Goal: Task Accomplishment & Management: Manage account settings

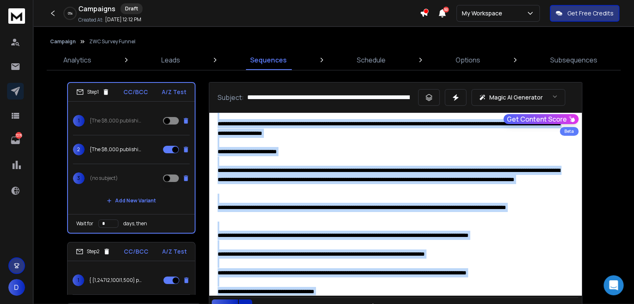
scroll to position [125, 0]
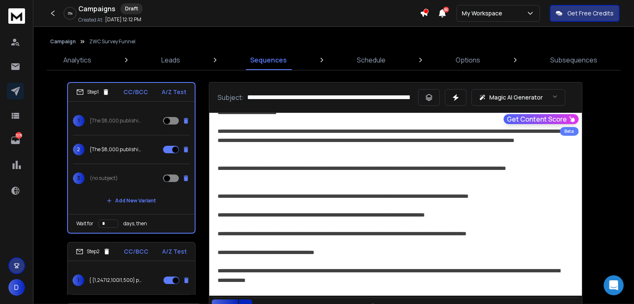
click at [6, 87] on div "7276 D" at bounding box center [16, 152] width 33 height 304
click at [13, 87] on icon at bounding box center [15, 91] width 10 height 10
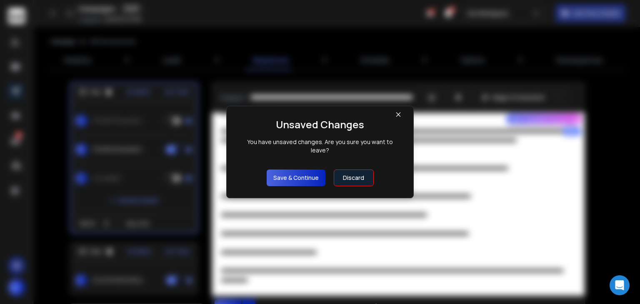
click at [352, 175] on button "Discard" at bounding box center [354, 178] width 40 height 17
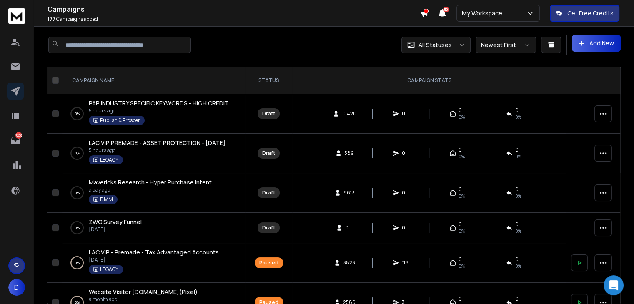
click at [182, 185] on span "Mavericks Research - Hyper Purchase Intent" at bounding box center [150, 182] width 123 height 8
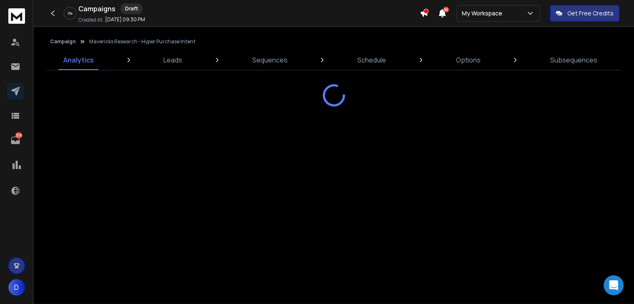
click at [225, 74] on div "Campaign Mavericks Research - Hyper Purchase Intent Analytics Leads Sequences S…" at bounding box center [334, 212] width 574 height 355
click at [240, 74] on div "Campaign Mavericks Research - Hyper Purchase Intent Analytics Leads Sequences S…" at bounding box center [334, 212] width 574 height 355
click at [260, 69] on link "Sequences" at bounding box center [269, 60] width 45 height 20
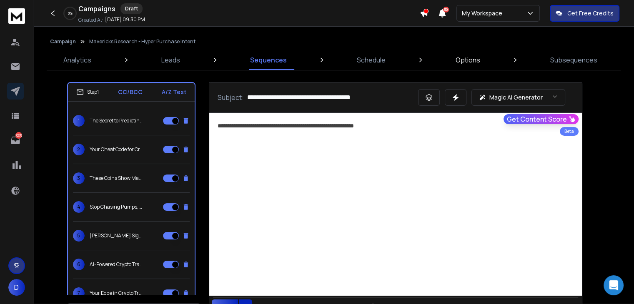
click at [468, 62] on p "Options" at bounding box center [467, 60] width 25 height 10
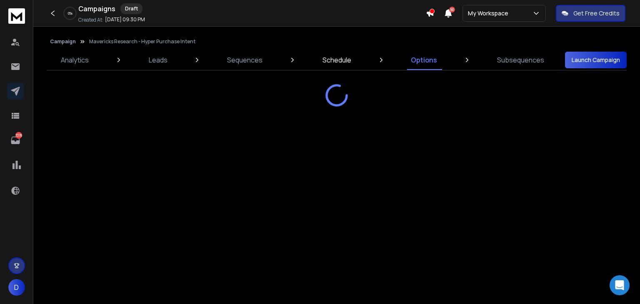
select select "**********"
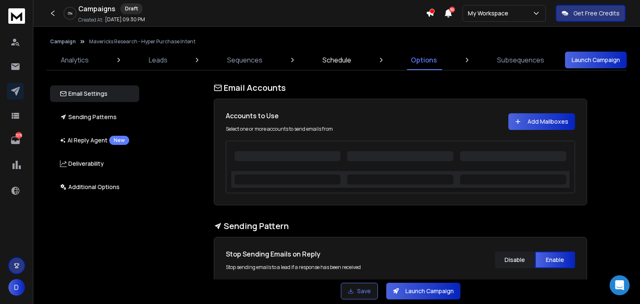
click at [335, 67] on link "Schedule" at bounding box center [336, 60] width 39 height 20
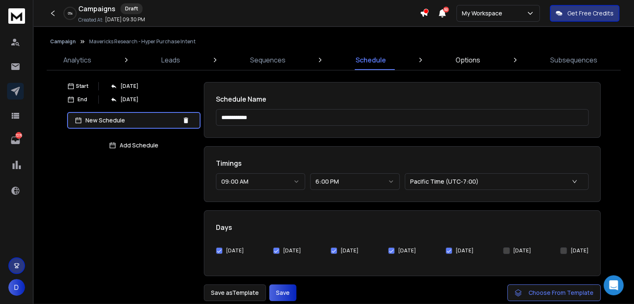
click at [461, 69] on link "Options" at bounding box center [467, 60] width 35 height 20
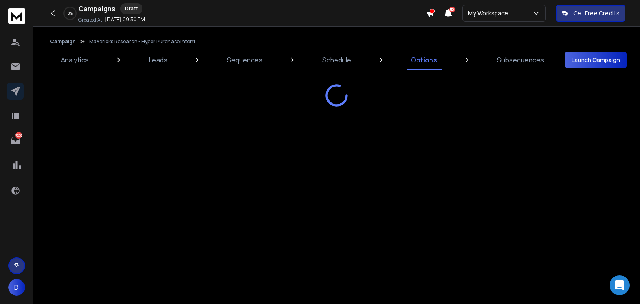
select select "**********"
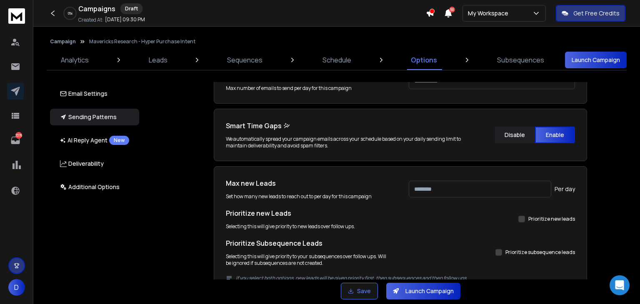
scroll to position [339, 0]
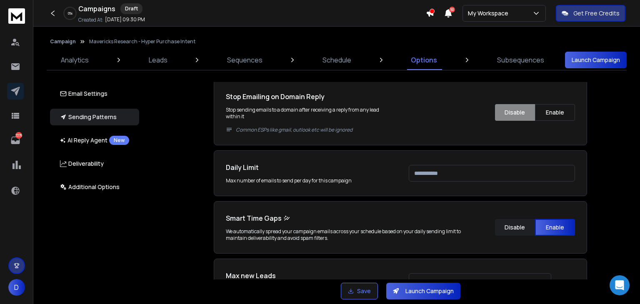
click at [439, 180] on input "***" at bounding box center [492, 173] width 166 height 17
type input "*"
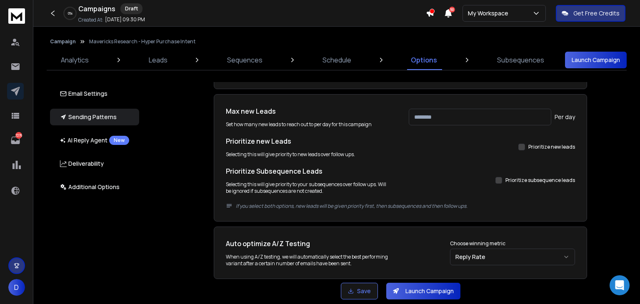
scroll to position [464, 0]
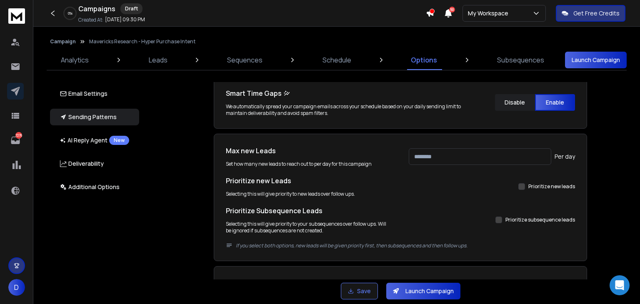
type input "****"
click at [438, 160] on input "***" at bounding box center [480, 156] width 142 height 17
type input "*"
type input "****"
click at [604, 159] on div "Email Accounts Accounts to Use Select one or more accounts to send emails from …" at bounding box center [404, 180] width 505 height 197
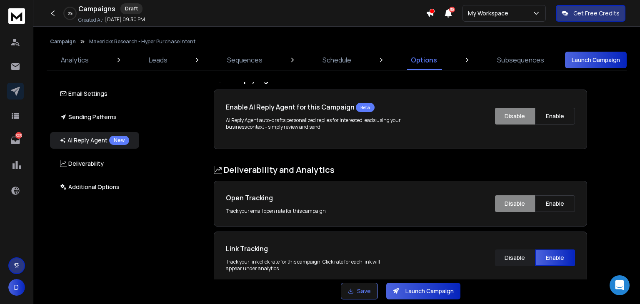
scroll to position [964, 0]
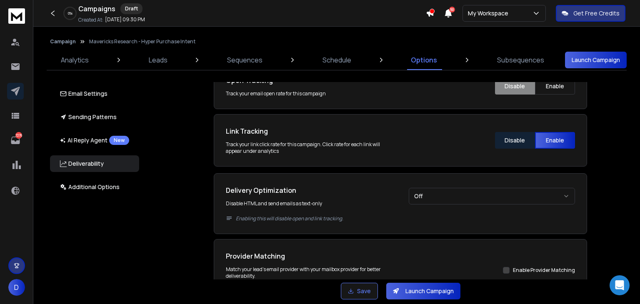
drag, startPoint x: 518, startPoint y: 142, endPoint x: 522, endPoint y: 138, distance: 5.3
click at [522, 139] on button "Disable" at bounding box center [515, 140] width 40 height 17
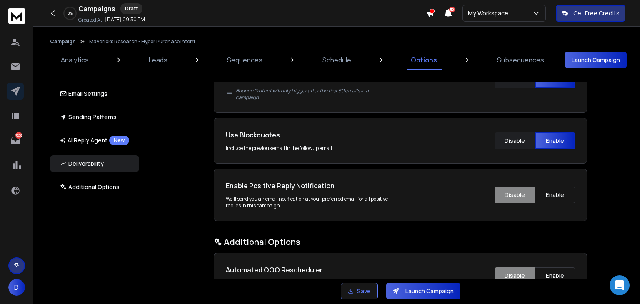
scroll to position [1381, 0]
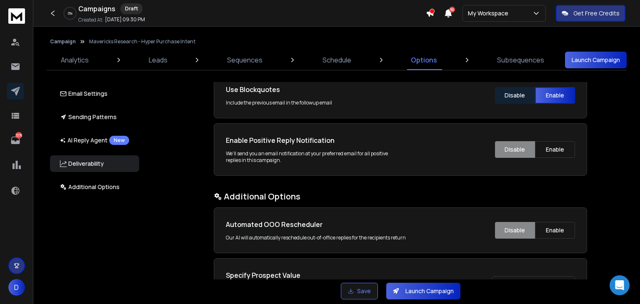
click at [519, 89] on button "Disable" at bounding box center [515, 95] width 40 height 17
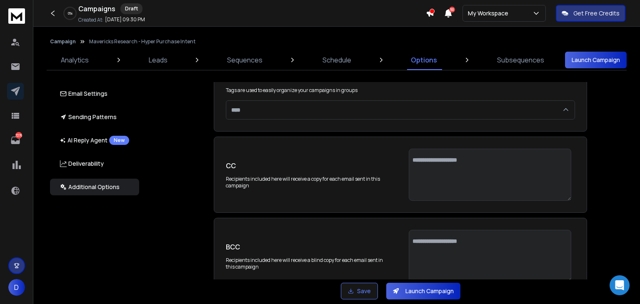
scroll to position [1652, 0]
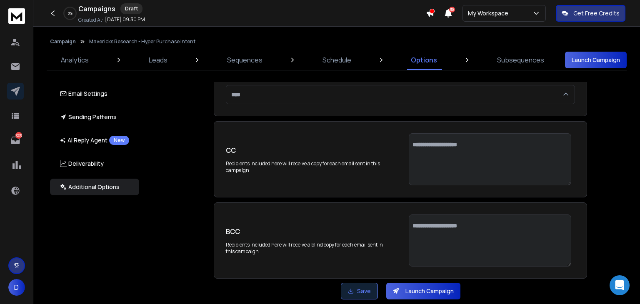
click at [366, 292] on button "Save" at bounding box center [359, 291] width 37 height 17
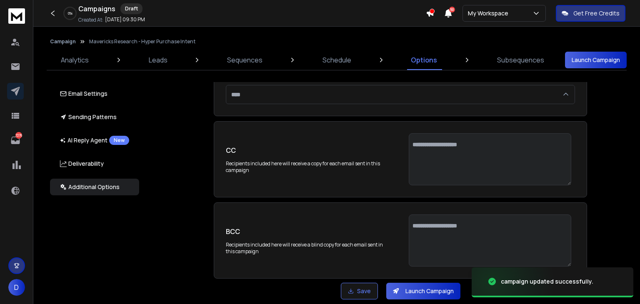
click at [589, 65] on button "Launch Campaign" at bounding box center [596, 60] width 62 height 17
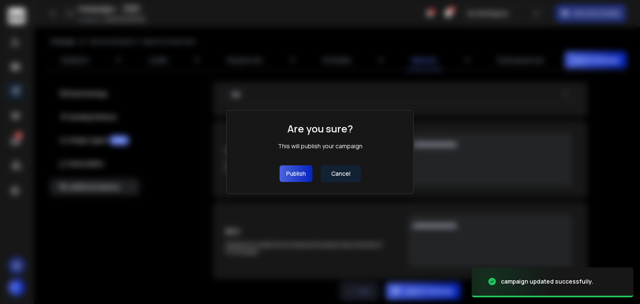
click at [284, 174] on button "Publish" at bounding box center [296, 173] width 33 height 17
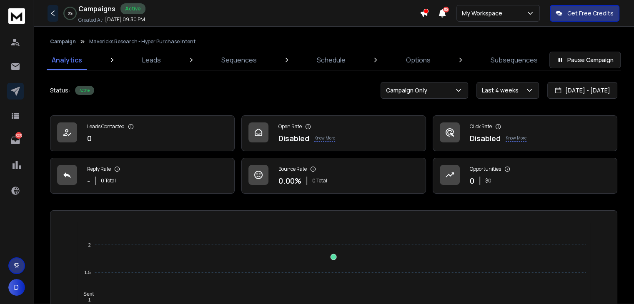
click at [54, 20] on button at bounding box center [52, 13] width 11 height 17
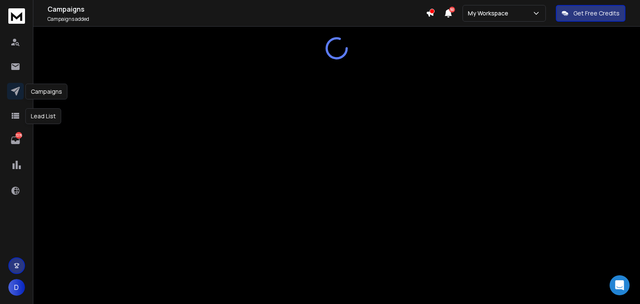
click at [21, 95] on link at bounding box center [15, 91] width 17 height 17
click at [20, 95] on link at bounding box center [15, 91] width 17 height 17
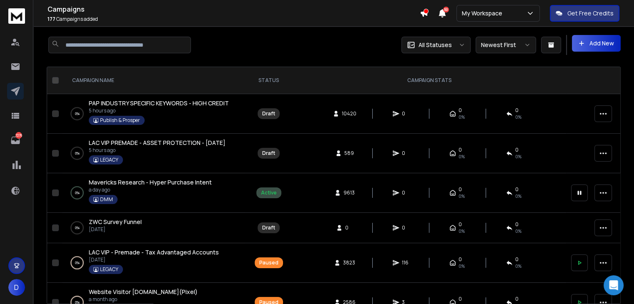
click at [141, 144] on span "LAC VIP PREMADE - ASSET PROTECTION - [DATE]" at bounding box center [157, 143] width 137 height 8
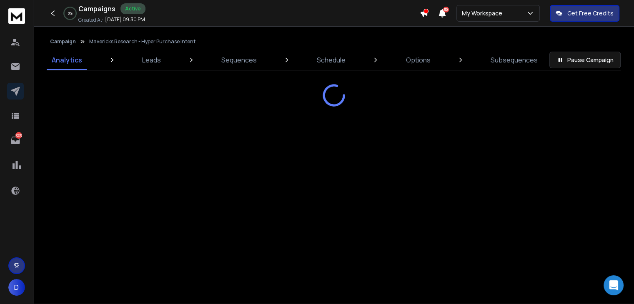
click at [141, 143] on div at bounding box center [333, 234] width 567 height 304
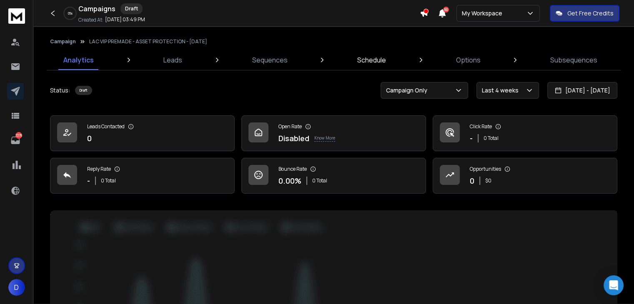
click at [364, 67] on link "Schedule" at bounding box center [371, 60] width 39 height 20
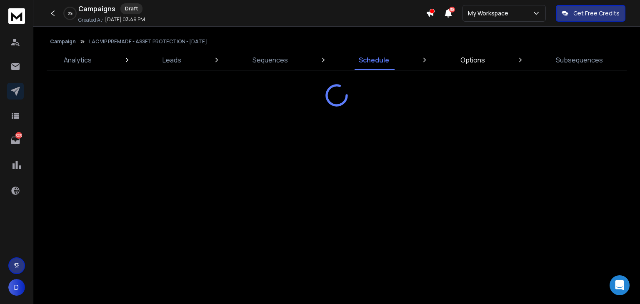
click at [472, 60] on p "Options" at bounding box center [472, 60] width 25 height 10
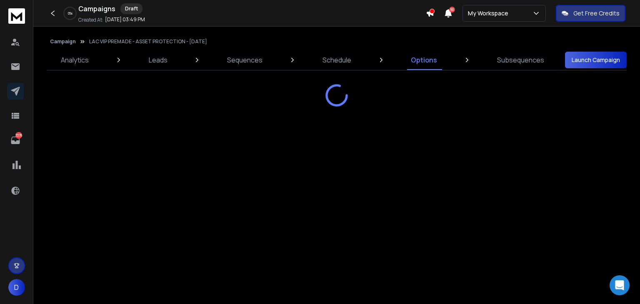
select select "**********"
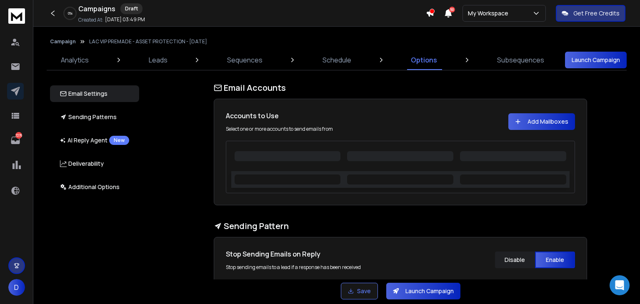
click at [543, 125] on button "Add Mailboxes" at bounding box center [541, 121] width 67 height 17
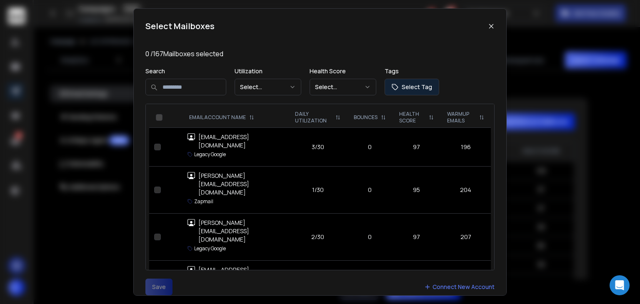
click at [439, 86] on button "Select Tag" at bounding box center [412, 87] width 55 height 17
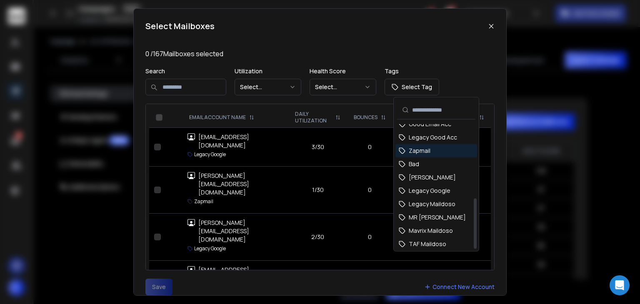
scroll to position [182, 0]
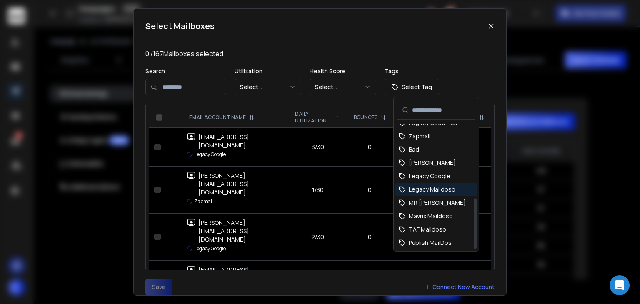
click at [445, 190] on span "Legacy Maildoso" at bounding box center [432, 189] width 47 height 8
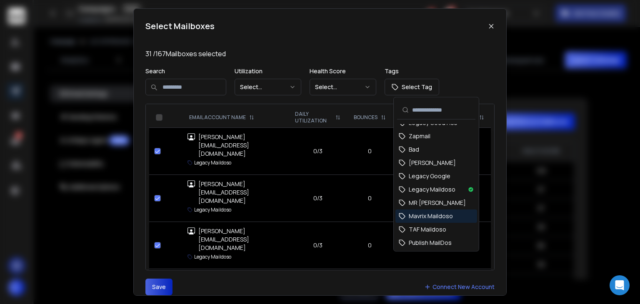
click at [158, 291] on button "Save" at bounding box center [158, 287] width 27 height 17
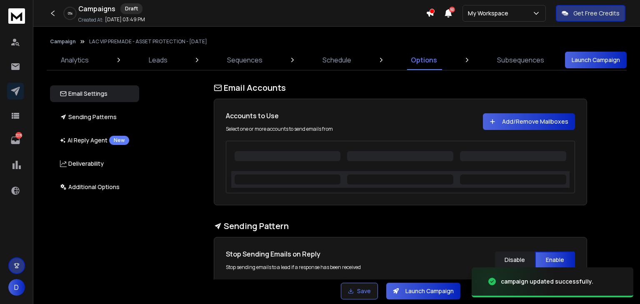
click at [499, 123] on button "Add/Remove Mailboxes" at bounding box center [529, 121] width 92 height 17
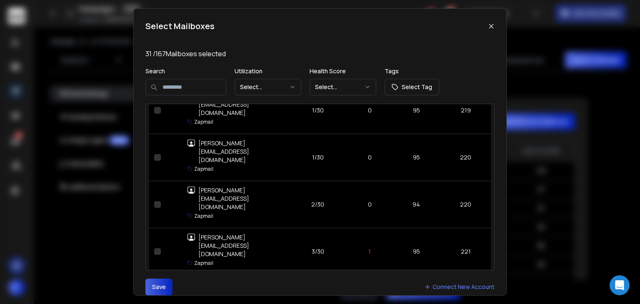
scroll to position [0, 0]
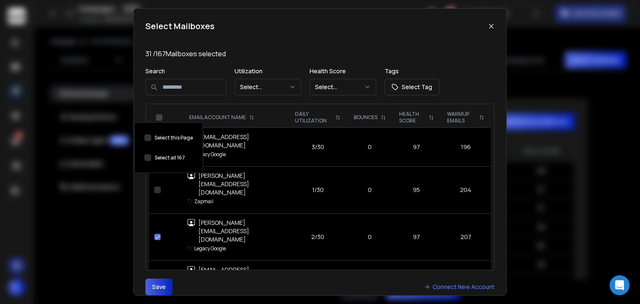
click at [157, 116] on button "Select this Page" at bounding box center [159, 117] width 7 height 7
click at [157, 117] on button "Select this Page" at bounding box center [159, 117] width 7 height 7
click at [147, 158] on button "Select this Page" at bounding box center [148, 158] width 7 height 7
click at [147, 157] on button "Select this Page" at bounding box center [148, 158] width 7 height 7
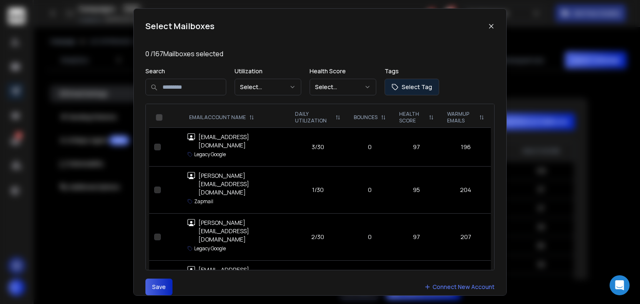
click at [425, 89] on button "Select Tag" at bounding box center [412, 87] width 55 height 17
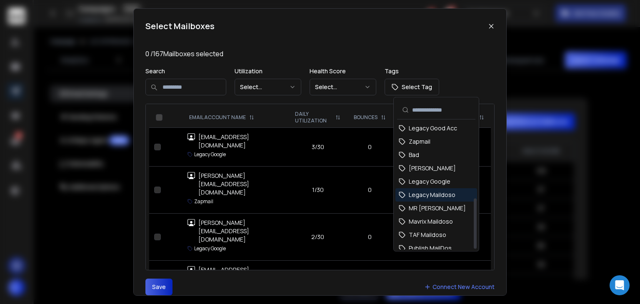
scroll to position [182, 0]
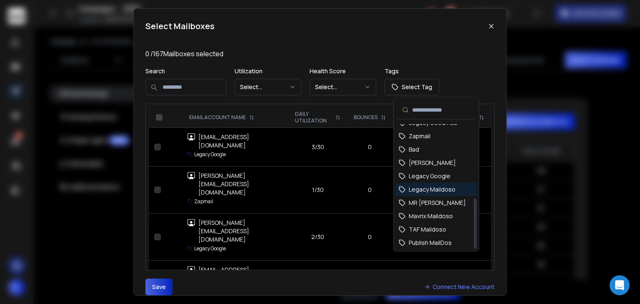
click at [436, 194] on div "Legacy Maildoso" at bounding box center [436, 189] width 82 height 13
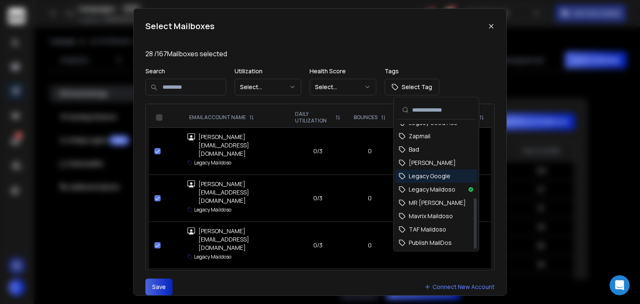
click at [445, 175] on span "Legacy Google" at bounding box center [430, 176] width 42 height 8
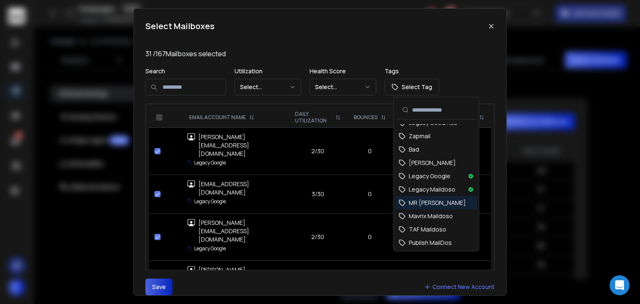
click at [152, 288] on button "Save" at bounding box center [158, 287] width 27 height 17
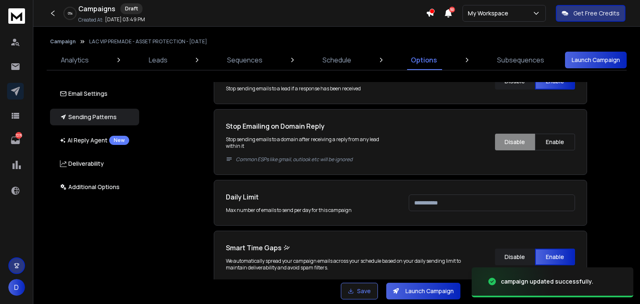
scroll to position [167, 0]
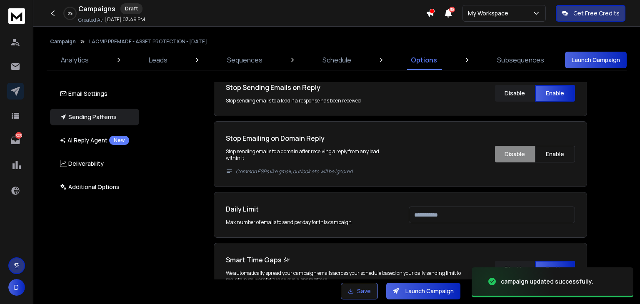
click at [353, 300] on div "Your warmest leads are on your site – Turn visits into conversations Reach Out …" at bounding box center [320, 152] width 640 height 304
click at [362, 282] on div "Your warmest leads are on your site – Turn visits into conversations Reach Out …" at bounding box center [320, 152] width 640 height 304
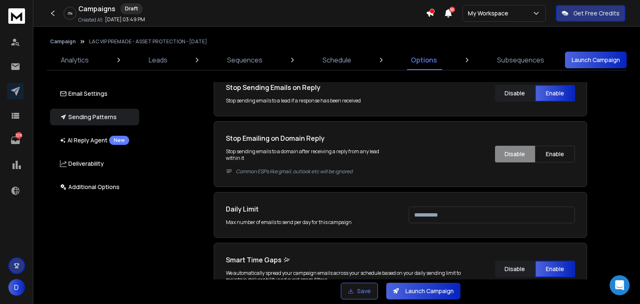
click at [361, 289] on button "Save" at bounding box center [359, 291] width 37 height 17
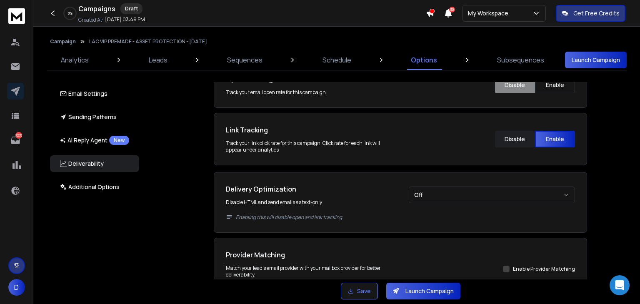
scroll to position [1006, 0]
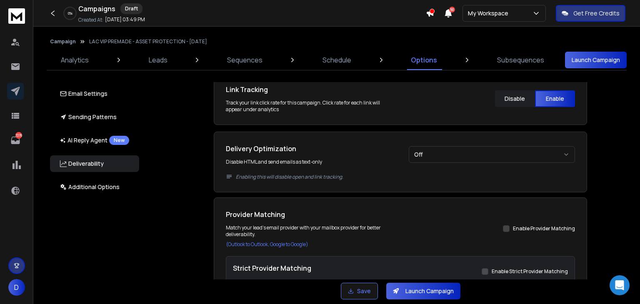
click at [360, 285] on button "Save" at bounding box center [359, 291] width 37 height 17
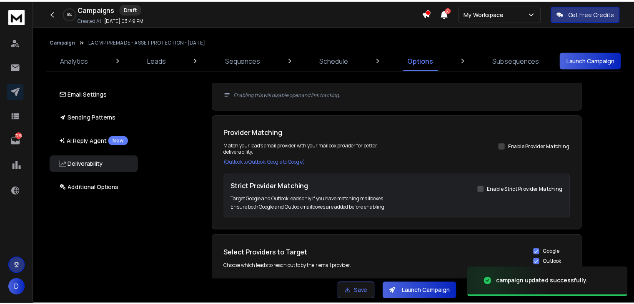
scroll to position [1172, 0]
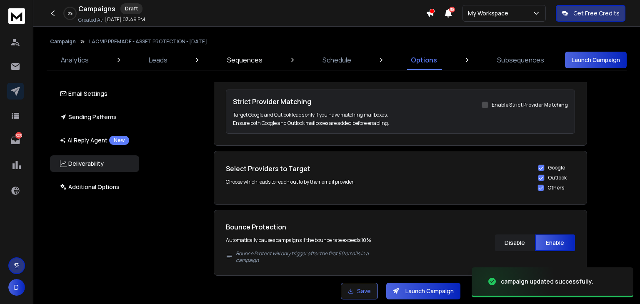
click at [248, 64] on p "Sequences" at bounding box center [244, 60] width 35 height 10
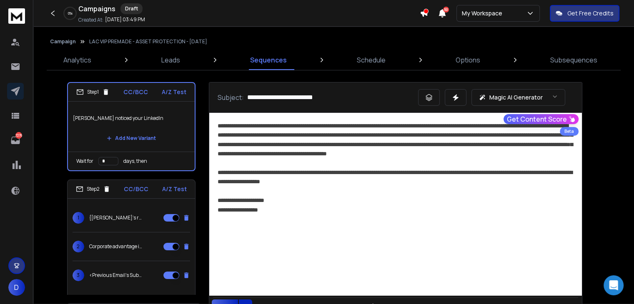
click at [253, 123] on span "**********" at bounding box center [340, 126] width 246 height 6
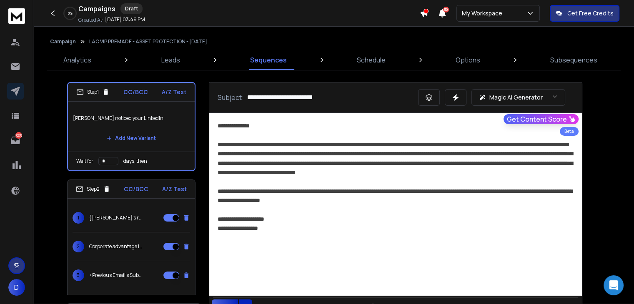
click at [413, 162] on span "**********" at bounding box center [394, 159] width 355 height 34
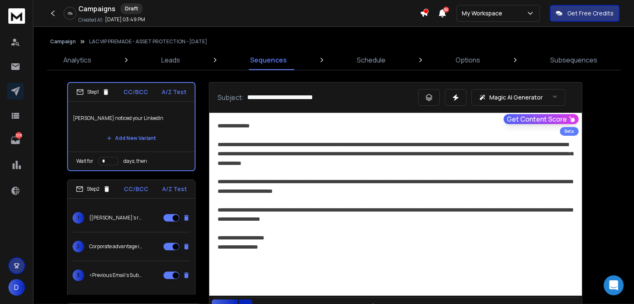
click at [293, 234] on div "**********" at bounding box center [395, 242] width 356 height 19
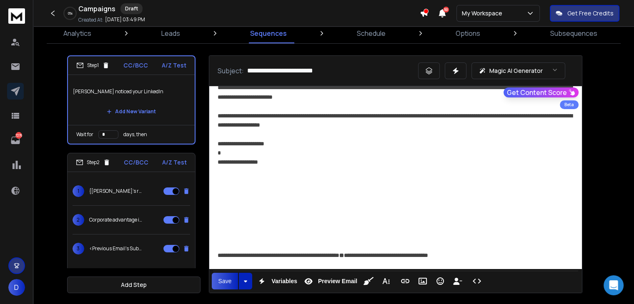
scroll to position [27, 0]
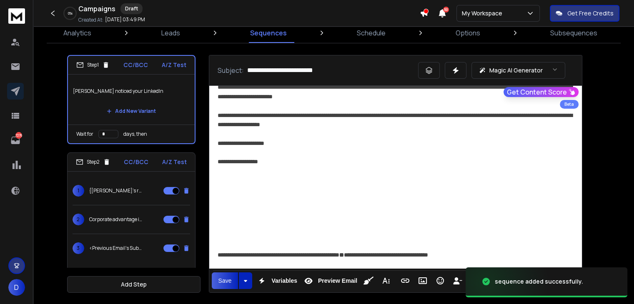
click at [111, 190] on p "{Dave's real estate analysis|Corporate skills in real estate}" at bounding box center [115, 190] width 53 height 7
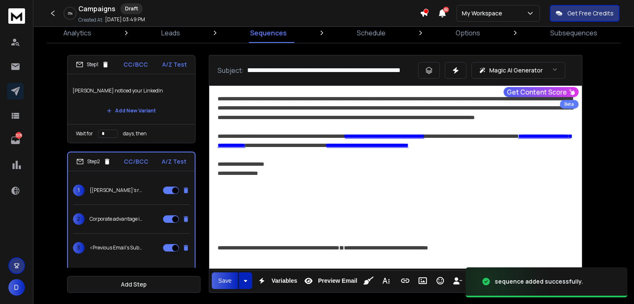
click at [109, 216] on p "Corporate advantage in real estate" at bounding box center [116, 219] width 53 height 7
type input "**********"
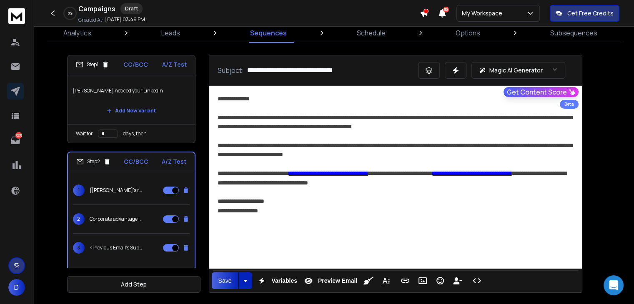
click at [288, 205] on div "**********" at bounding box center [395, 201] width 356 height 9
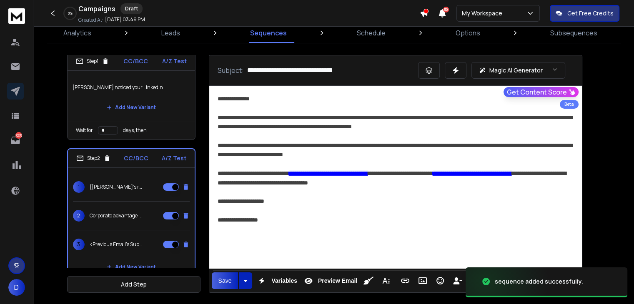
scroll to position [0, 0]
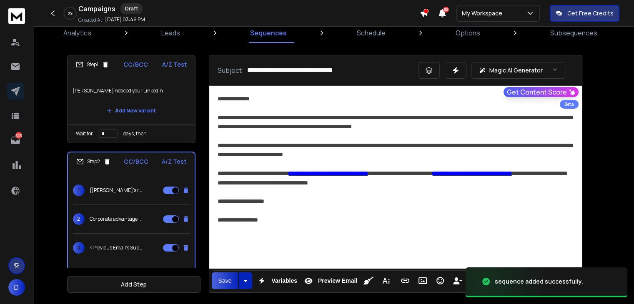
click at [207, 285] on div "**********" at bounding box center [333, 174] width 533 height 238
click at [211, 282] on div "Save Save as Template Variables Insert Variable Preview Email Preview Email Cle…" at bounding box center [303, 281] width 184 height 20
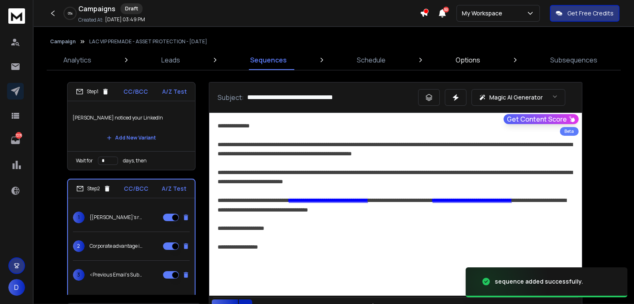
click at [457, 68] on link "Options" at bounding box center [467, 60] width 35 height 20
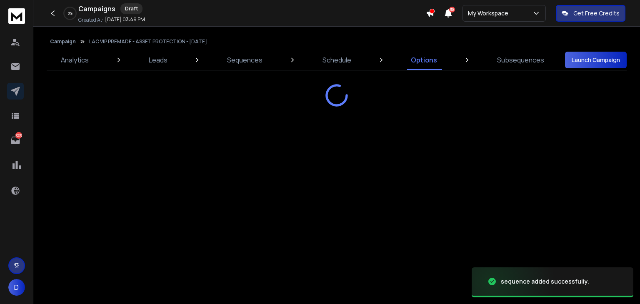
select select "**********"
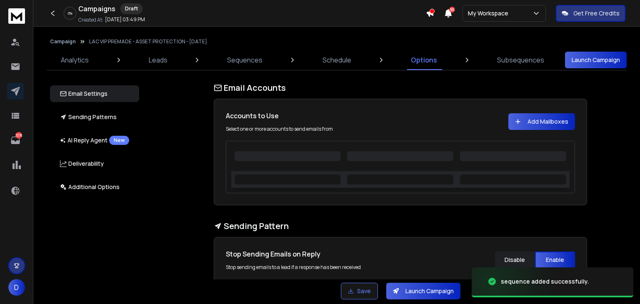
click at [576, 60] on button "Launch Campaign" at bounding box center [596, 60] width 62 height 17
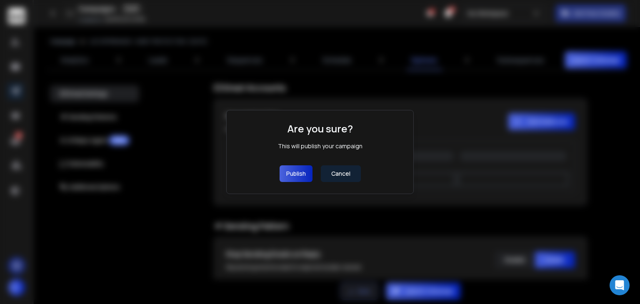
click at [307, 170] on button "Publish" at bounding box center [296, 173] width 33 height 17
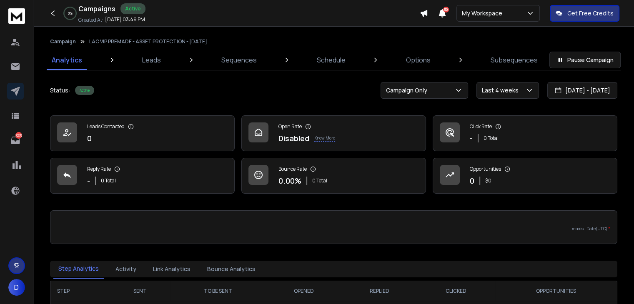
click at [290, 26] on div "0 % Campaigns Active Created At: [DATE] 03:49 PM 50 My Workspace Get Free Credi…" at bounding box center [317, 199] width 634 height 398
click at [282, 40] on div "Campaign LAC VIP PREMADE - ASSET PROTECTION - [DATE]" at bounding box center [333, 41] width 567 height 7
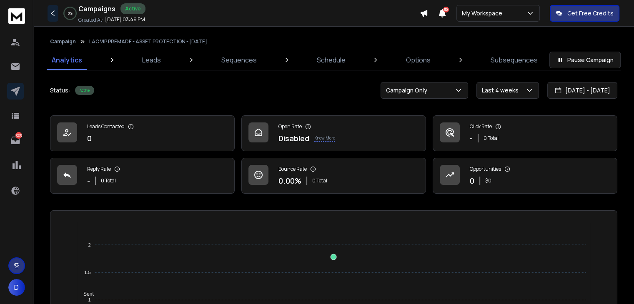
click at [47, 15] on button at bounding box center [52, 13] width 11 height 17
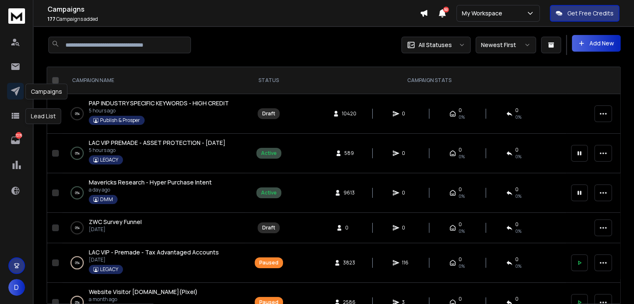
click at [15, 94] on icon at bounding box center [15, 91] width 9 height 9
click at [151, 103] on span "PAP INDUSTRY SPECIFIC KEYWORDS - HIGH CREDIT" at bounding box center [159, 103] width 140 height 8
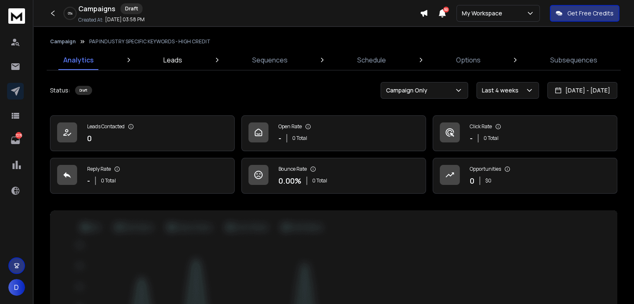
click at [173, 59] on p "Leads" at bounding box center [172, 60] width 19 height 10
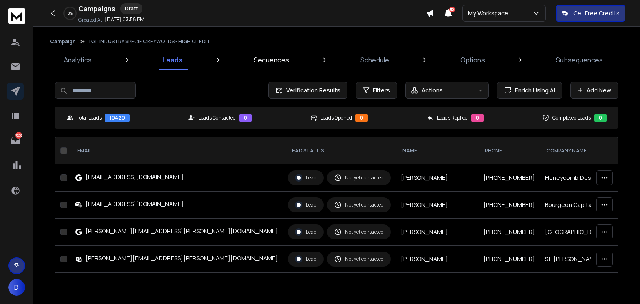
click at [267, 57] on p "Sequences" at bounding box center [271, 60] width 35 height 10
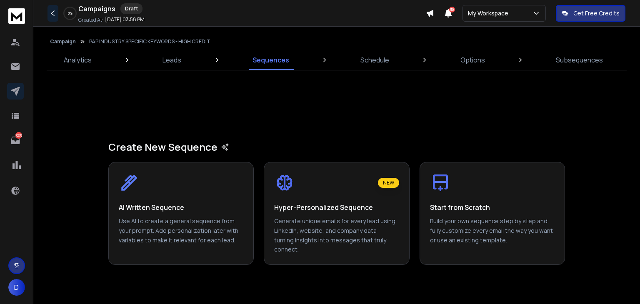
click at [53, 11] on icon at bounding box center [52, 13] width 7 height 7
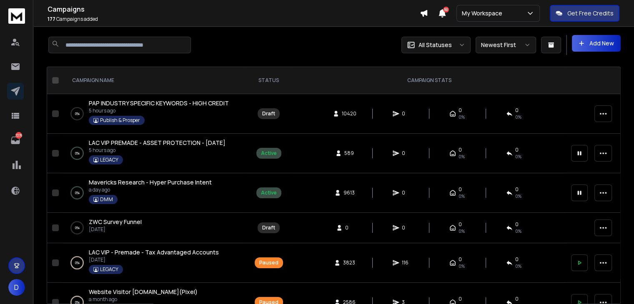
click at [103, 220] on span "ZWC Survey Funnel" at bounding box center [115, 222] width 53 height 8
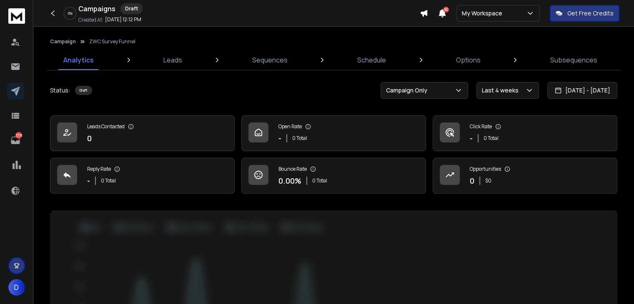
click at [250, 70] on div "Campaign ZWC Survey Funnel Analytics Leads Sequences Schedule Options Subsequen…" at bounding box center [334, 293] width 574 height 516
click at [270, 69] on link "Sequences" at bounding box center [269, 60] width 45 height 20
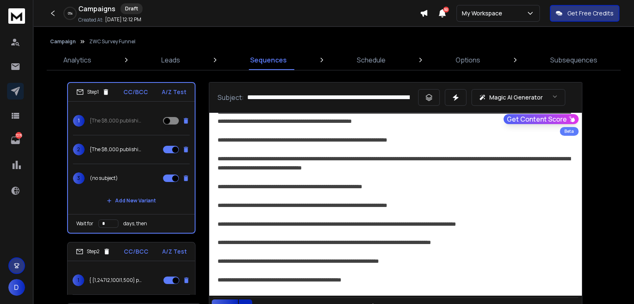
scroll to position [417, 0]
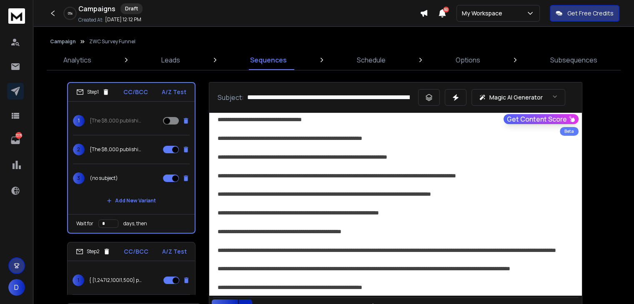
click at [107, 154] on div "2 {The ​$​8,000 publishing lie that's destroying dreams|Quick question about yo…" at bounding box center [108, 150] width 70 height 12
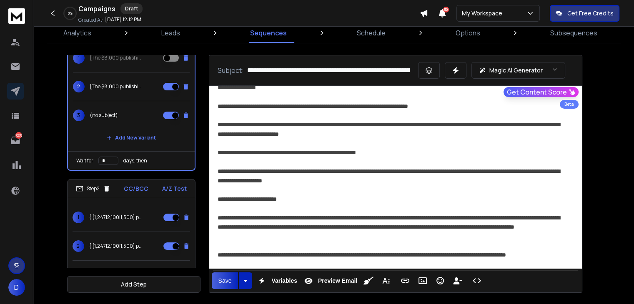
scroll to position [0, 0]
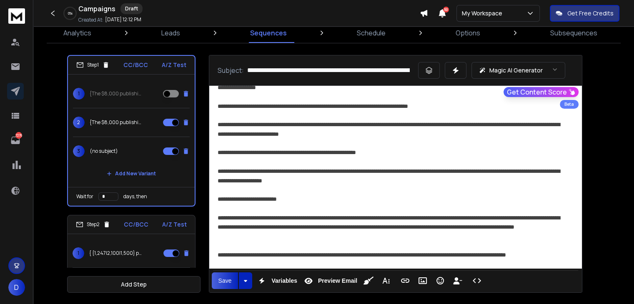
click at [115, 115] on div "2 {The ​$​8,000 publishing lie that's destroying dreams|Quick question about yo…" at bounding box center [131, 122] width 117 height 29
click at [115, 120] on p "{The ​$​8,000 publishing lie that's destroying dreams|Quick question about your…" at bounding box center [116, 122] width 53 height 7
click at [112, 148] on p "(no subject)" at bounding box center [104, 151] width 28 height 7
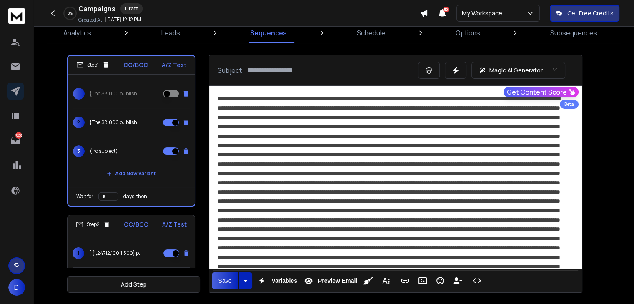
click at [125, 117] on div "2 {The ​$​8,000 publishing lie that's destroying dreams|Quick question about yo…" at bounding box center [108, 123] width 70 height 12
type input "**********"
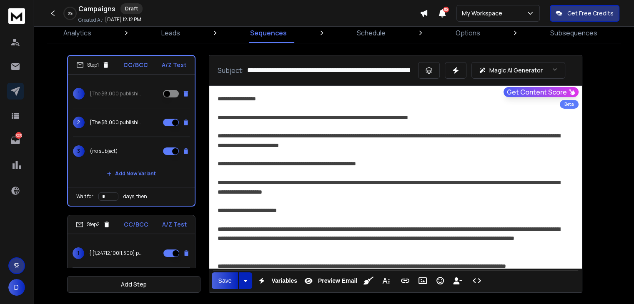
click at [397, 172] on div at bounding box center [395, 173] width 356 height 9
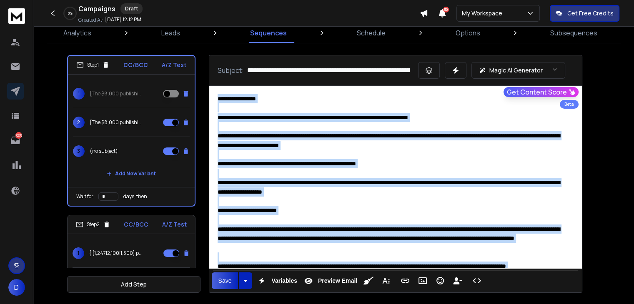
click at [132, 119] on p "{The ​$​8,000 publishing lie that's destroying dreams|Quick question about your…" at bounding box center [116, 122] width 53 height 7
click at [302, 142] on div "**********" at bounding box center [392, 140] width 350 height 19
click at [330, 120] on div "**********" at bounding box center [392, 117] width 350 height 9
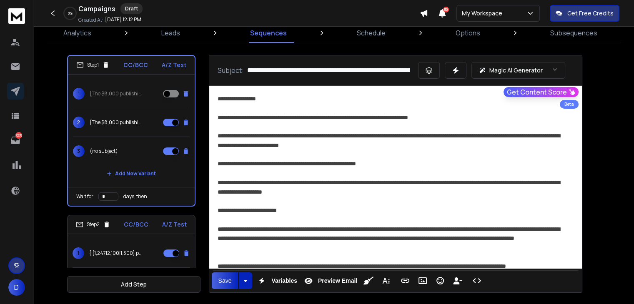
click at [308, 132] on div "**********" at bounding box center [392, 140] width 350 height 19
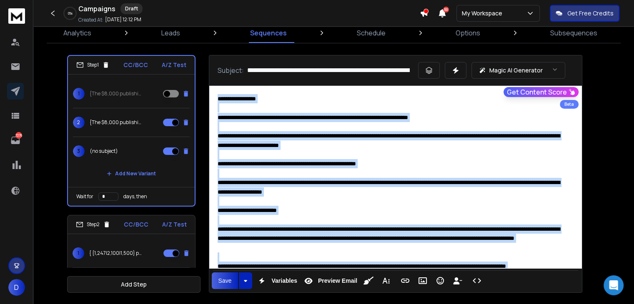
click at [109, 150] on p "(no subject)" at bounding box center [104, 151] width 28 height 7
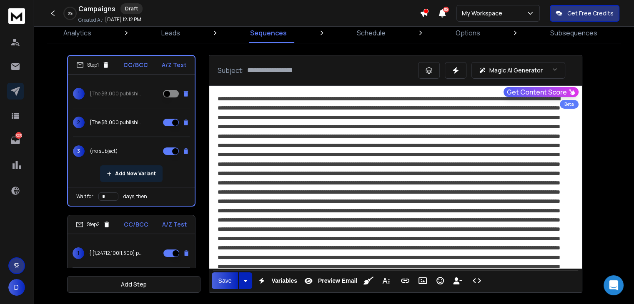
click at [125, 171] on button "Add New Variant" at bounding box center [131, 173] width 62 height 17
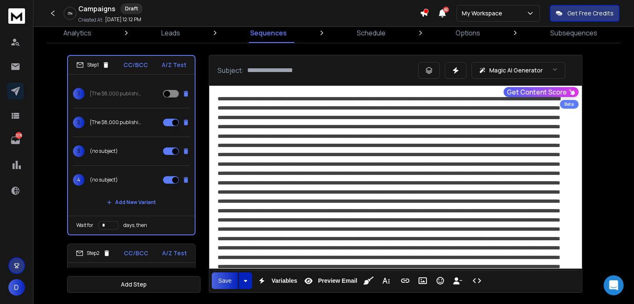
click at [263, 97] on div at bounding box center [392, 238] width 350 height 289
click at [265, 95] on div at bounding box center [392, 238] width 350 height 289
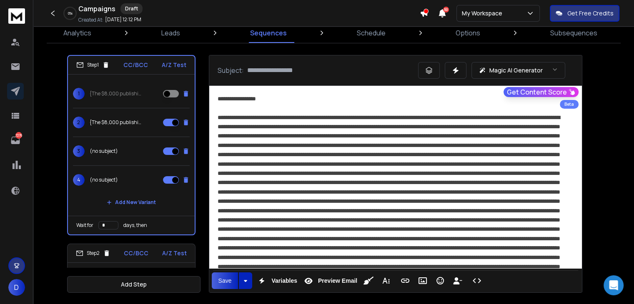
click at [325, 137] on div at bounding box center [392, 257] width 350 height 289
click at [125, 117] on div "2 {The ​$​8,000 publishing lie that's destroying dreams|Quick question about yo…" at bounding box center [108, 123] width 70 height 12
type input "**********"
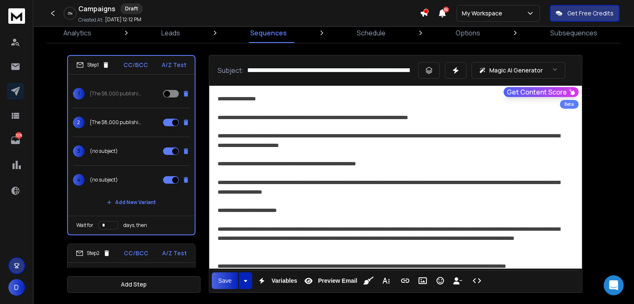
click at [98, 182] on p "(no subject)" at bounding box center [104, 180] width 28 height 7
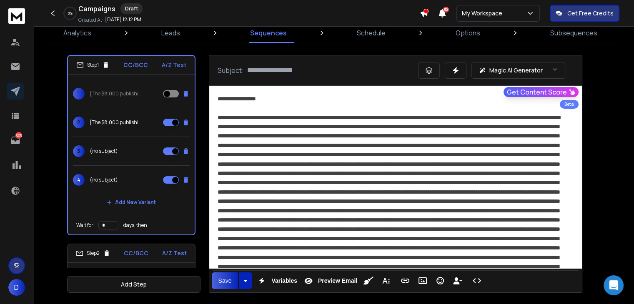
click at [112, 130] on div "2 {The ​$​8,000 publishing lie that's destroying dreams|Quick question about yo…" at bounding box center [131, 122] width 117 height 29
type input "**********"
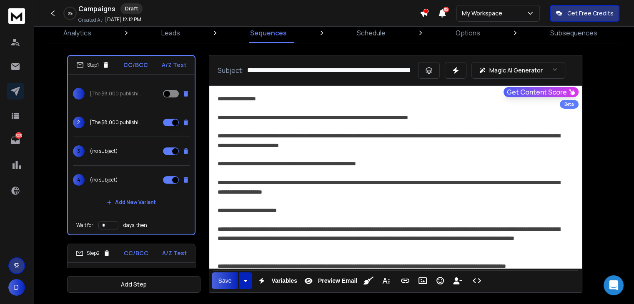
click at [115, 183] on div "4 (no subject)" at bounding box center [95, 180] width 45 height 12
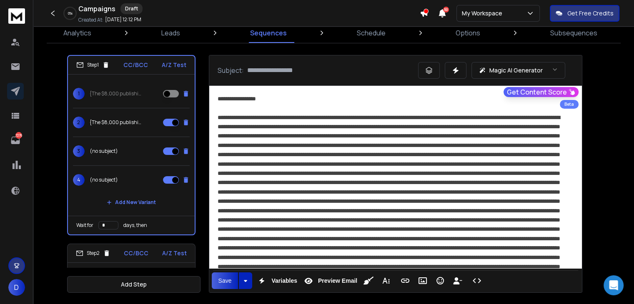
click at [485, 117] on div at bounding box center [392, 257] width 350 height 289
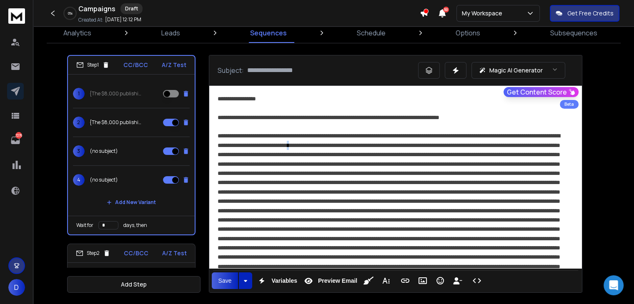
click at [385, 141] on div at bounding box center [392, 271] width 350 height 280
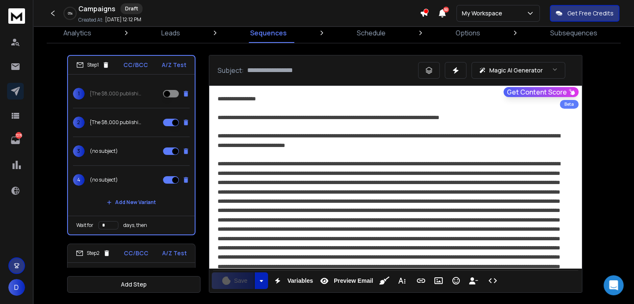
click at [116, 126] on div "2 {The ​$​8,000 publishing lie that's destroying dreams|Quick question about yo…" at bounding box center [108, 123] width 70 height 12
type input "**********"
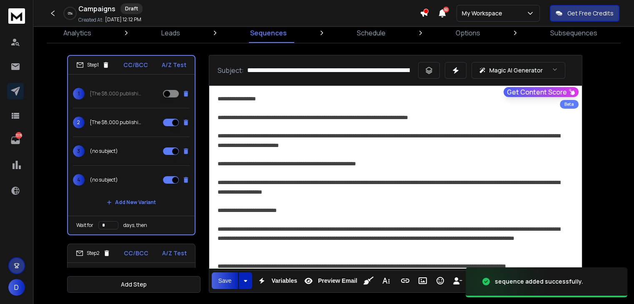
click at [117, 177] on p "(no subject)" at bounding box center [104, 180] width 28 height 7
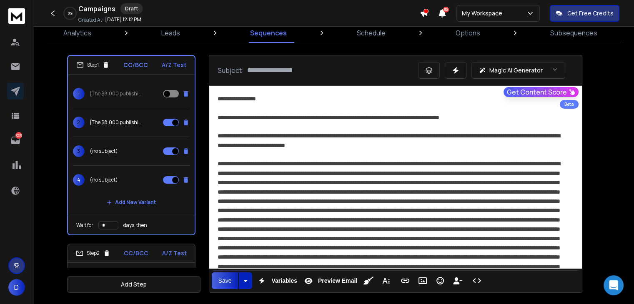
click at [110, 121] on p "{The ​$​8,000 publishing lie that's destroying dreams|Quick question about your…" at bounding box center [116, 122] width 53 height 7
type input "**********"
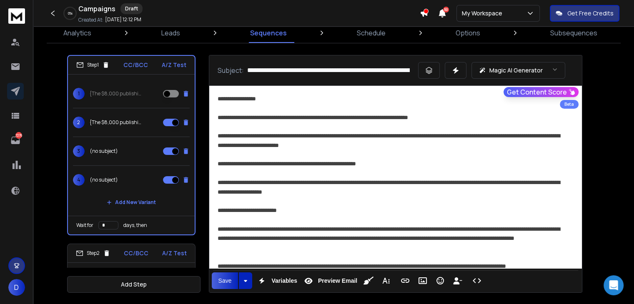
click at [113, 183] on div "4 (no subject)" at bounding box center [95, 180] width 45 height 12
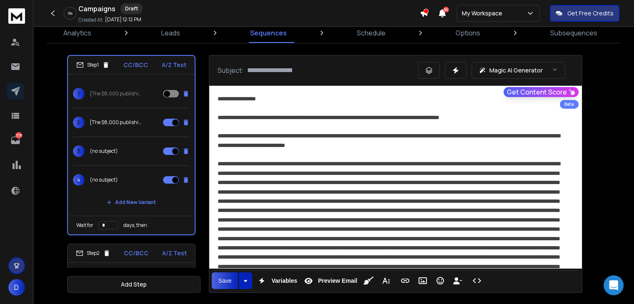
click at [380, 165] on div at bounding box center [392, 289] width 350 height 261
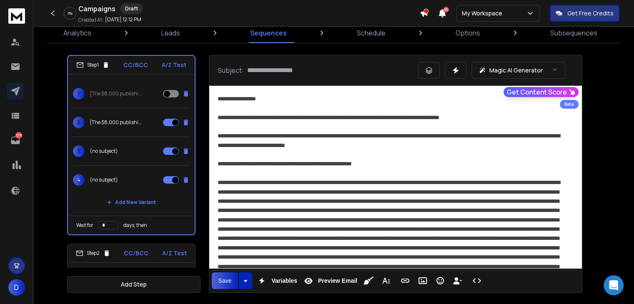
click at [355, 187] on div at bounding box center [392, 308] width 350 height 261
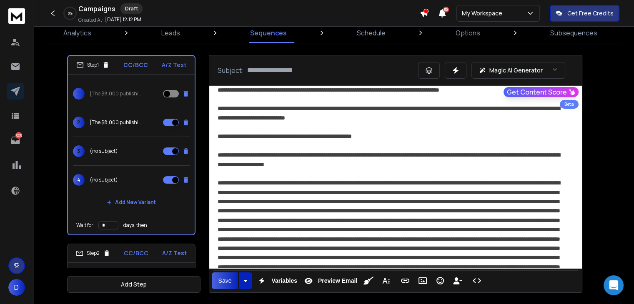
scroll to position [42, 0]
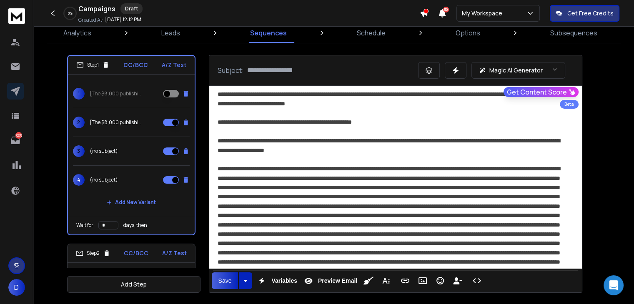
click at [283, 167] on div at bounding box center [392, 285] width 350 height 242
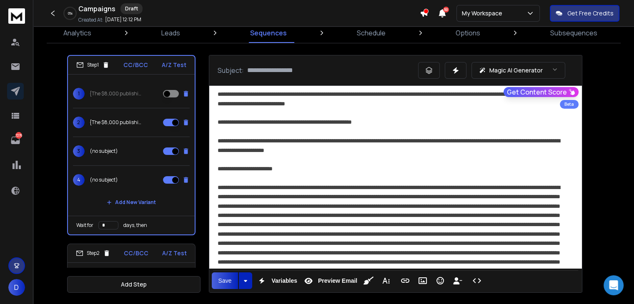
click at [125, 126] on div "2 {The ​$​8,000 publishing lie that's destroying dreams|Quick question about yo…" at bounding box center [108, 123] width 70 height 12
type input "**********"
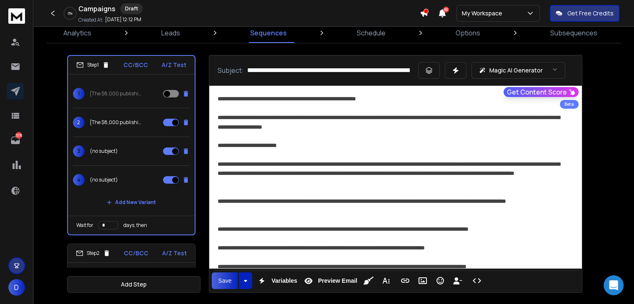
scroll to position [83, 0]
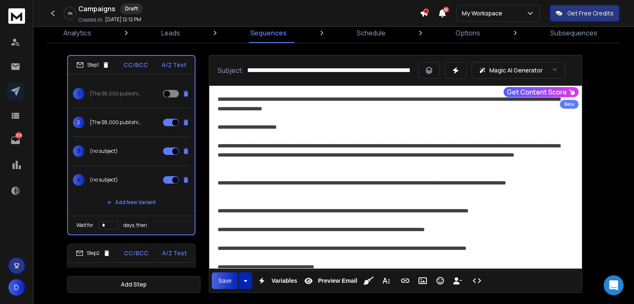
click at [121, 177] on div "4 (no subject)" at bounding box center [131, 180] width 117 height 28
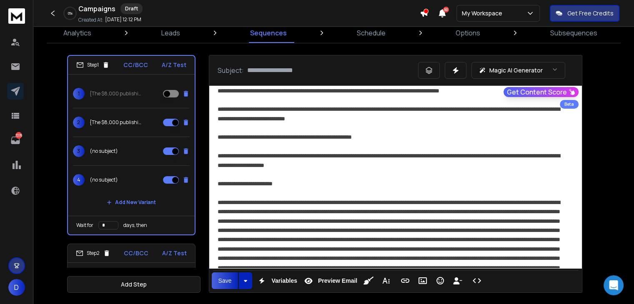
scroll to position [42, 0]
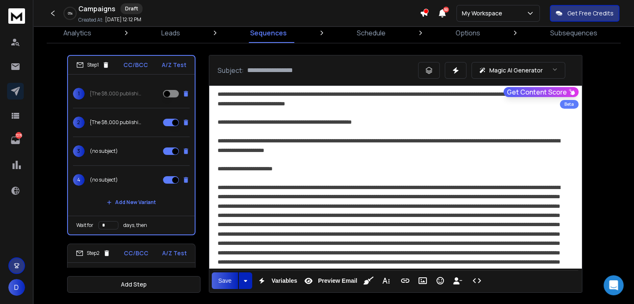
click at [336, 207] on div at bounding box center [392, 304] width 350 height 242
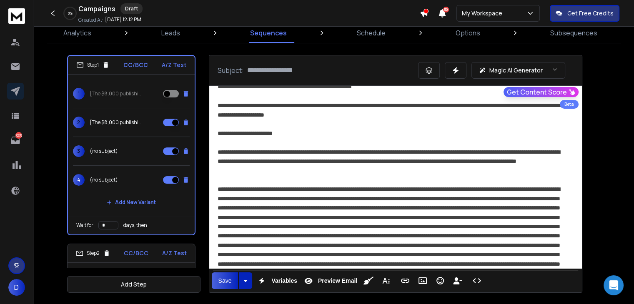
scroll to position [125, 0]
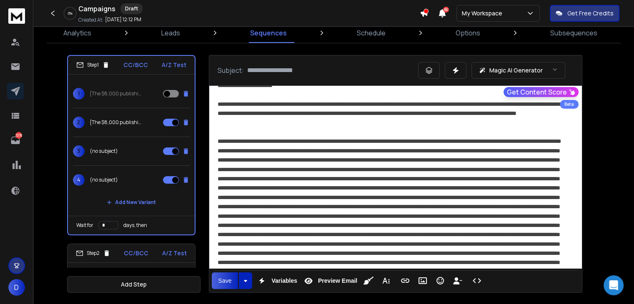
click at [528, 151] on div at bounding box center [392, 249] width 350 height 224
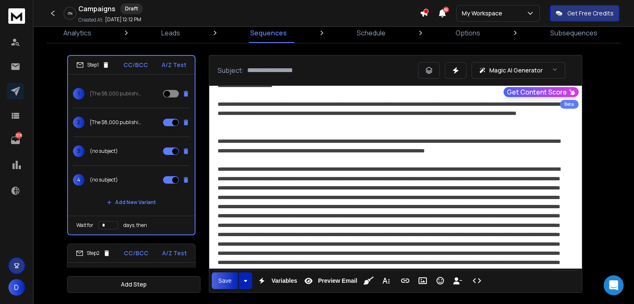
click at [112, 126] on div "2 {The ​$​8,000 publishing lie that's destroying dreams|Quick question about yo…" at bounding box center [108, 123] width 70 height 12
type input "**********"
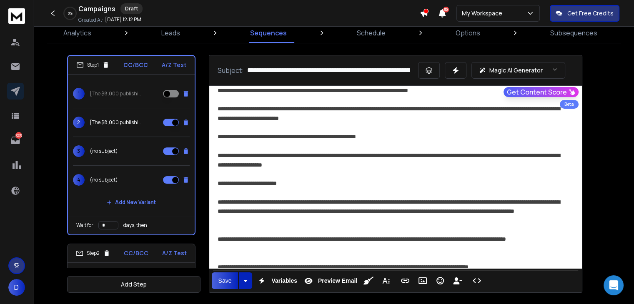
scroll to position [42, 0]
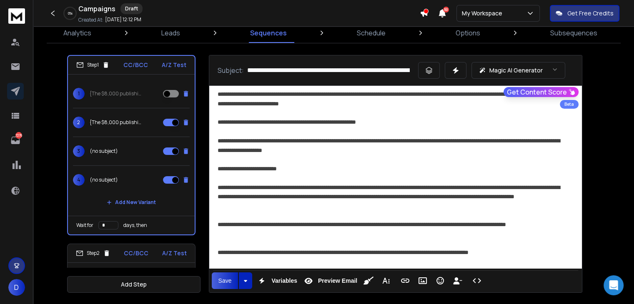
click at [119, 179] on div "4 (no subject)" at bounding box center [131, 180] width 117 height 28
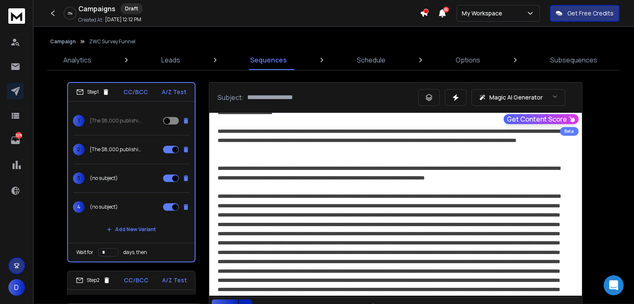
scroll to position [110, 0]
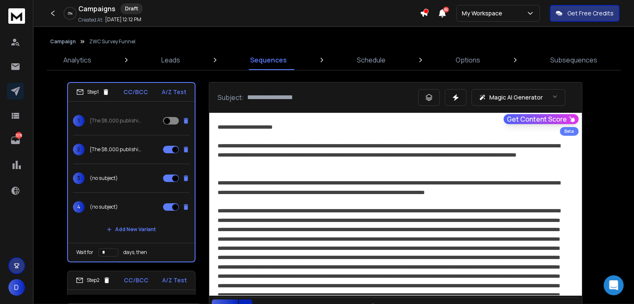
click at [112, 153] on div "2 {The ​$​8,000 publishing lie that's destroying dreams|Quick question about yo…" at bounding box center [108, 150] width 70 height 12
type input "**********"
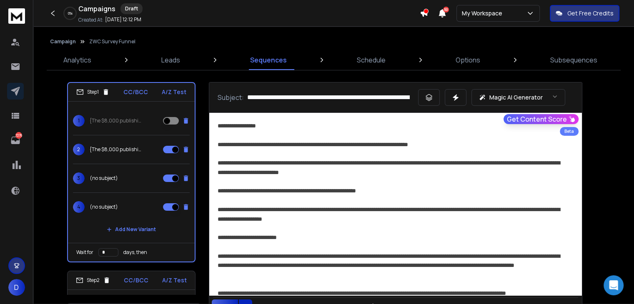
click at [106, 205] on p "(no subject)" at bounding box center [104, 207] width 28 height 7
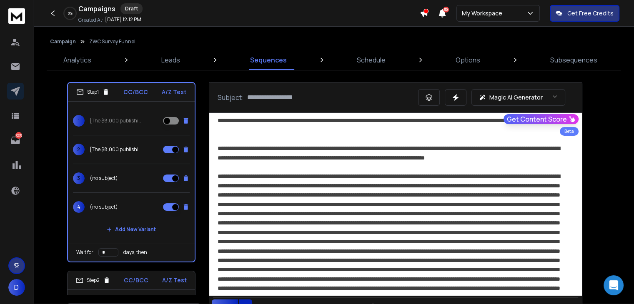
scroll to position [152, 0]
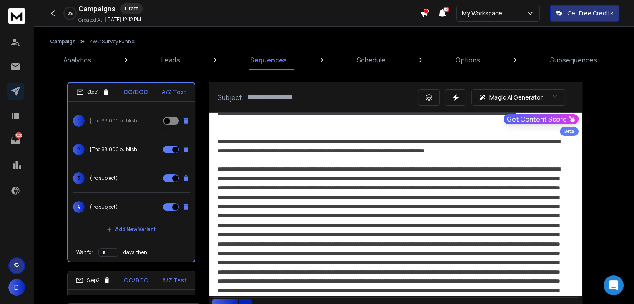
click at [124, 152] on div "2 {The ​$​8,000 publishing lie that's destroying dreams|Quick question about yo…" at bounding box center [108, 150] width 70 height 12
type input "**********"
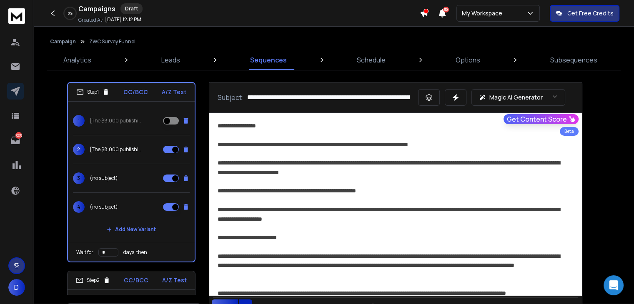
click at [109, 200] on div "4 (no subject)" at bounding box center [131, 207] width 117 height 28
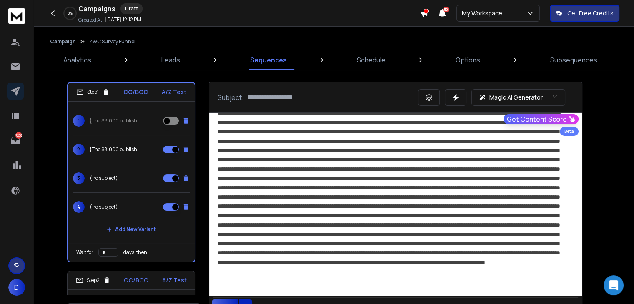
scroll to position [167, 0]
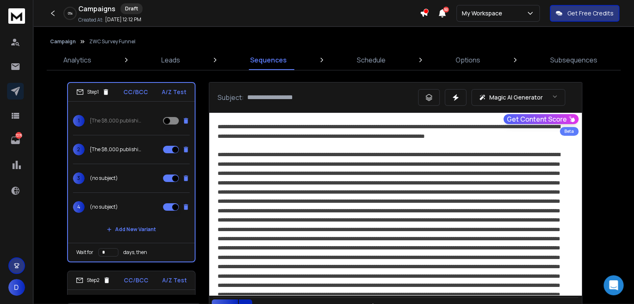
click at [117, 155] on div "2 {The ​$​8,000 publishing lie that's destroying dreams|Quick question about yo…" at bounding box center [131, 149] width 117 height 29
type input "**********"
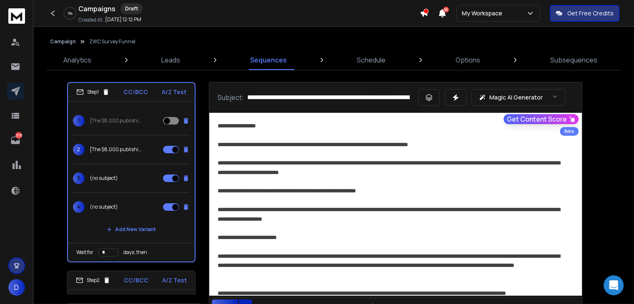
click at [117, 207] on p "(no subject)" at bounding box center [104, 207] width 28 height 7
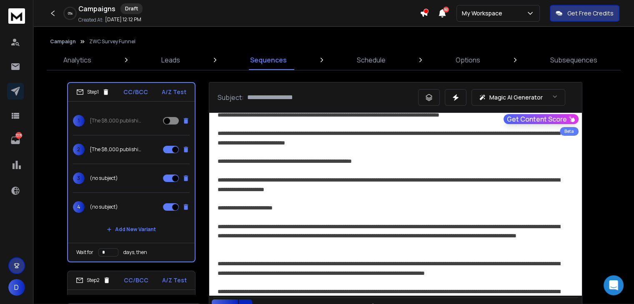
scroll to position [83, 0]
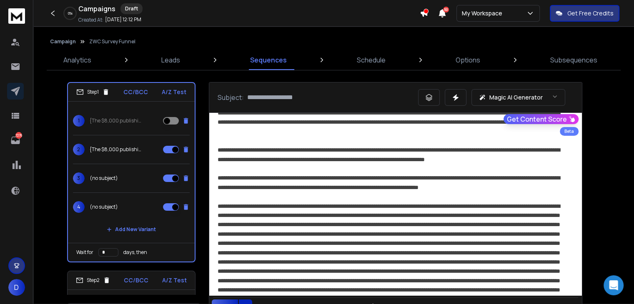
scroll to position [162, 0]
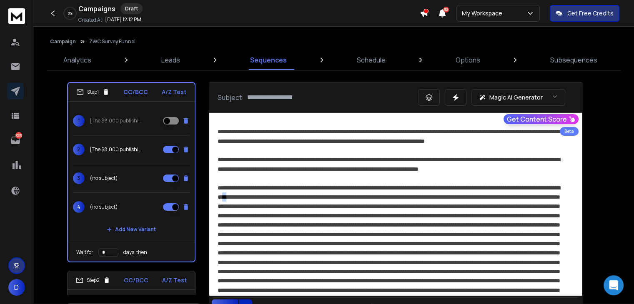
click at [327, 197] on div at bounding box center [392, 276] width 350 height 187
click at [324, 202] on div at bounding box center [392, 276] width 350 height 187
click at [325, 198] on div at bounding box center [392, 276] width 350 height 187
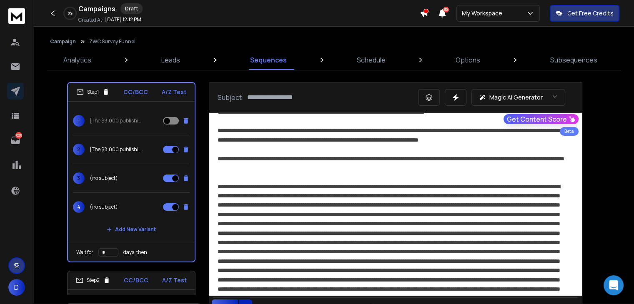
scroll to position [203, 0]
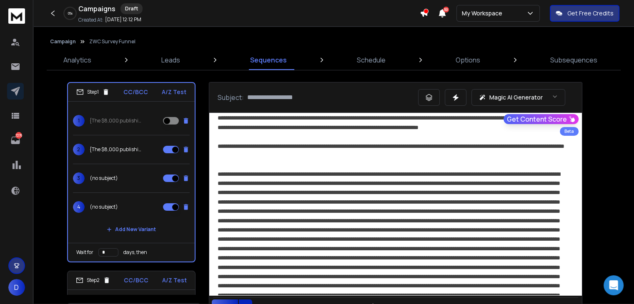
click at [132, 147] on p "{The ​$​8,000 publishing lie that's destroying dreams|Quick question about your…" at bounding box center [116, 149] width 53 height 7
type input "**********"
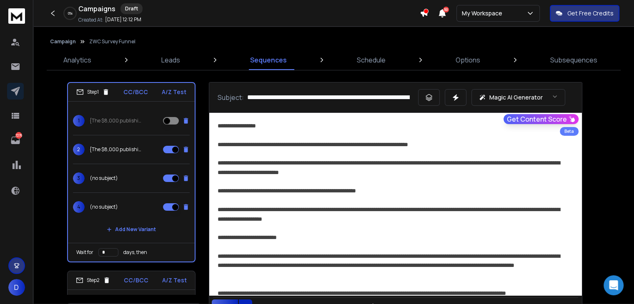
click at [113, 209] on p "(no subject)" at bounding box center [104, 207] width 28 height 7
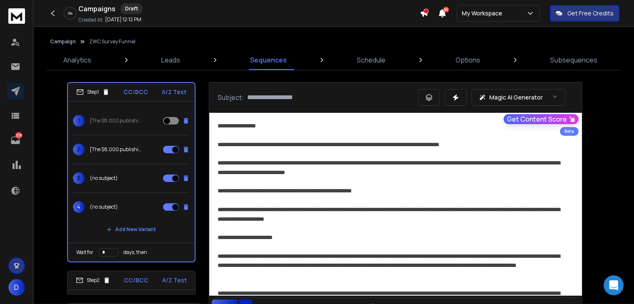
scroll to position [42, 0]
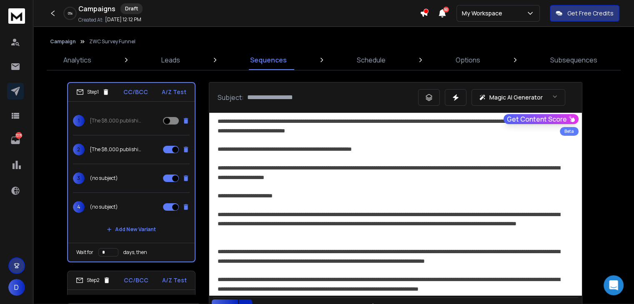
click at [113, 147] on p "{The ​$​8,000 publishing lie that's destroying dreams|Quick question about your…" at bounding box center [116, 149] width 53 height 7
type input "**********"
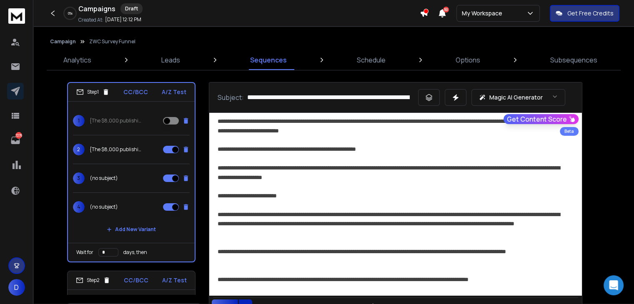
click at [120, 150] on p "{The ​$​8,000 publishing lie that's destroying dreams|Quick question about your…" at bounding box center [116, 149] width 53 height 7
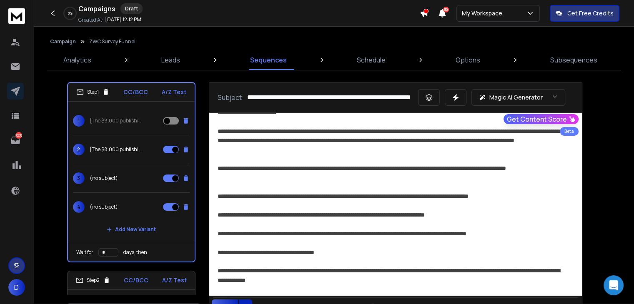
click at [121, 208] on div "4 (no subject)" at bounding box center [131, 207] width 117 height 28
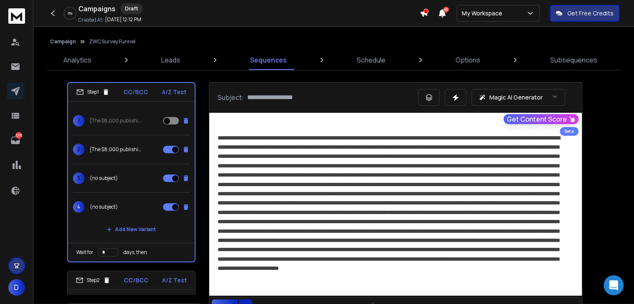
scroll to position [212, 0]
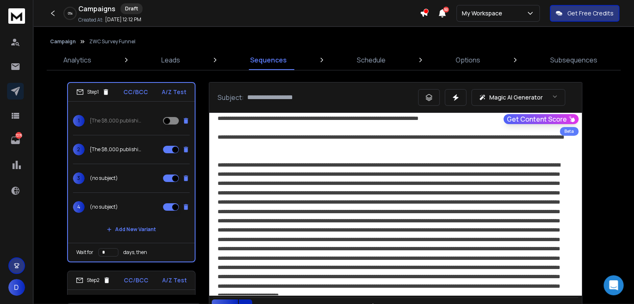
click at [410, 186] on div at bounding box center [392, 244] width 350 height 168
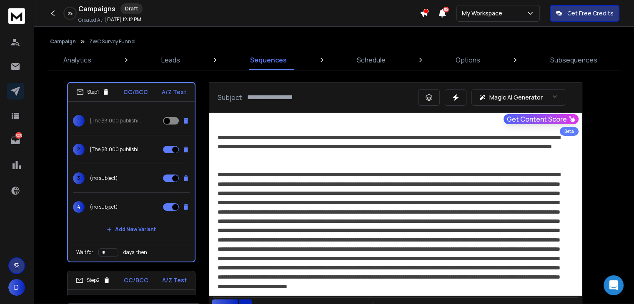
scroll to position [254, 0]
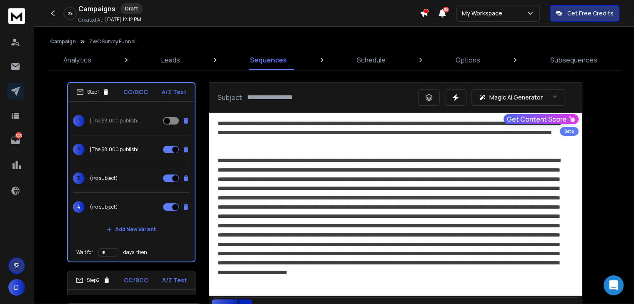
click at [502, 192] on div at bounding box center [392, 230] width 350 height 149
click at [505, 192] on div at bounding box center [392, 230] width 350 height 149
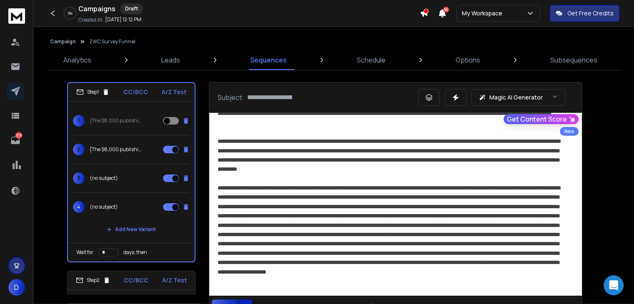
scroll to position [282, 0]
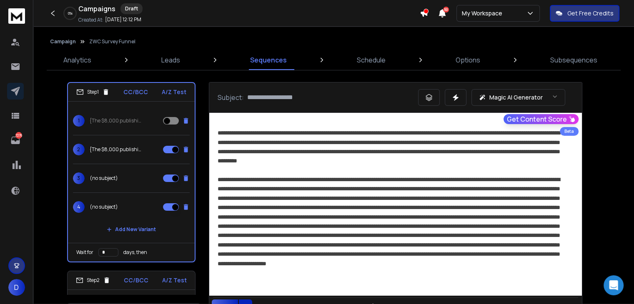
click at [89, 144] on div "2 {The ​$​8,000 publishing lie that's destroying dreams|Quick question about yo…" at bounding box center [108, 150] width 70 height 12
type input "**********"
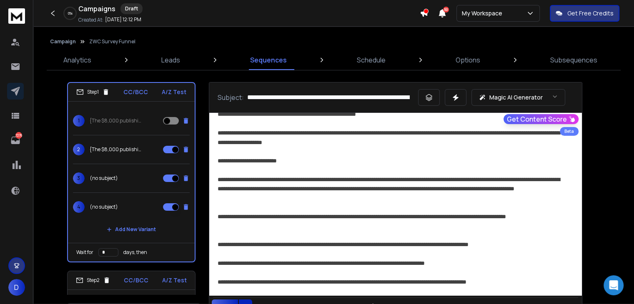
scroll to position [83, 0]
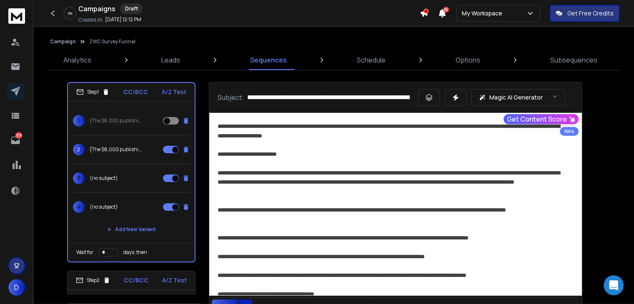
click at [113, 207] on p "(no subject)" at bounding box center [104, 207] width 28 height 7
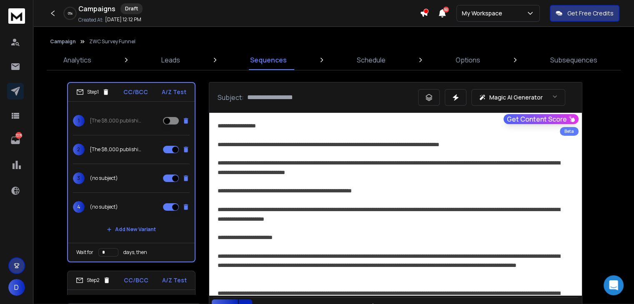
click at [283, 208] on div "**********" at bounding box center [392, 214] width 350 height 19
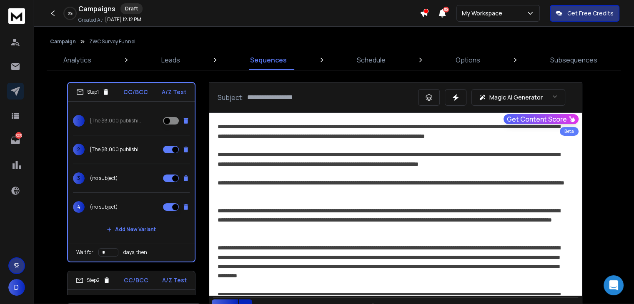
scroll to position [208, 0]
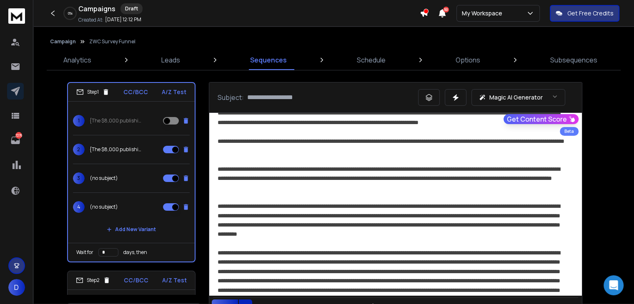
click at [115, 203] on div "4 (no subject)" at bounding box center [95, 207] width 45 height 12
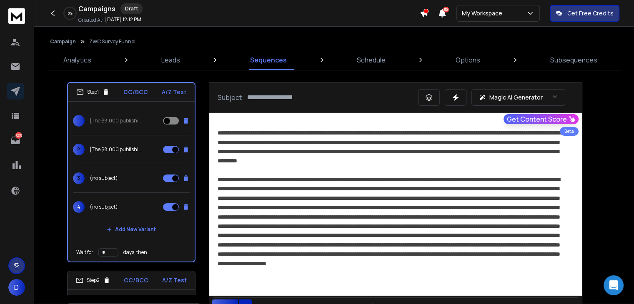
click at [268, 188] on div at bounding box center [392, 231] width 350 height 112
click at [284, 224] on div at bounding box center [392, 231] width 350 height 112
click at [282, 227] on div at bounding box center [392, 231] width 350 height 112
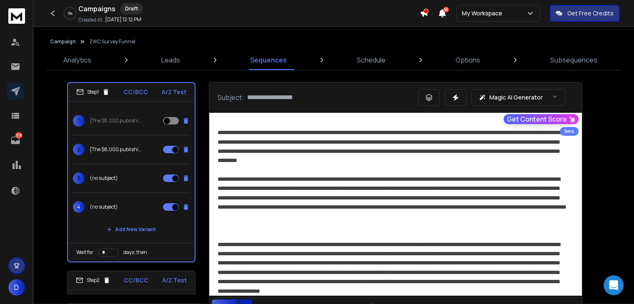
click at [117, 147] on p "{The ​$​8,000 publishing lie that's destroying dreams|Quick question about your…" at bounding box center [116, 149] width 53 height 7
type input "**********"
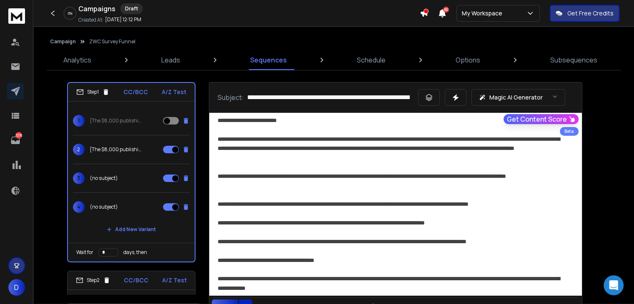
scroll to position [167, 0]
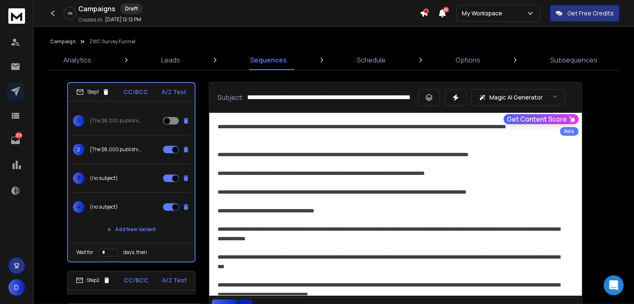
click at [120, 202] on div "4 (no subject)" at bounding box center [131, 207] width 117 height 28
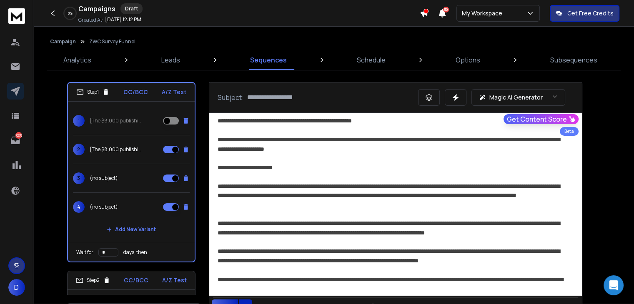
scroll to position [125, 0]
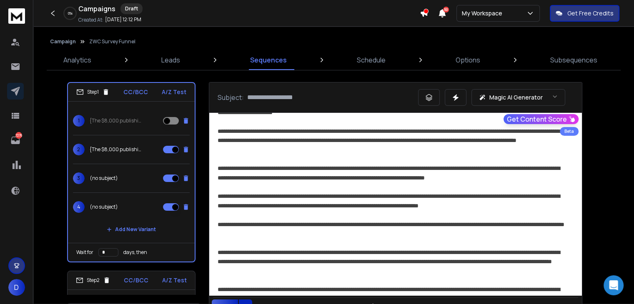
click at [121, 210] on div "4 (no subject)" at bounding box center [131, 207] width 117 height 28
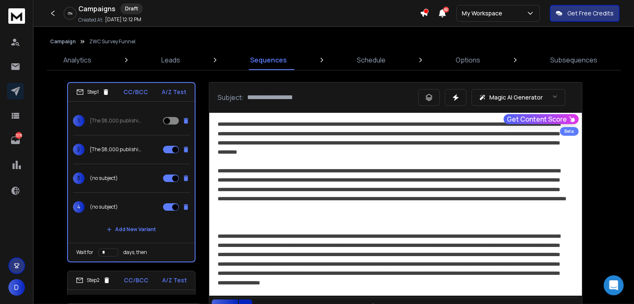
scroll to position [292, 0]
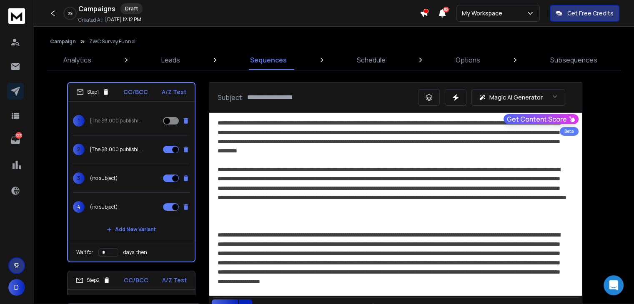
click at [131, 147] on p "{The ​$​8,000 publishing lie that's destroying dreams|Quick question about your…" at bounding box center [116, 149] width 53 height 7
type input "**********"
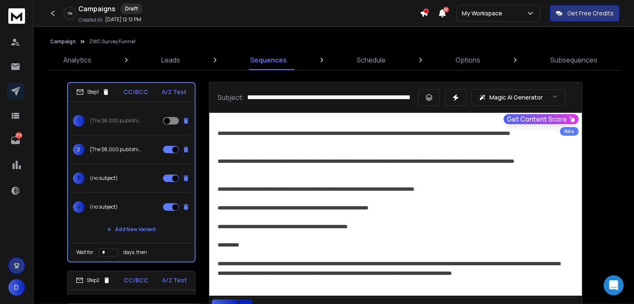
scroll to position [0, 0]
click at [92, 206] on p "(no subject)" at bounding box center [104, 207] width 28 height 7
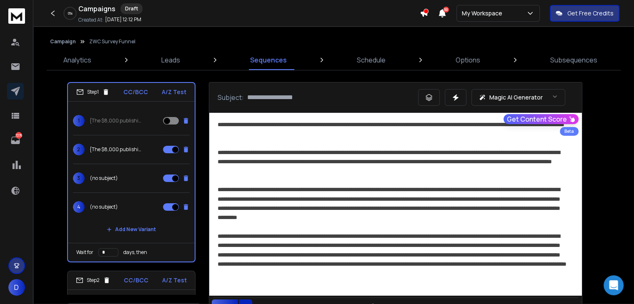
scroll to position [259, 0]
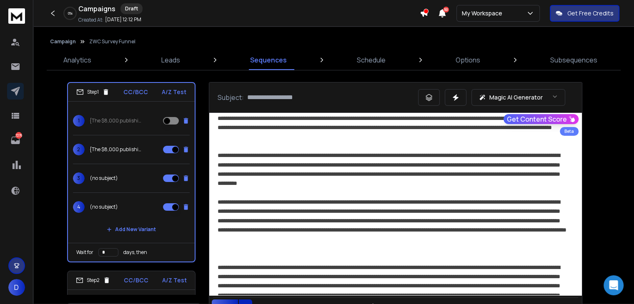
click at [117, 146] on p "{The ​$​8,000 publishing lie that's destroying dreams|Quick question about your…" at bounding box center [116, 149] width 53 height 7
type input "**********"
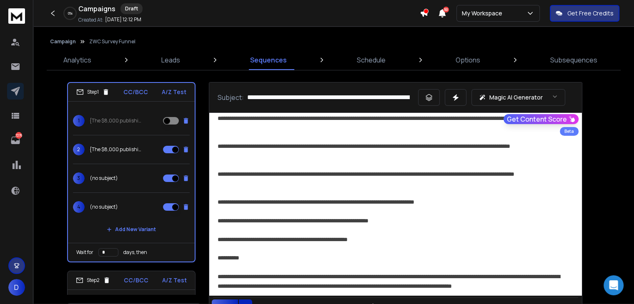
scroll to position [553, 0]
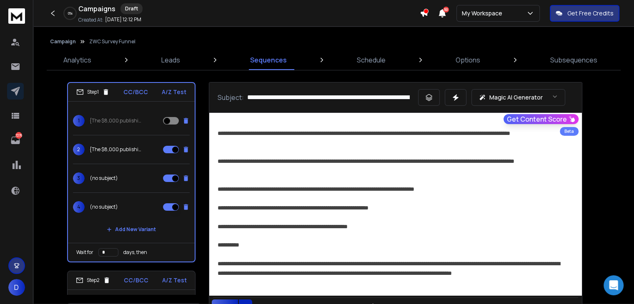
click at [111, 207] on p "(no subject)" at bounding box center [104, 207] width 28 height 7
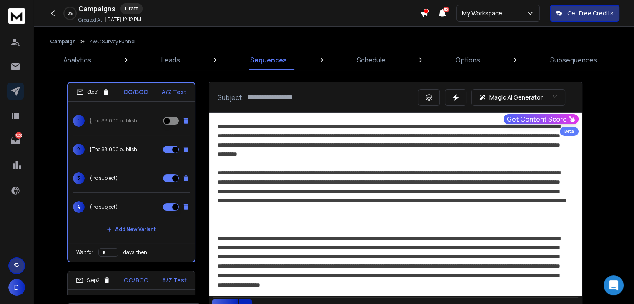
scroll to position [301, 0]
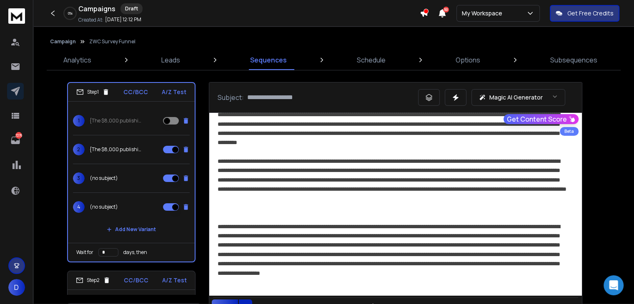
click at [269, 172] on div "**********" at bounding box center [392, 185] width 350 height 56
click at [114, 151] on p "{The ​$​8,000 publishing lie that's destroying dreams|Quick question about your…" at bounding box center [116, 149] width 53 height 7
type input "**********"
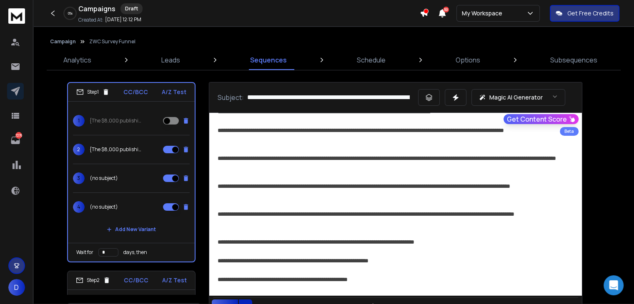
scroll to position [500, 0]
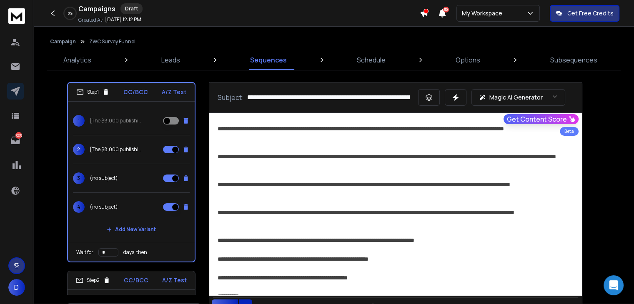
click at [120, 206] on div "4 (no subject)" at bounding box center [131, 207] width 117 height 28
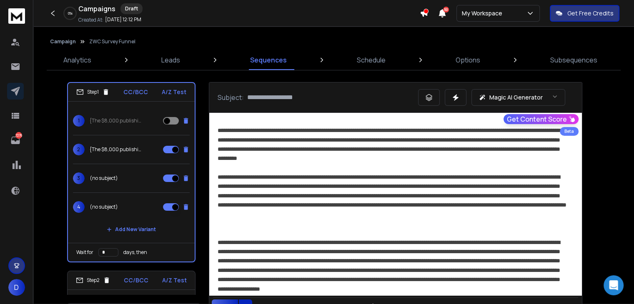
scroll to position [259, 0]
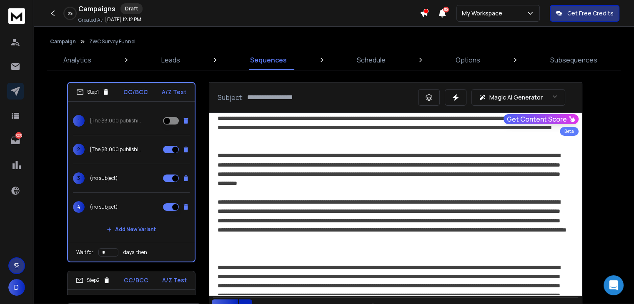
click at [110, 146] on p "{The ​$​8,000 publishing lie that's destroying dreams|Quick question about your…" at bounding box center [116, 149] width 53 height 7
type input "**********"
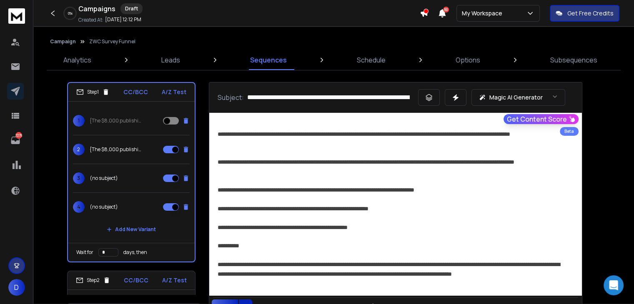
scroll to position [553, 0]
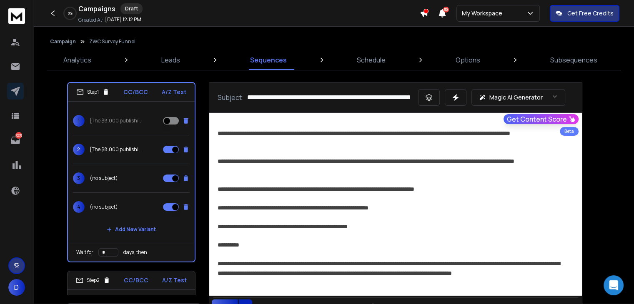
click at [104, 205] on p "(no subject)" at bounding box center [104, 207] width 28 height 7
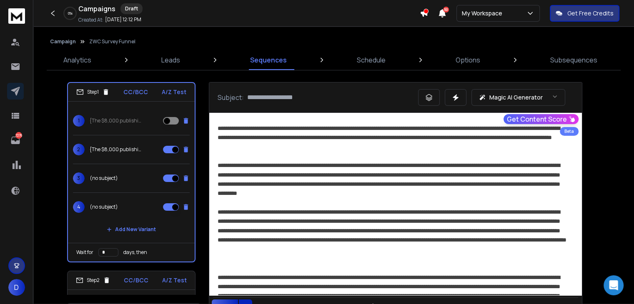
scroll to position [250, 0]
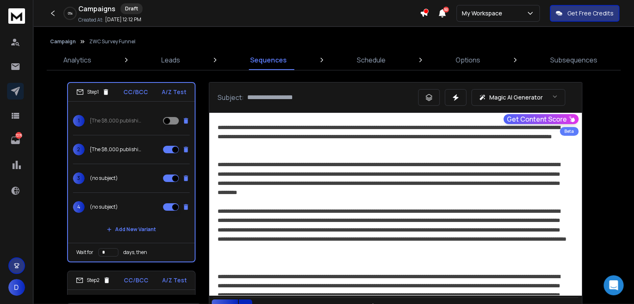
click at [242, 249] on div "**********" at bounding box center [392, 235] width 350 height 56
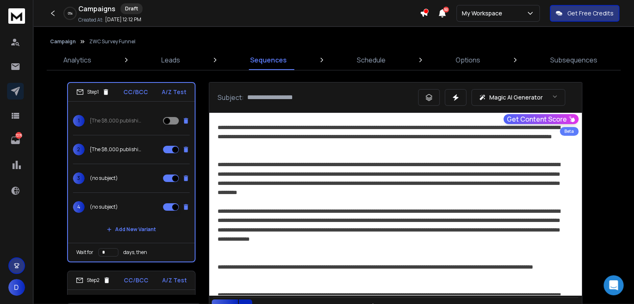
click at [520, 230] on div "**********" at bounding box center [392, 230] width 350 height 47
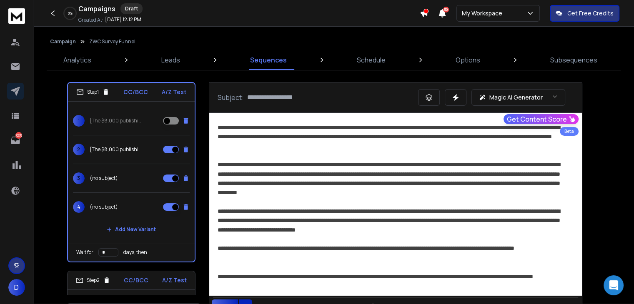
click at [385, 214] on div "**********" at bounding box center [392, 221] width 350 height 28
click at [385, 213] on div "**********" at bounding box center [392, 221] width 350 height 28
click at [387, 210] on div "**********" at bounding box center [392, 221] width 350 height 28
click at [387, 212] on div "**********" at bounding box center [392, 221] width 350 height 28
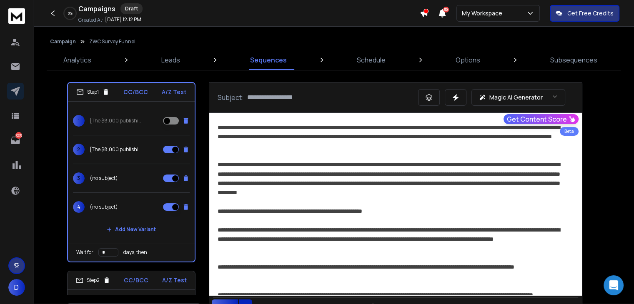
click at [357, 242] on div "**********" at bounding box center [392, 239] width 350 height 28
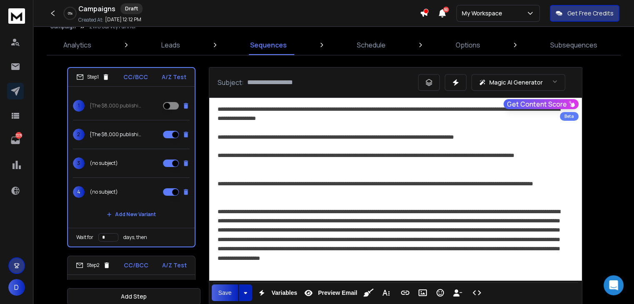
scroll to position [27, 0]
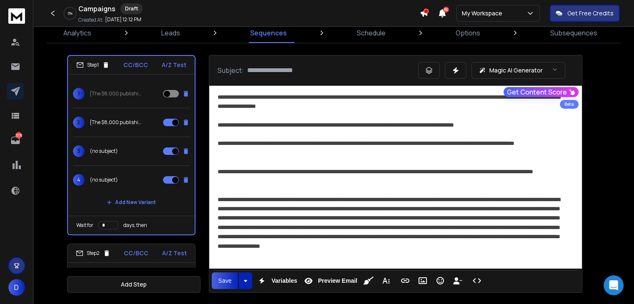
click at [270, 210] on div "**********" at bounding box center [392, 227] width 350 height 65
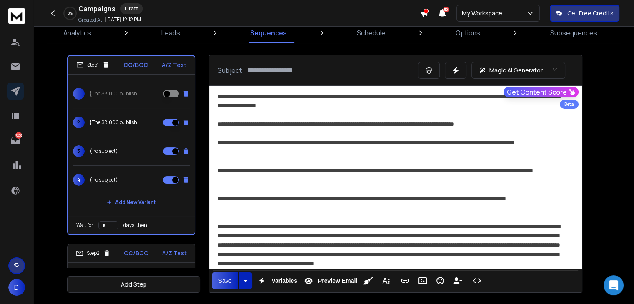
scroll to position [375, 0]
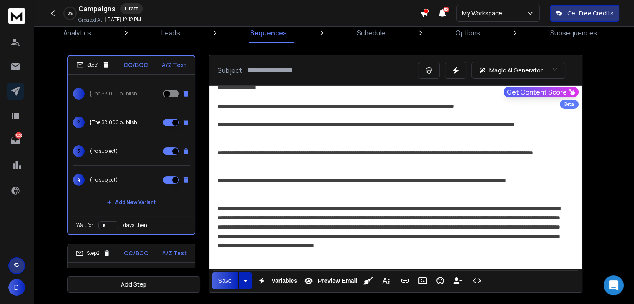
click at [244, 235] on div "**********" at bounding box center [392, 232] width 350 height 56
click at [240, 239] on div "**********" at bounding box center [392, 232] width 350 height 56
click at [243, 237] on div "**********" at bounding box center [392, 232] width 350 height 56
click at [247, 237] on div "**********" at bounding box center [392, 232] width 350 height 56
click at [242, 238] on div "**********" at bounding box center [392, 232] width 350 height 56
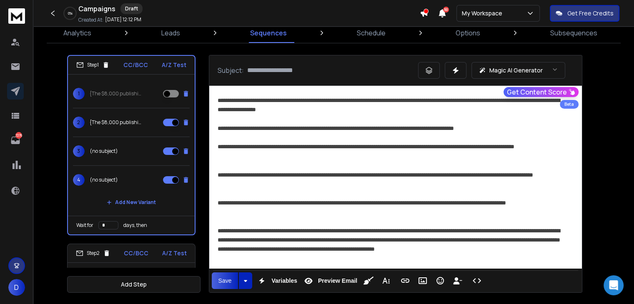
scroll to position [394, 0]
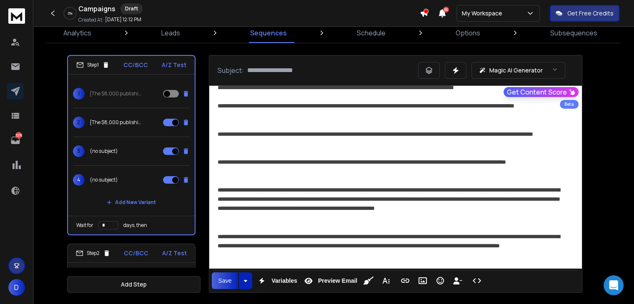
click at [249, 237] on div "**********" at bounding box center [392, 246] width 350 height 28
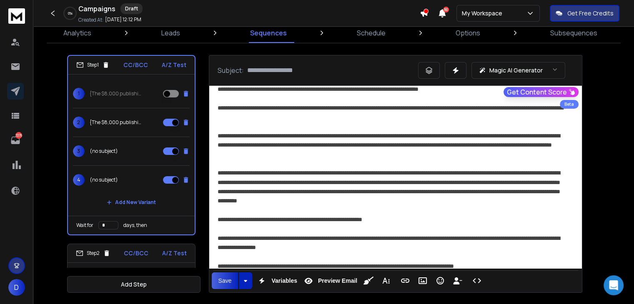
scroll to position [214, 0]
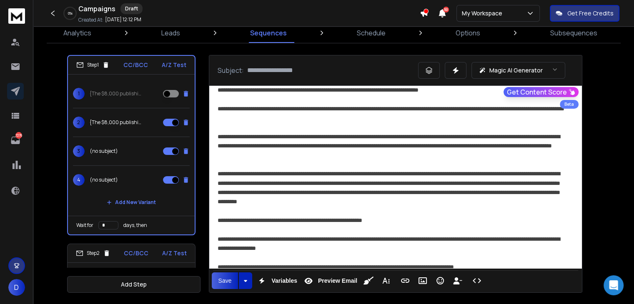
click at [487, 185] on div "**********" at bounding box center [392, 187] width 350 height 37
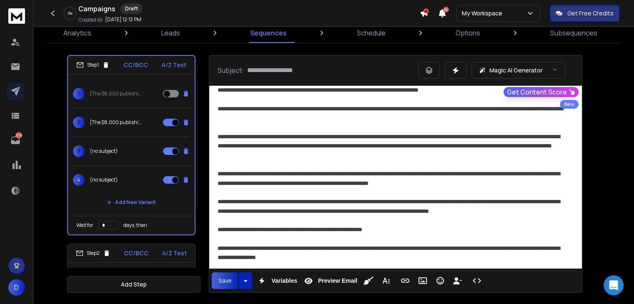
click at [419, 204] on div "**********" at bounding box center [392, 206] width 350 height 19
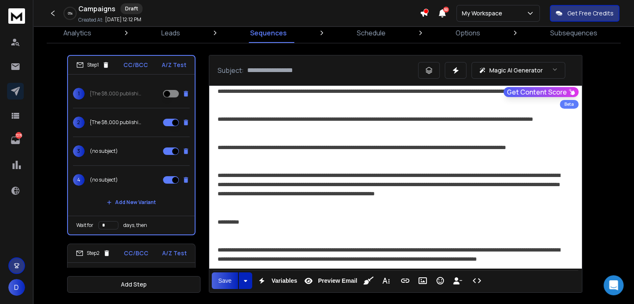
scroll to position [450, 0]
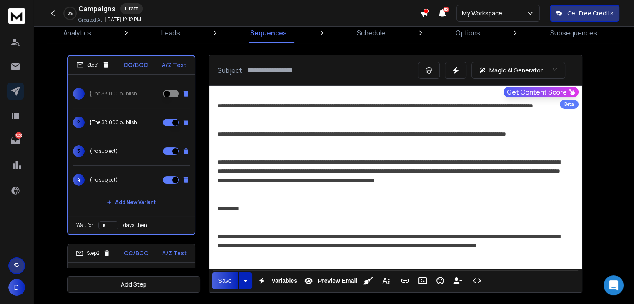
click at [404, 164] on div "**********" at bounding box center [392, 175] width 350 height 37
click at [410, 160] on div "**********" at bounding box center [392, 175] width 350 height 37
click at [280, 171] on div "**********" at bounding box center [392, 175] width 350 height 37
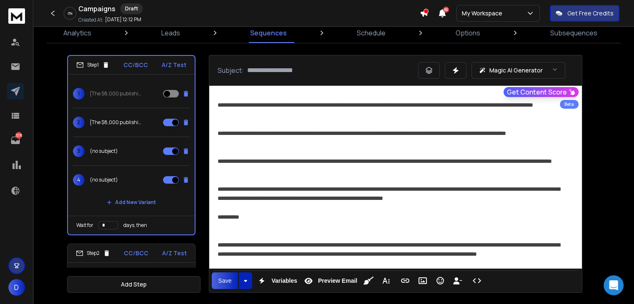
click at [127, 113] on div "2 {The ​$​8,000 publishing lie that's destroying dreams|Quick question about yo…" at bounding box center [131, 122] width 117 height 29
type input "**********"
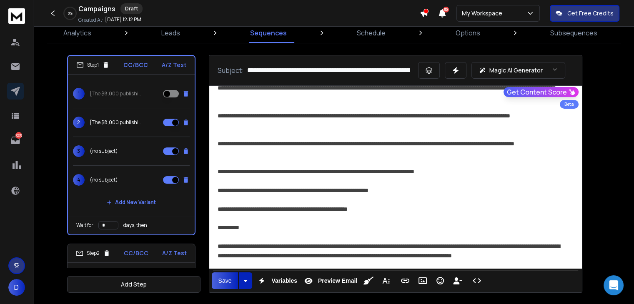
scroll to position [553, 0]
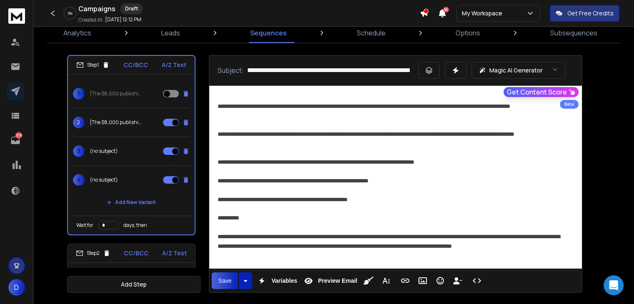
click at [118, 122] on p "{The ​$​8,000 publishing lie that's destroying dreams|Quick question about your…" at bounding box center [116, 122] width 53 height 7
click at [122, 121] on p "{The ​$​8,000 publishing lie that's destroying dreams|Quick question about your…" at bounding box center [116, 122] width 53 height 7
click at [122, 119] on p "{The ​$​8,000 publishing lie that's destroying dreams|Quick question about your…" at bounding box center [116, 122] width 53 height 7
click at [108, 177] on p "(no subject)" at bounding box center [104, 180] width 28 height 7
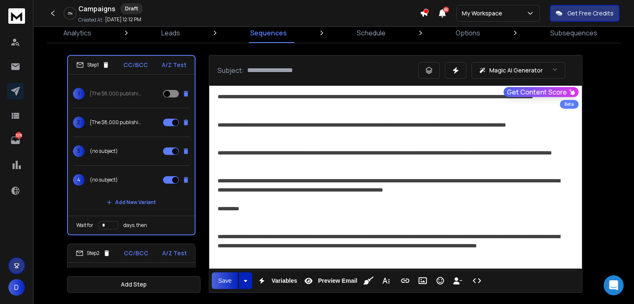
scroll to position [460, 0]
click at [472, 180] on div "**********" at bounding box center [392, 185] width 350 height 19
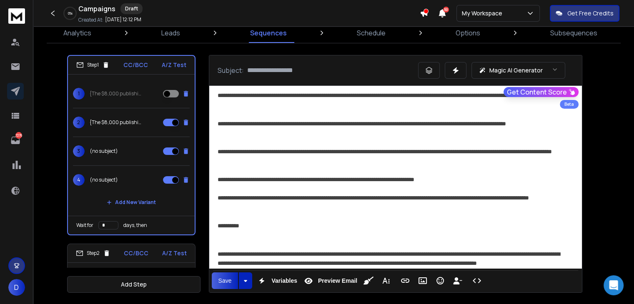
click at [447, 200] on div "**********" at bounding box center [392, 202] width 350 height 19
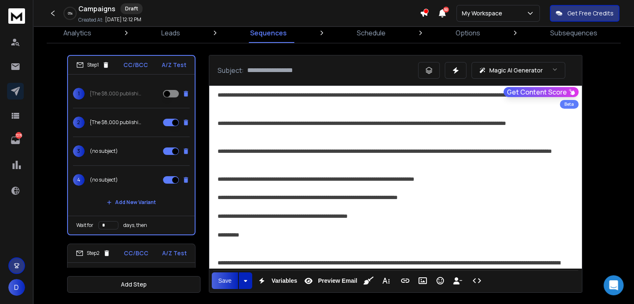
scroll to position [446, 0]
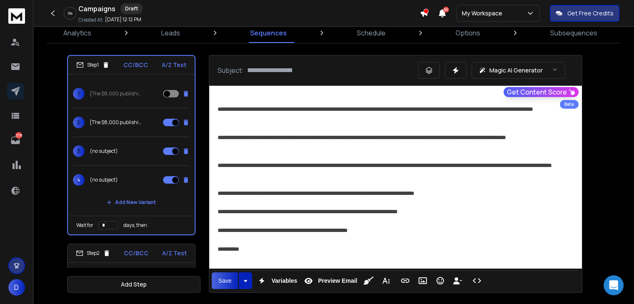
click at [102, 181] on p "(no subject)" at bounding box center [104, 180] width 28 height 7
click at [468, 192] on div "**********" at bounding box center [392, 193] width 350 height 9
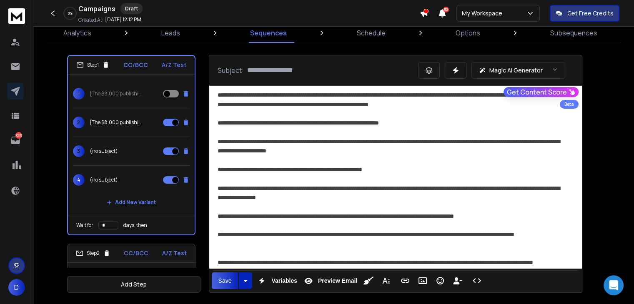
scroll to position [279, 0]
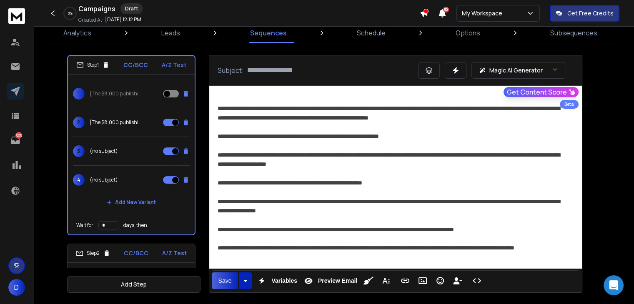
click at [413, 136] on div "**********" at bounding box center [392, 136] width 350 height 9
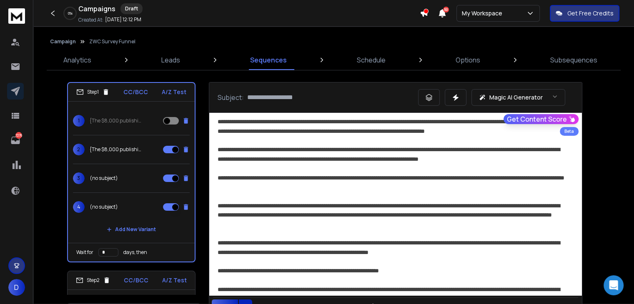
scroll to position [167, 0]
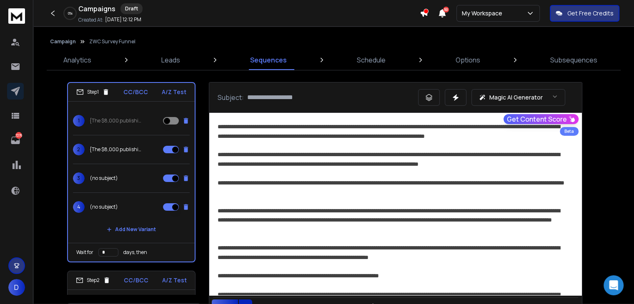
click at [256, 224] on div "**********" at bounding box center [392, 220] width 350 height 28
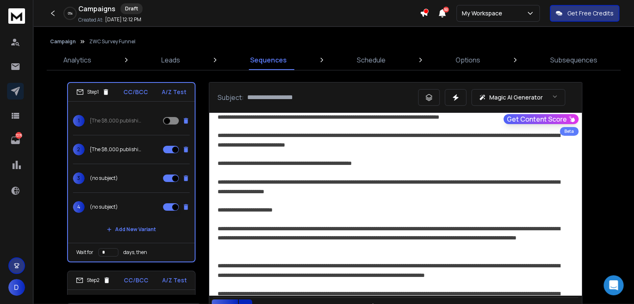
scroll to position [42, 0]
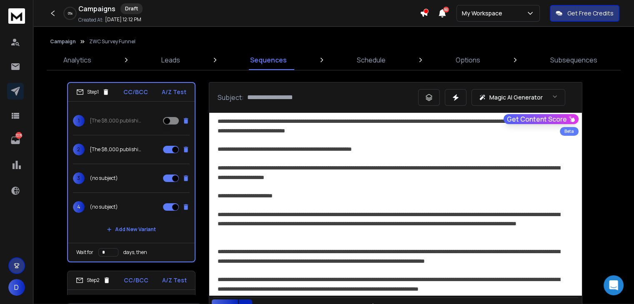
click at [120, 144] on div "2 {The ​$​8,000 publishing lie that's destroying dreams|Quick question about yo…" at bounding box center [108, 150] width 70 height 12
type input "**********"
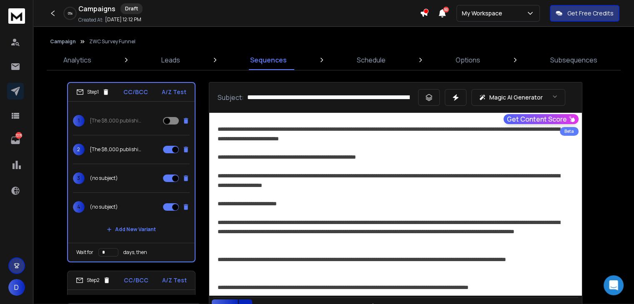
scroll to position [83, 0]
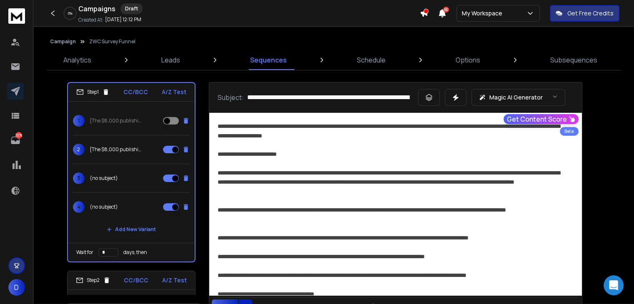
click at [107, 207] on p "(no subject)" at bounding box center [104, 207] width 28 height 7
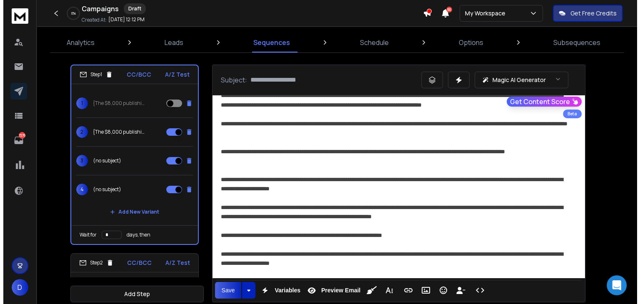
scroll to position [27, 0]
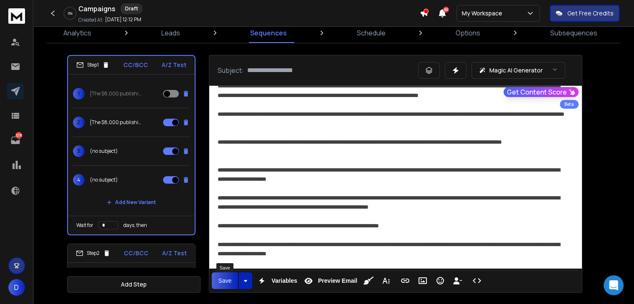
click at [210, 281] on div "Bold Italic Underline Clear Formatting Font Family Arial Georgia Impact Tahoma …" at bounding box center [395, 281] width 372 height 24
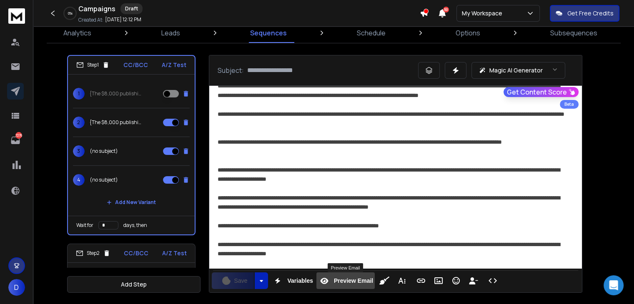
click at [352, 284] on span "Preview Email" at bounding box center [353, 280] width 42 height 7
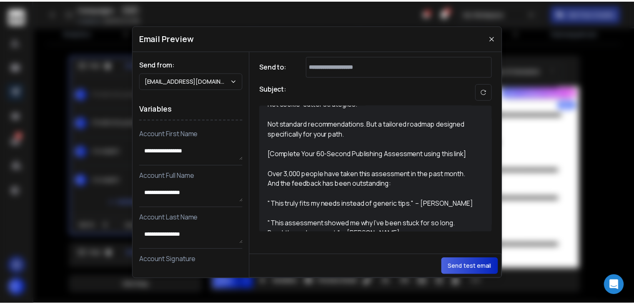
scroll to position [373, 0]
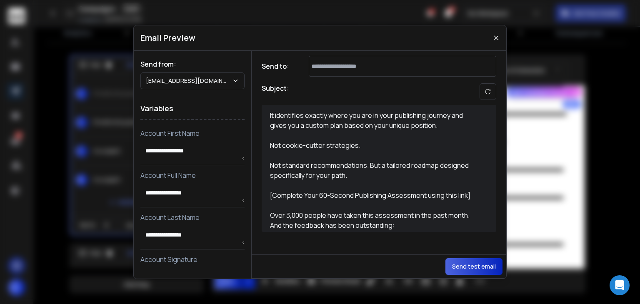
click at [495, 40] on icon at bounding box center [496, 38] width 7 height 7
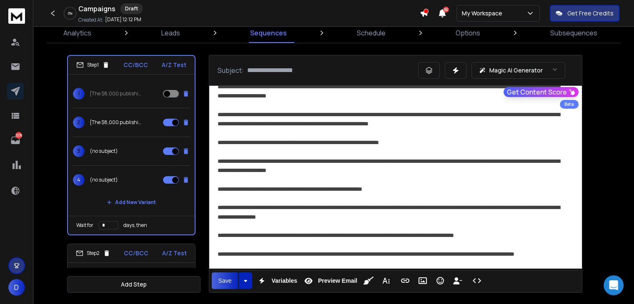
scroll to position [417, 0]
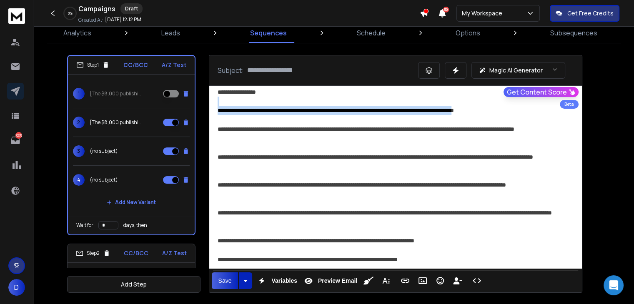
click at [519, 104] on div "**********" at bounding box center [395, 177] width 372 height 182
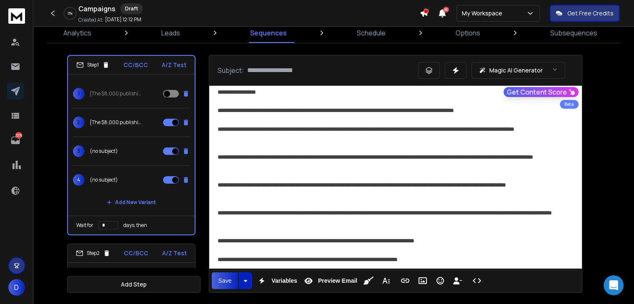
click at [472, 142] on div "**********" at bounding box center [392, 134] width 350 height 19
drag, startPoint x: 517, startPoint y: 111, endPoint x: 507, endPoint y: 112, distance: 9.3
click at [507, 112] on div "**********" at bounding box center [392, 110] width 350 height 9
click at [525, 112] on div "**********" at bounding box center [392, 110] width 350 height 9
click at [507, 111] on div "**********" at bounding box center [392, 110] width 350 height 9
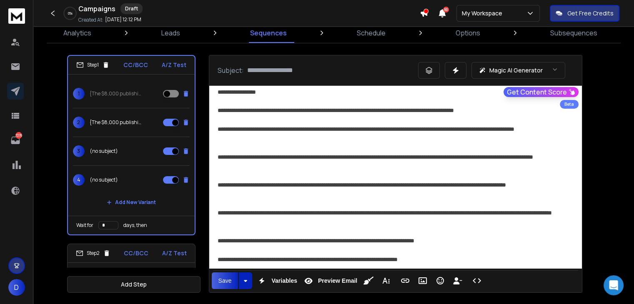
click at [501, 147] on div at bounding box center [395, 147] width 356 height 9
drag, startPoint x: 508, startPoint y: 110, endPoint x: 515, endPoint y: 112, distance: 7.8
click at [515, 112] on div "**********" at bounding box center [392, 110] width 350 height 9
click at [409, 278] on icon "button" at bounding box center [405, 281] width 10 height 10
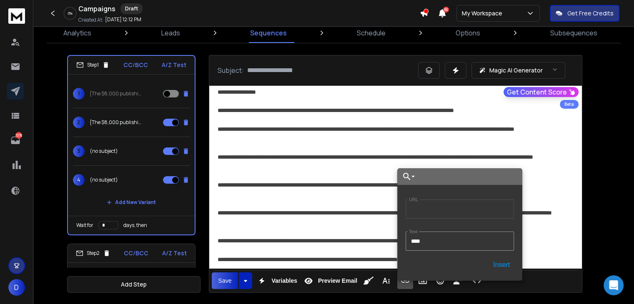
type input "**********"
click at [497, 265] on button "Insert" at bounding box center [501, 264] width 25 height 15
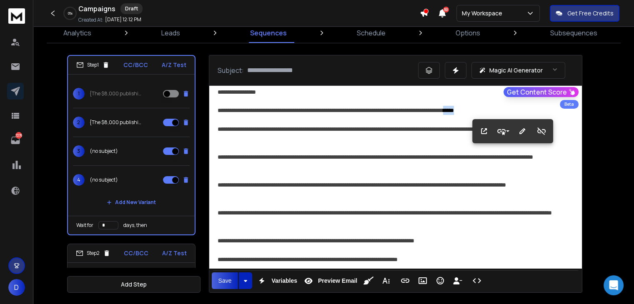
scroll to position [0, 0]
click at [425, 178] on div at bounding box center [395, 175] width 356 height 9
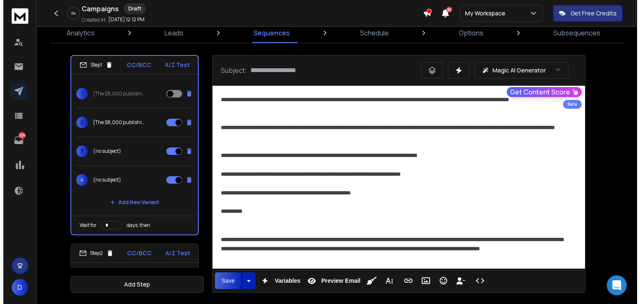
scroll to position [506, 0]
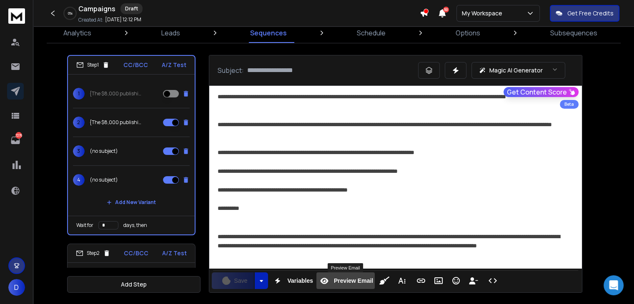
click at [359, 279] on span "Preview Email" at bounding box center [353, 280] width 42 height 7
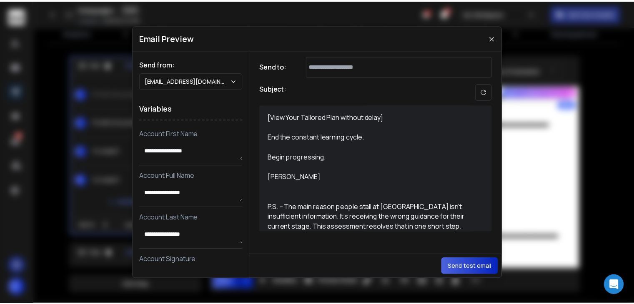
scroll to position [550, 0]
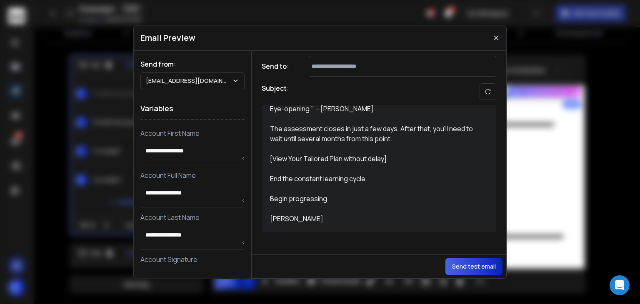
click at [499, 37] on icon at bounding box center [496, 38] width 7 height 7
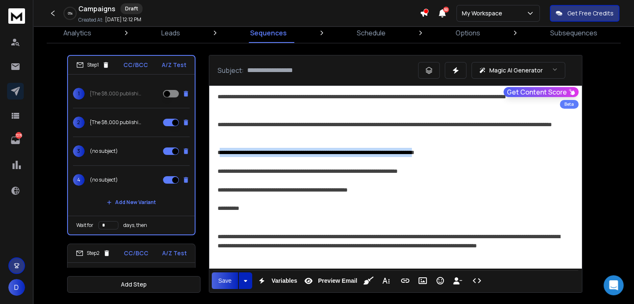
drag, startPoint x: 220, startPoint y: 151, endPoint x: 468, endPoint y: 152, distance: 248.3
click at [468, 152] on div "**********" at bounding box center [392, 152] width 350 height 9
type input "**********"
click at [404, 279] on icon "button" at bounding box center [405, 281] width 8 height 4
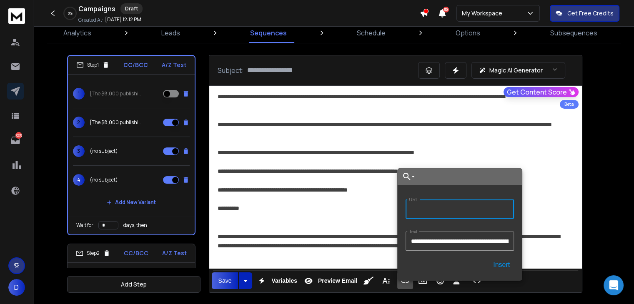
paste input "**********"
type input "**********"
click at [499, 264] on button "Insert" at bounding box center [501, 264] width 25 height 15
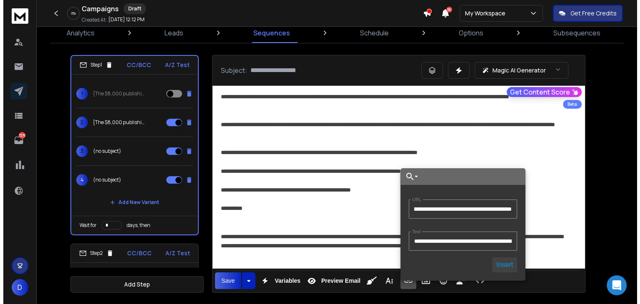
scroll to position [0, 0]
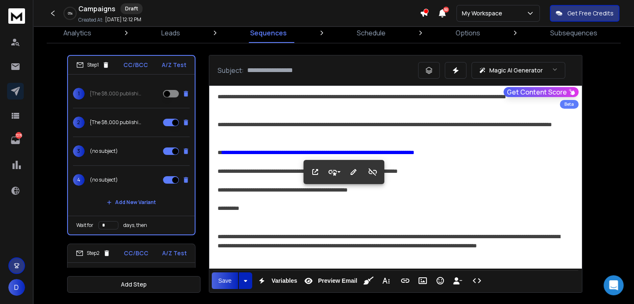
click at [445, 224] on div at bounding box center [395, 226] width 356 height 9
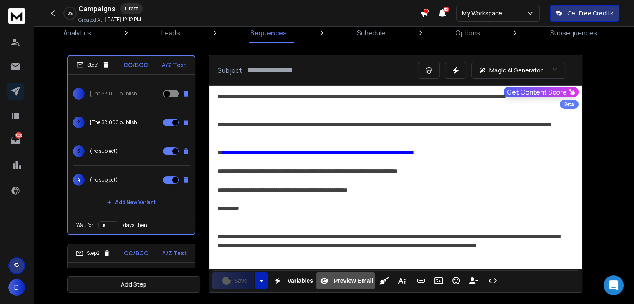
click at [346, 279] on span "Preview Email" at bounding box center [353, 280] width 42 height 7
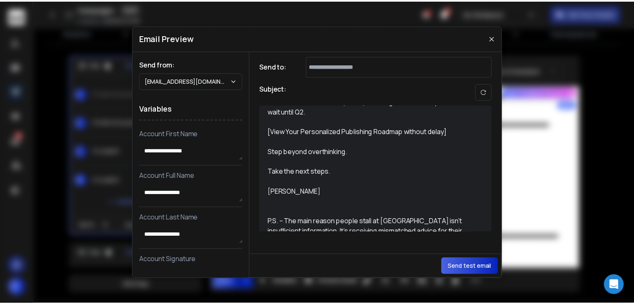
scroll to position [581, 0]
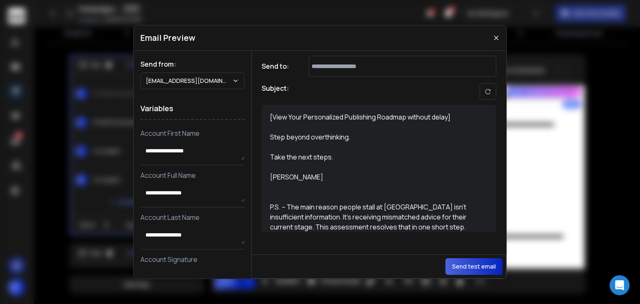
click at [547, 140] on div "**********" at bounding box center [320, 152] width 640 height 271
click at [494, 38] on icon at bounding box center [496, 38] width 7 height 7
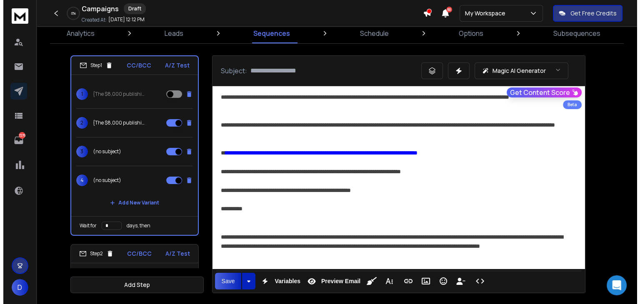
scroll to position [27, 0]
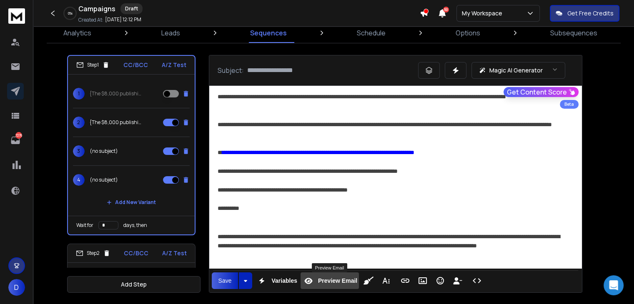
click at [332, 274] on div "Preview Email" at bounding box center [329, 281] width 58 height 14
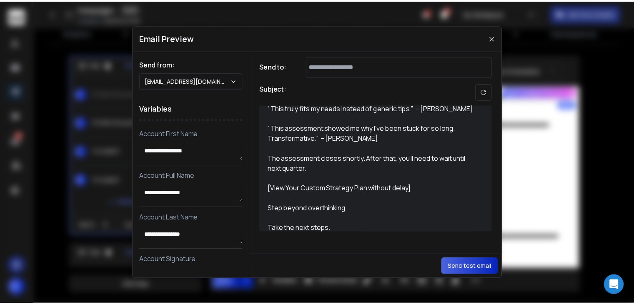
scroll to position [542, 0]
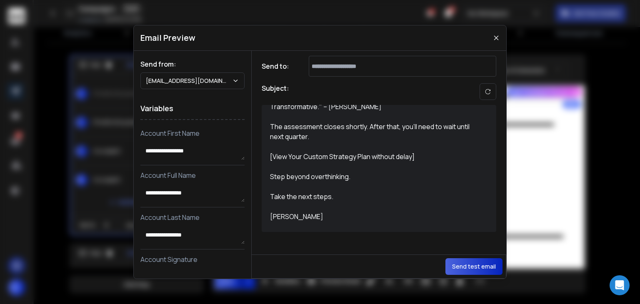
click at [494, 40] on icon at bounding box center [496, 38] width 7 height 7
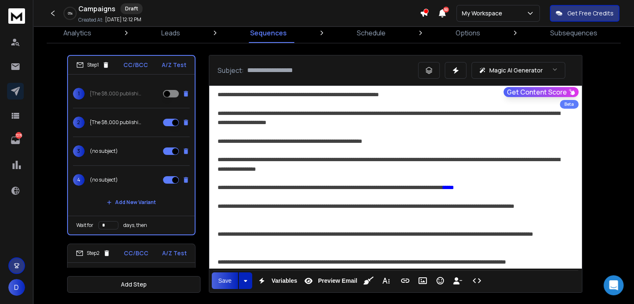
scroll to position [381, 0]
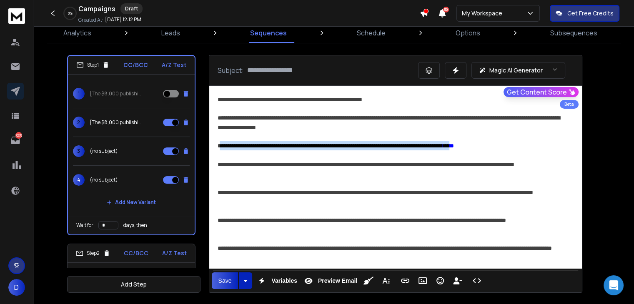
drag, startPoint x: 220, startPoint y: 147, endPoint x: 515, endPoint y: 147, distance: 295.0
click at [515, 147] on div "**********" at bounding box center [392, 145] width 350 height 9
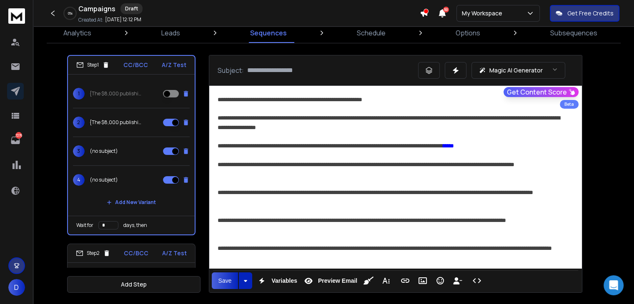
click at [517, 150] on div "**********" at bounding box center [392, 145] width 350 height 9
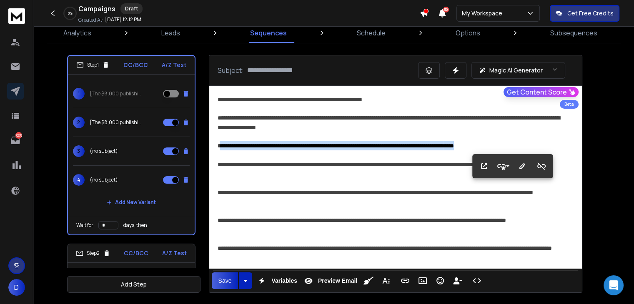
drag, startPoint x: 221, startPoint y: 144, endPoint x: 515, endPoint y: 146, distance: 294.1
click at [515, 146] on div "**********" at bounding box center [392, 145] width 350 height 9
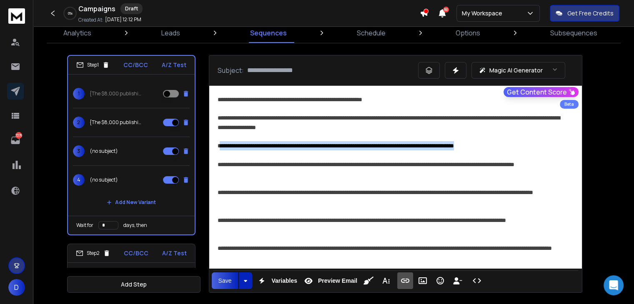
type input "**********"
click at [402, 282] on icon "button" at bounding box center [405, 281] width 8 height 4
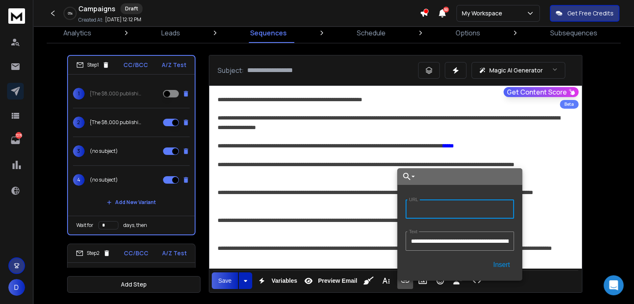
paste input "**********"
type input "**********"
click at [494, 260] on button "Insert" at bounding box center [501, 264] width 25 height 15
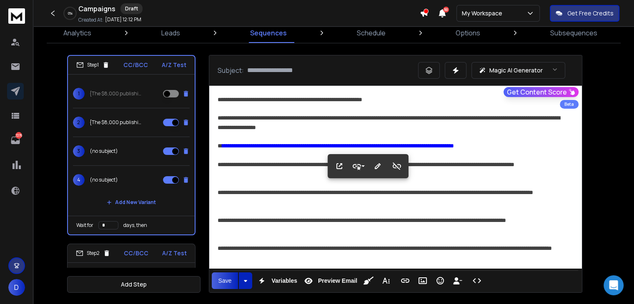
scroll to position [0, 0]
click at [407, 280] on icon "button" at bounding box center [405, 281] width 10 height 10
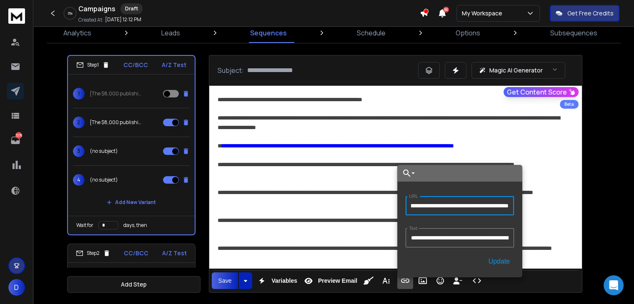
scroll to position [0, 32]
click at [495, 258] on button "Update" at bounding box center [499, 261] width 30 height 15
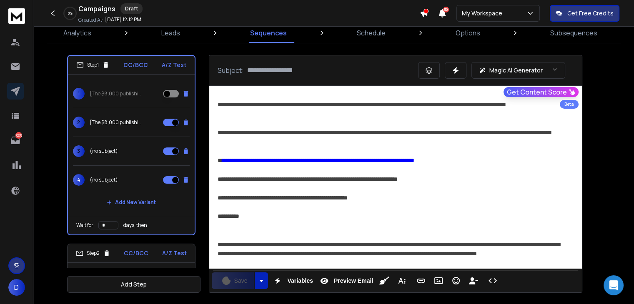
scroll to position [506, 0]
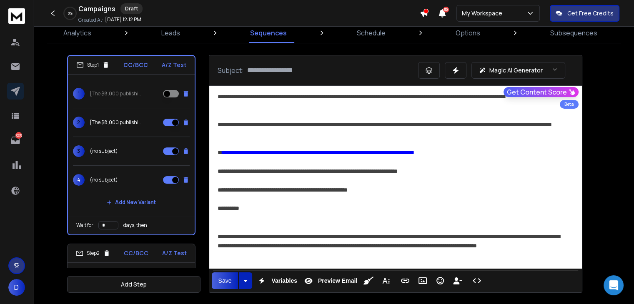
click at [248, 190] on div "**********" at bounding box center [392, 189] width 350 height 9
click at [291, 183] on div at bounding box center [395, 180] width 356 height 9
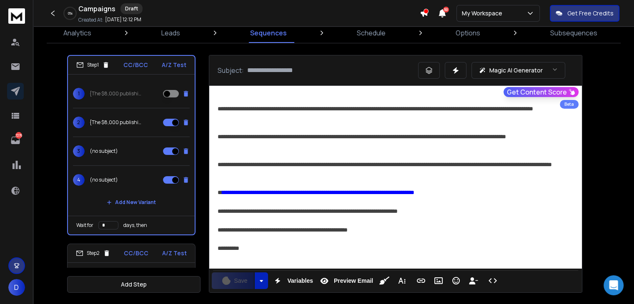
scroll to position [465, 0]
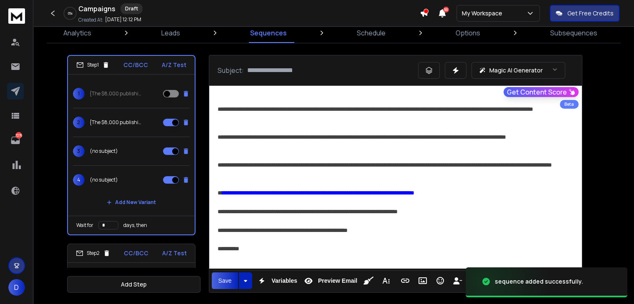
click at [114, 124] on p "{The ​$​8,000 publishing lie that's destroying dreams|Quick question about your…" at bounding box center [116, 122] width 53 height 7
type input "**********"
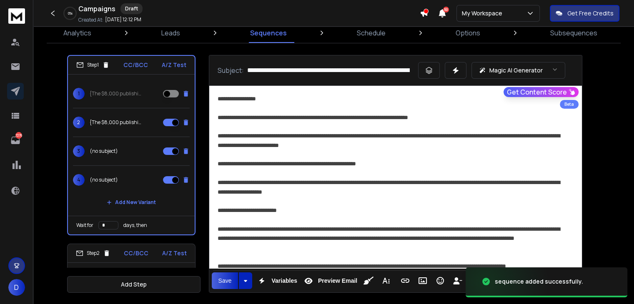
click at [326, 70] on input "**********" at bounding box center [328, 70] width 162 height 10
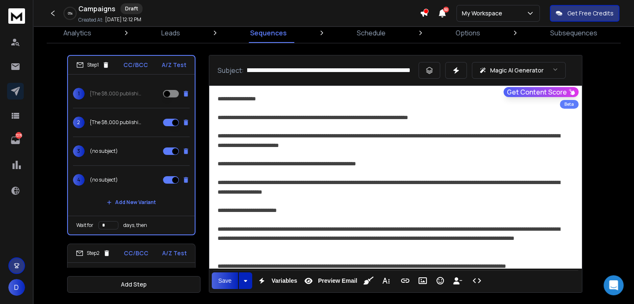
scroll to position [0, 265]
click at [329, 69] on input "**********" at bounding box center [328, 70] width 163 height 10
click at [108, 178] on p "(no subject)" at bounding box center [104, 180] width 28 height 7
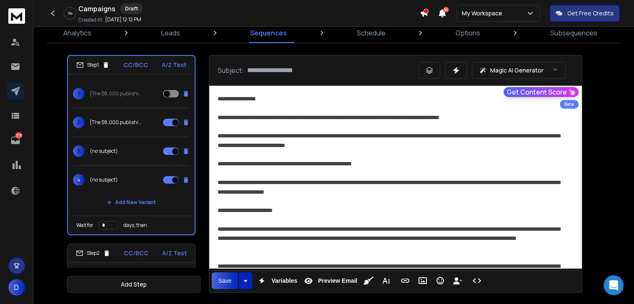
paste input "**********"
click at [114, 120] on p "{The ​$​8,000 publishing lie that's destroying dreams|Quick question about your…" at bounding box center [116, 122] width 53 height 7
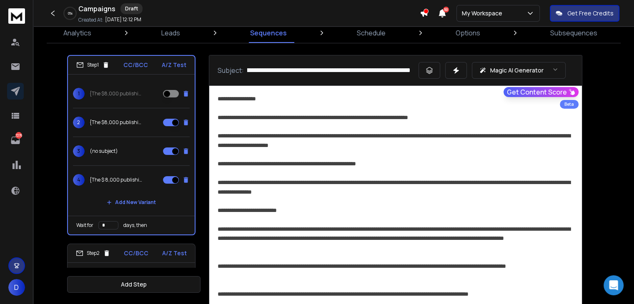
scroll to position [0, 265]
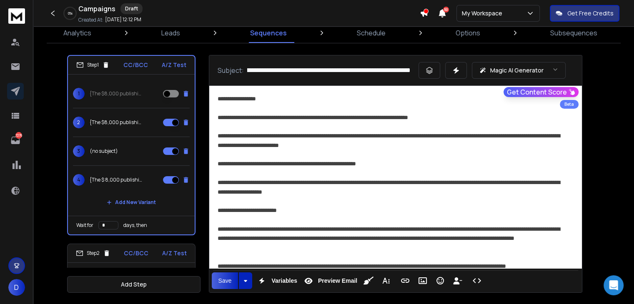
click at [107, 179] on p "{The ​$ 8,000 publishing lie that's destroying dreams|Quick question about your…" at bounding box center [116, 180] width 53 height 7
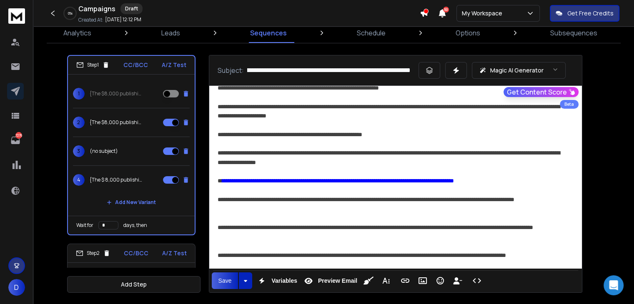
scroll to position [333, 0]
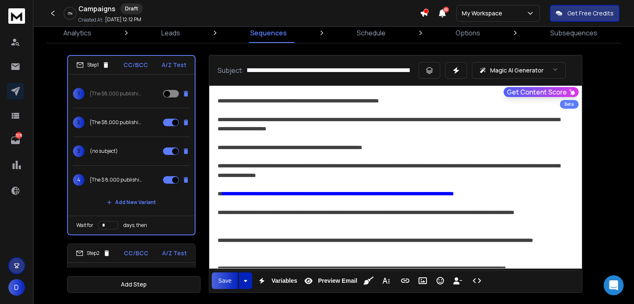
type input "**********"
click at [166, 150] on button "button" at bounding box center [171, 150] width 16 height 7
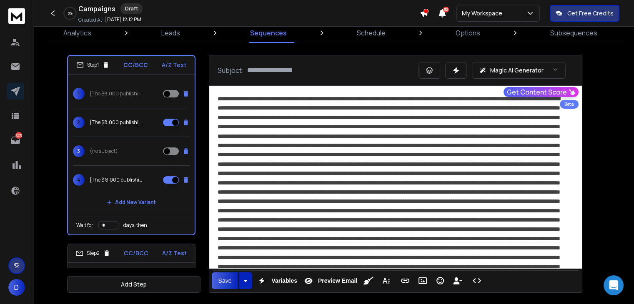
click at [165, 122] on button "button" at bounding box center [171, 122] width 16 height 7
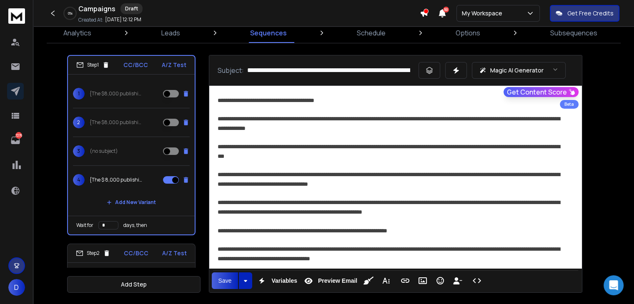
scroll to position [167, 0]
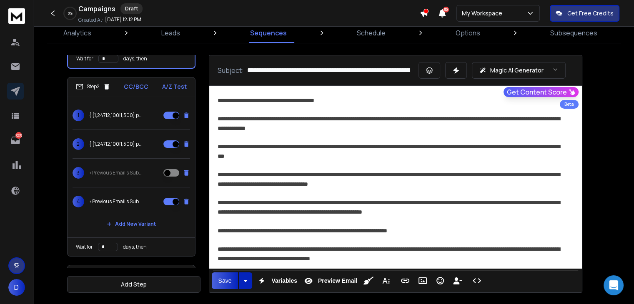
click at [164, 112] on button "button" at bounding box center [171, 115] width 16 height 7
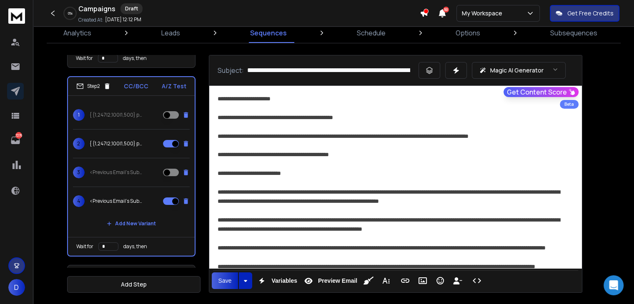
click at [163, 142] on button "button" at bounding box center [171, 143] width 16 height 7
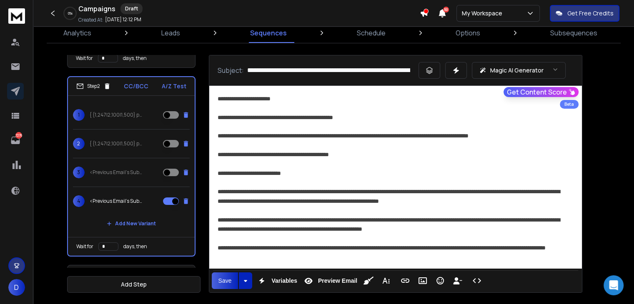
click at [167, 199] on button "button" at bounding box center [171, 200] width 16 height 7
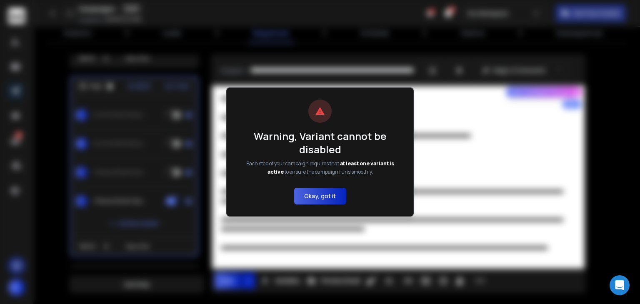
click at [324, 196] on button "Okay, got it" at bounding box center [320, 196] width 52 height 17
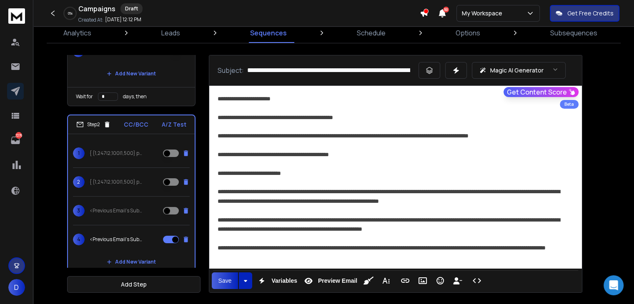
scroll to position [83, 0]
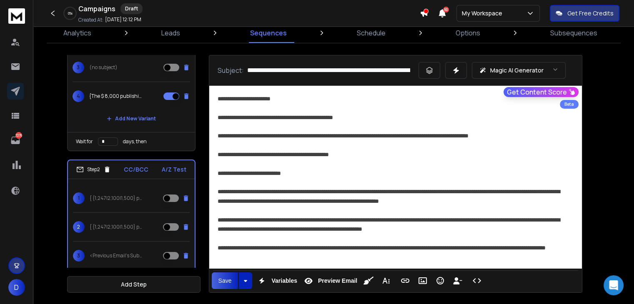
click at [171, 195] on button "button" at bounding box center [171, 198] width 16 height 7
type input "**********"
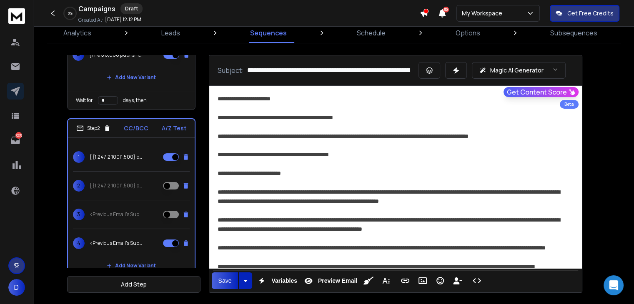
scroll to position [125, 0]
click at [171, 242] on button "button" at bounding box center [171, 242] width 16 height 7
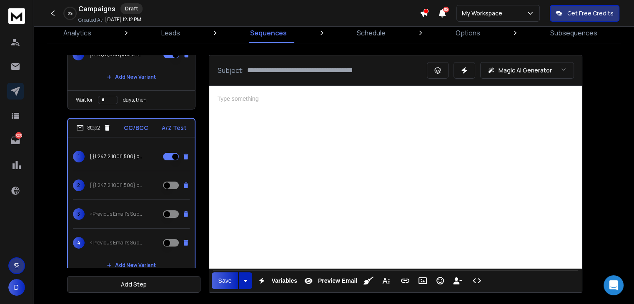
click at [112, 102] on input "*" at bounding box center [108, 100] width 20 height 8
type input "**********"
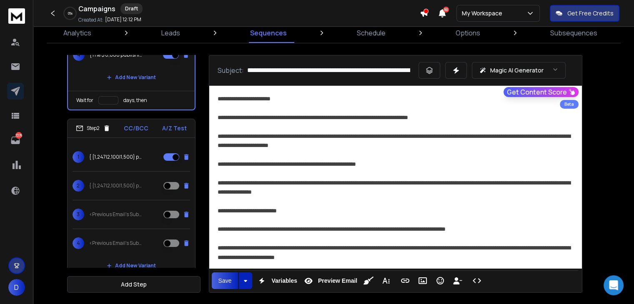
scroll to position [599, 0]
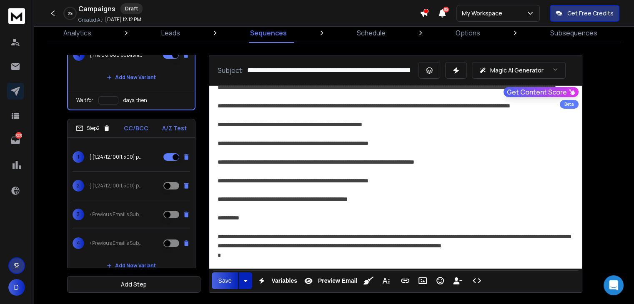
click at [110, 99] on input at bounding box center [108, 100] width 20 height 8
type input "*"
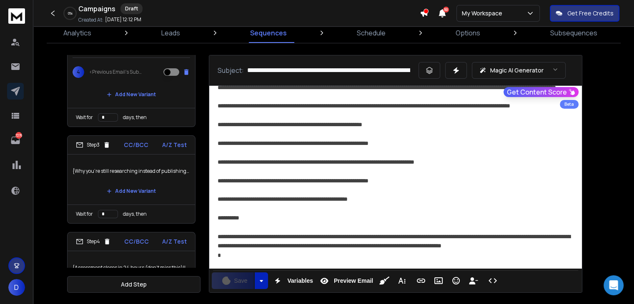
scroll to position [333, 0]
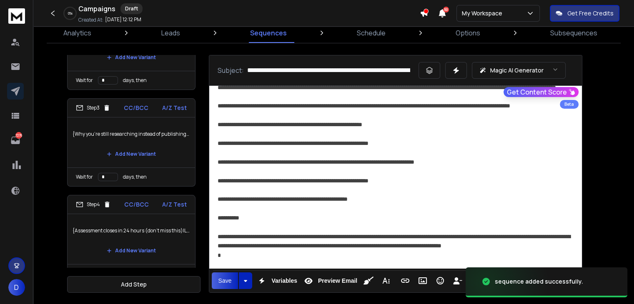
click at [147, 133] on p "{Why you're still researching instead of publishing|The real reason you haven't…" at bounding box center [130, 133] width 117 height 23
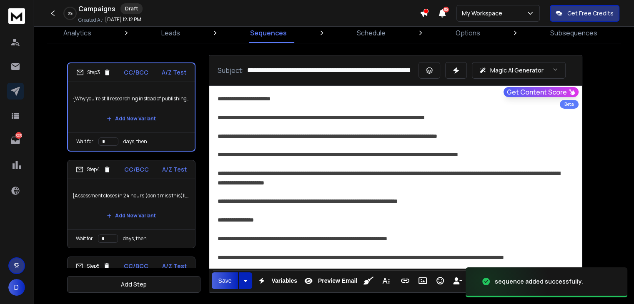
scroll to position [375, 0]
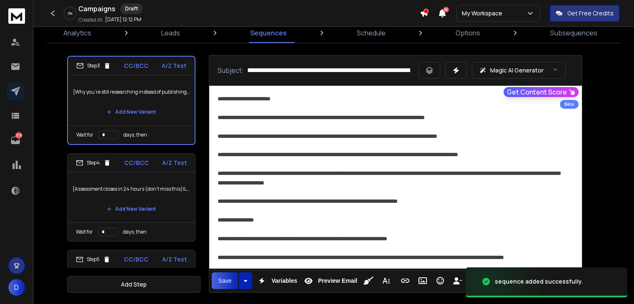
click at [134, 186] on p "{Assessment closes in 24 hours (don't miss this)|Last ch​ance for your personal…" at bounding box center [130, 188] width 117 height 23
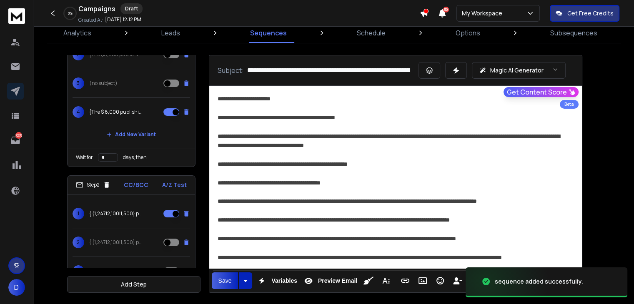
scroll to position [50, 0]
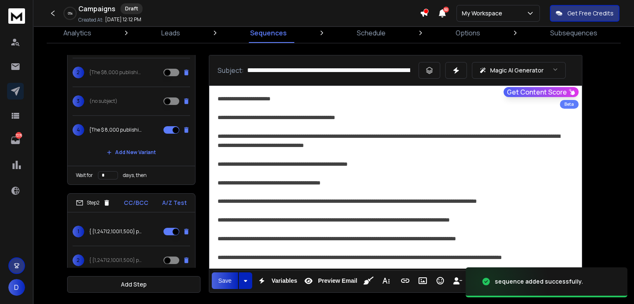
click at [112, 125] on div "4 {The ​$ 8,000 publishing lie that's destroying dreams|Quick question about yo…" at bounding box center [107, 130] width 70 height 12
type input "**********"
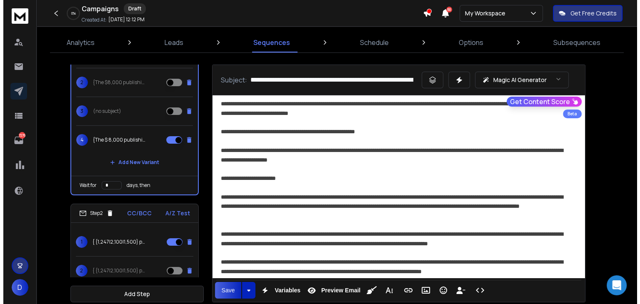
scroll to position [27, 0]
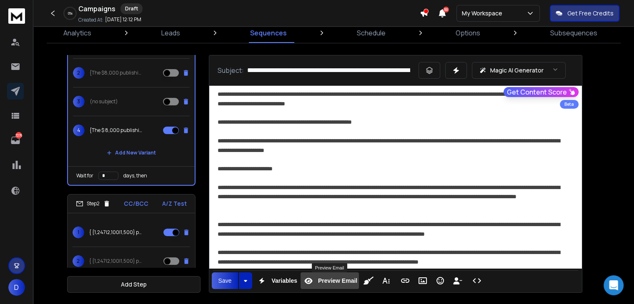
click at [337, 285] on div "Preview Email" at bounding box center [329, 281] width 58 height 14
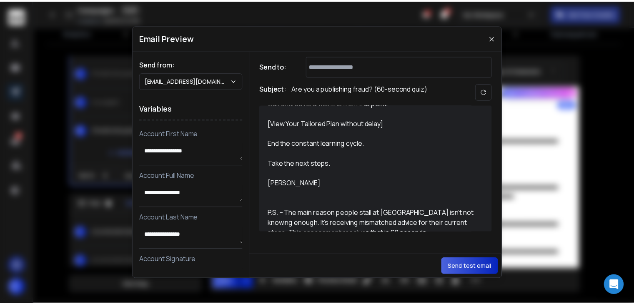
scroll to position [601, 0]
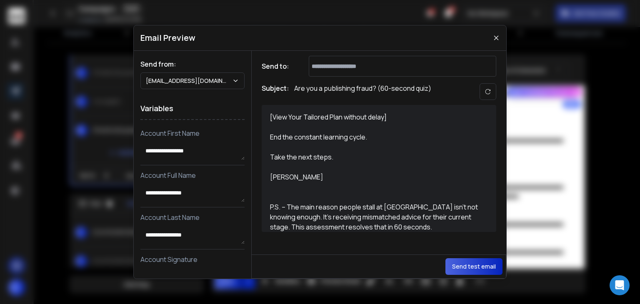
click at [494, 41] on div "Email Preview" at bounding box center [320, 37] width 372 height 25
click at [497, 37] on icon at bounding box center [496, 38] width 5 height 5
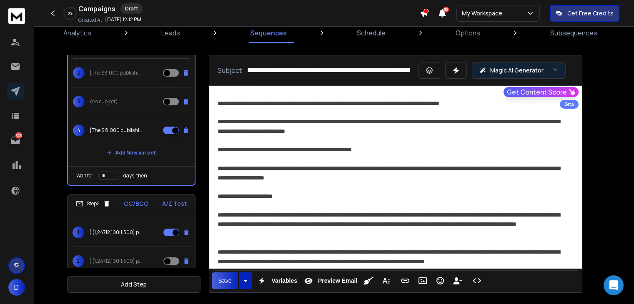
scroll to position [0, 0]
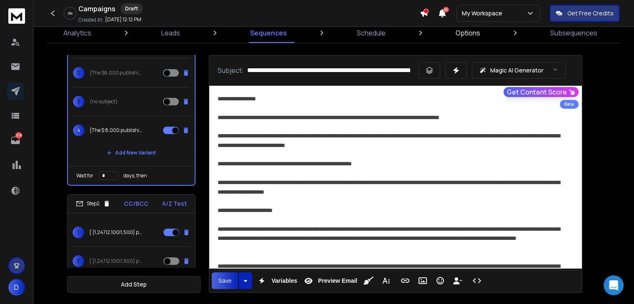
click at [470, 32] on p "Options" at bounding box center [467, 33] width 25 height 10
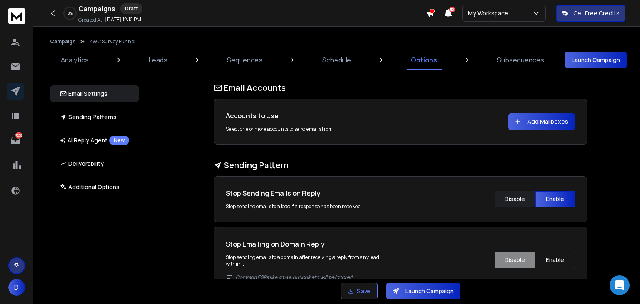
click at [524, 119] on button "Add Mailboxes" at bounding box center [541, 121] width 67 height 17
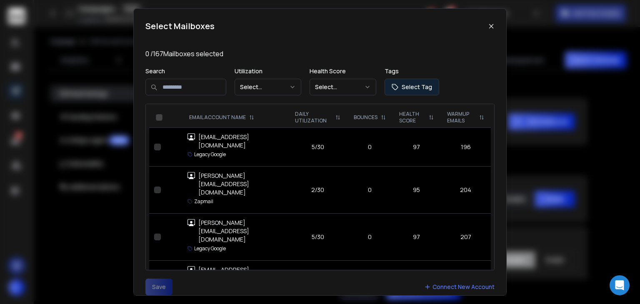
click at [417, 79] on button "Select Tag" at bounding box center [412, 87] width 55 height 17
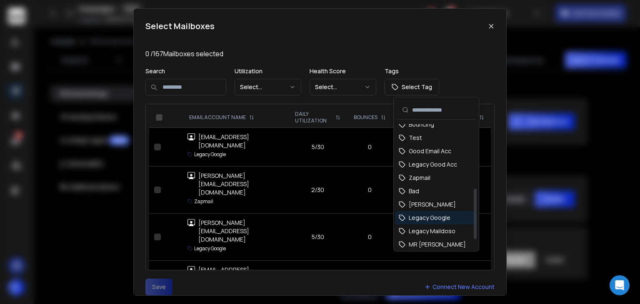
scroll to position [182, 0]
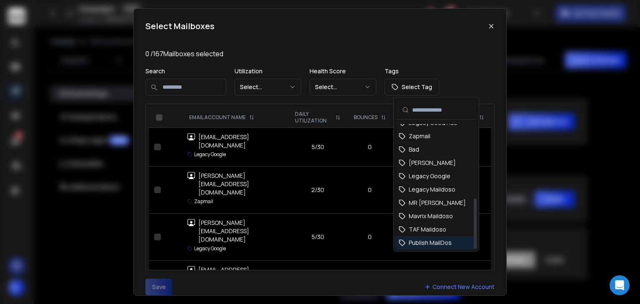
click at [433, 244] on span "Publish MailDos" at bounding box center [430, 243] width 43 height 8
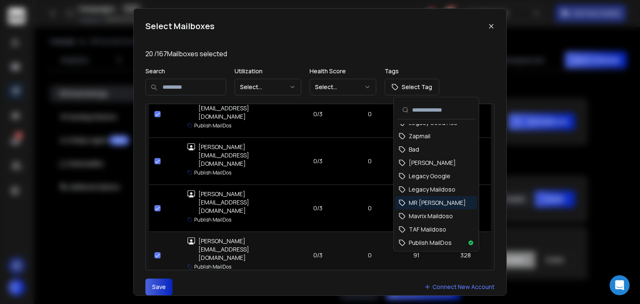
scroll to position [167, 0]
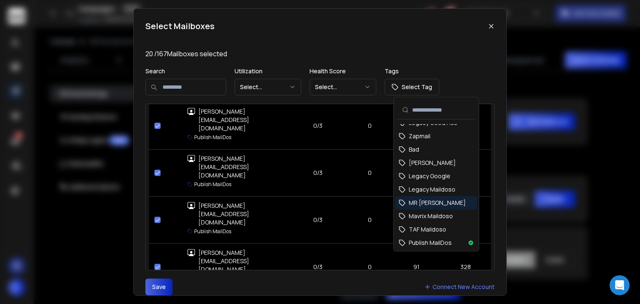
click at [158, 287] on button "Save" at bounding box center [158, 287] width 27 height 17
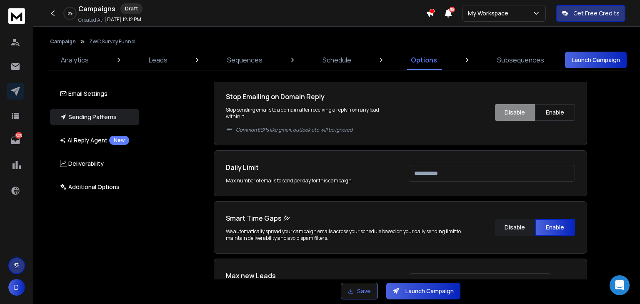
scroll to position [339, 0]
click at [480, 170] on input "***" at bounding box center [492, 173] width 166 height 17
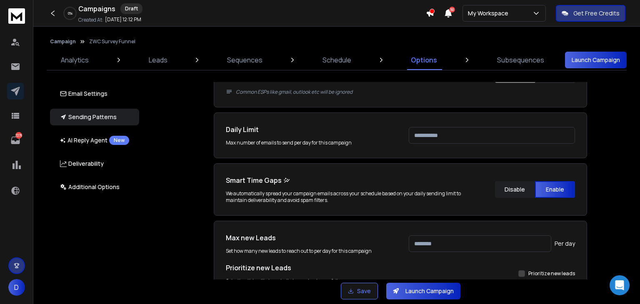
scroll to position [381, 0]
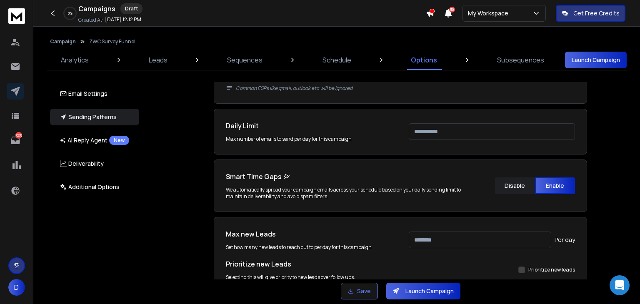
type input "****"
click at [428, 242] on input "***" at bounding box center [480, 240] width 142 height 17
type input "****"
click at [365, 295] on button "Save" at bounding box center [359, 291] width 37 height 17
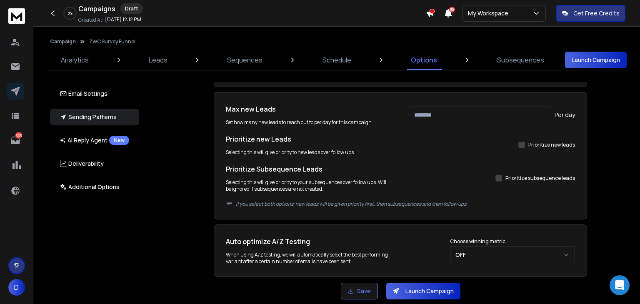
scroll to position [547, 0]
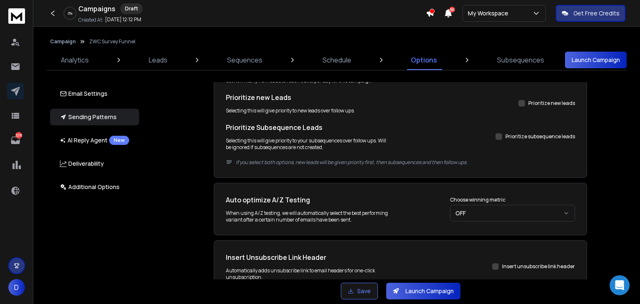
click at [477, 206] on button "OFF" at bounding box center [512, 213] width 125 height 17
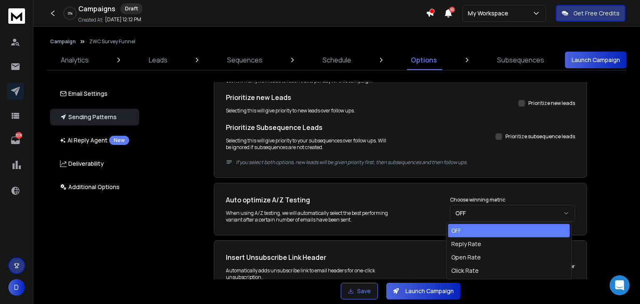
select select "**********"
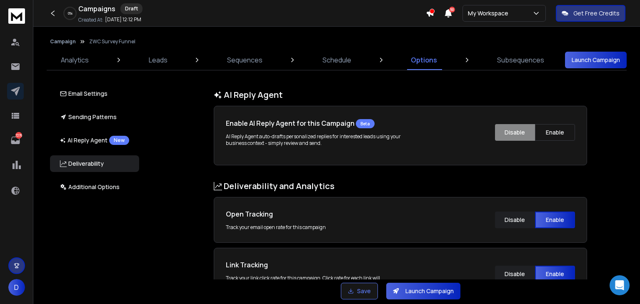
scroll to position [922, 0]
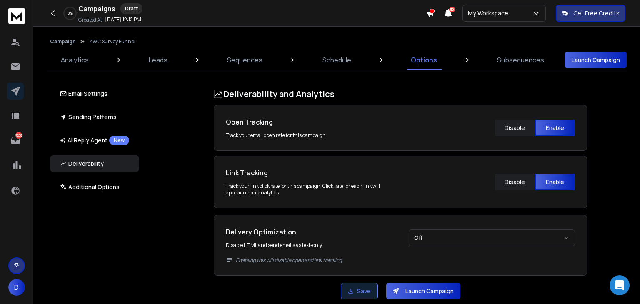
click at [368, 289] on button "Save" at bounding box center [359, 291] width 37 height 17
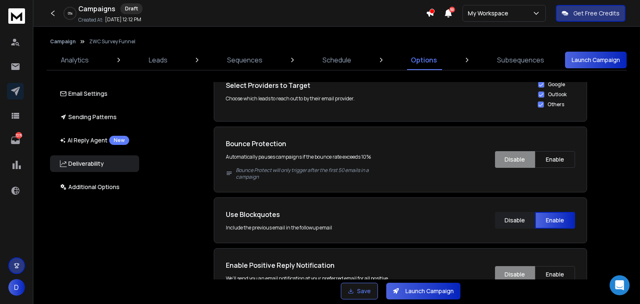
scroll to position [1214, 0]
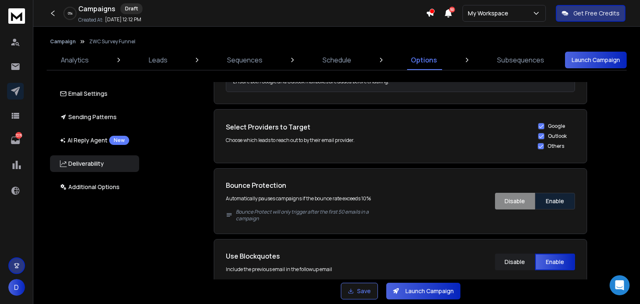
click at [547, 202] on button "Enable" at bounding box center [555, 201] width 40 height 17
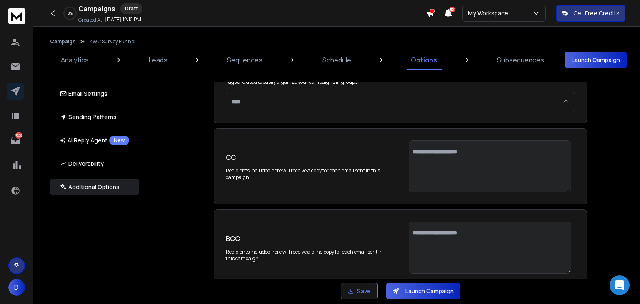
scroll to position [1652, 0]
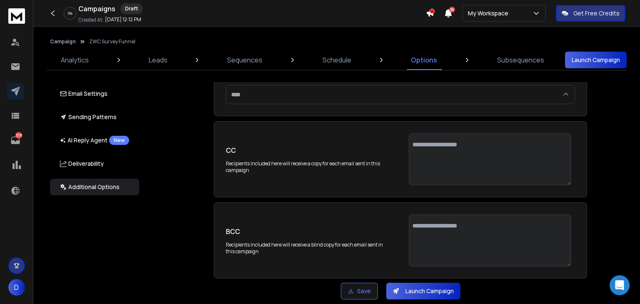
click at [360, 291] on button "Save" at bounding box center [359, 291] width 37 height 17
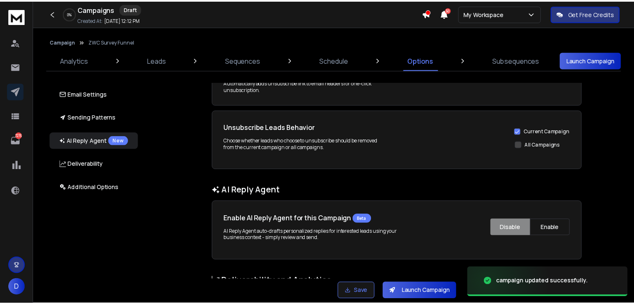
scroll to position [944, 0]
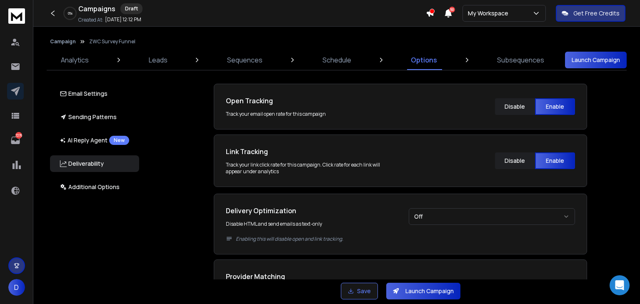
click at [522, 96] on div "Open Tracking Track your email open rate for this campaign Disable Enable" at bounding box center [400, 107] width 349 height 22
click at [516, 100] on button "Disable" at bounding box center [515, 106] width 40 height 17
click at [393, 296] on button "Launch Campaign" at bounding box center [423, 291] width 74 height 17
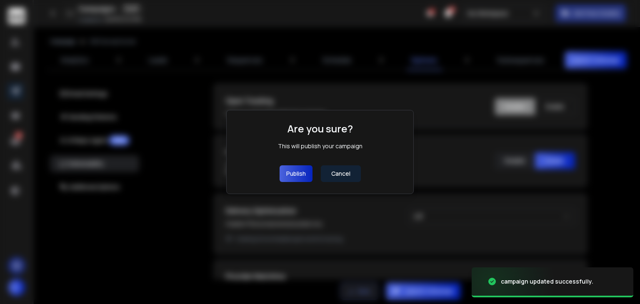
click at [342, 175] on button "Cancel" at bounding box center [341, 173] width 40 height 17
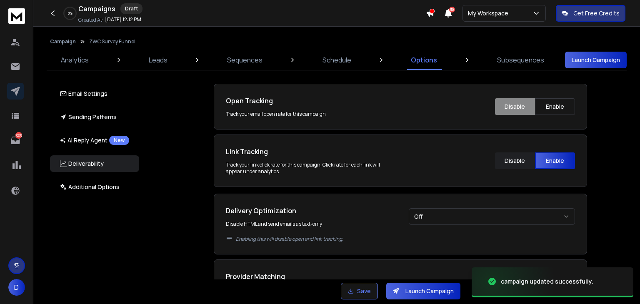
click at [353, 291] on button "Save" at bounding box center [359, 291] width 37 height 17
click at [265, 66] on link "Sequences" at bounding box center [244, 60] width 45 height 20
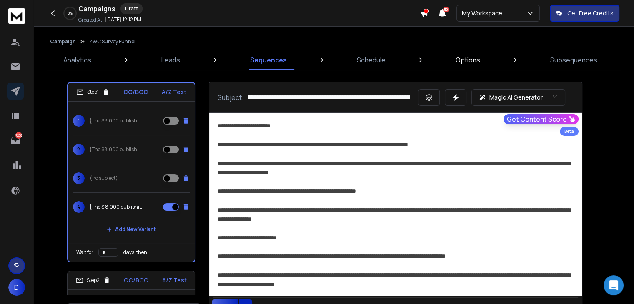
click at [455, 61] on link "Options" at bounding box center [467, 60] width 35 height 20
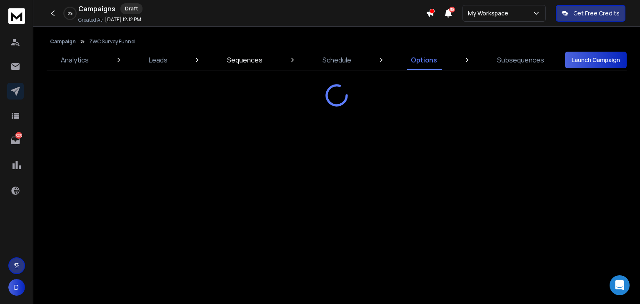
select select "**********"
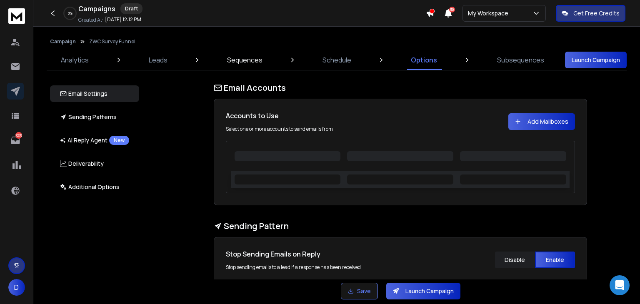
click at [235, 58] on p "Sequences" at bounding box center [244, 60] width 35 height 10
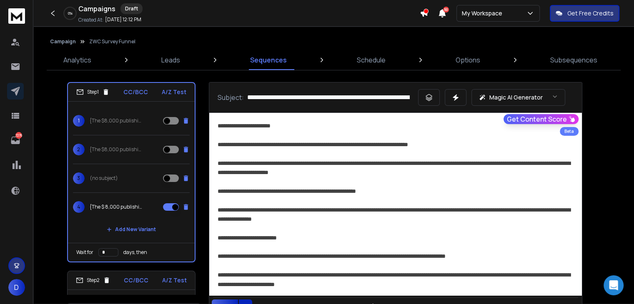
click at [126, 207] on p "{The ​$ 8,000 publishing lie that's destroying dreams|Quick question about your…" at bounding box center [116, 207] width 53 height 7
type input "**********"
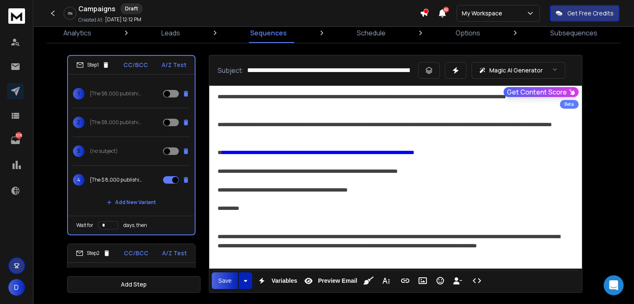
scroll to position [465, 0]
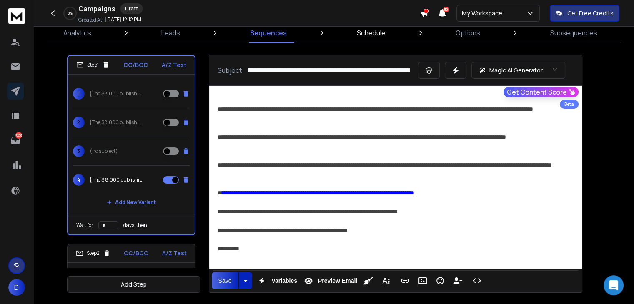
click at [378, 38] on link "Schedule" at bounding box center [371, 33] width 39 height 20
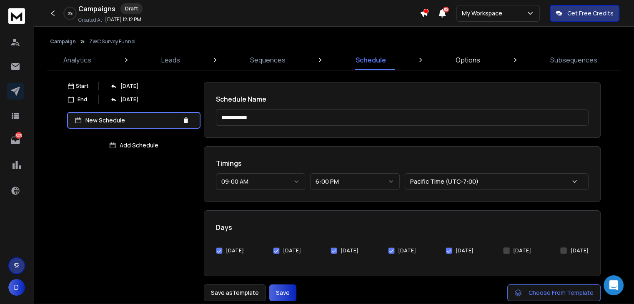
click at [462, 57] on p "Options" at bounding box center [467, 60] width 25 height 10
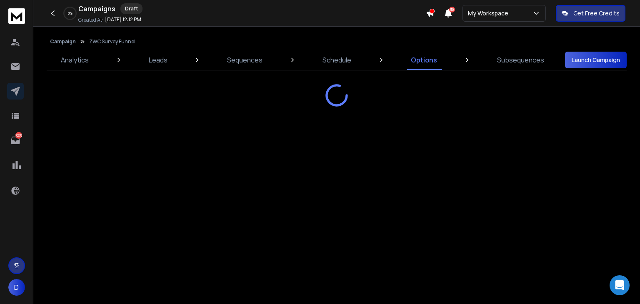
select select "**********"
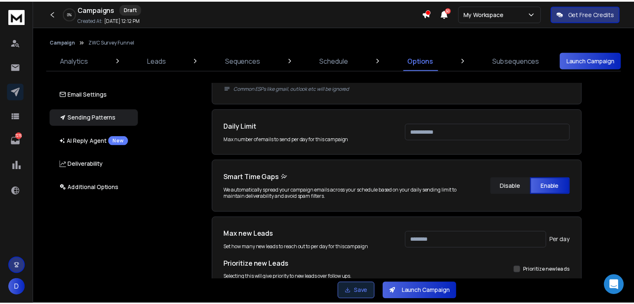
scroll to position [381, 0]
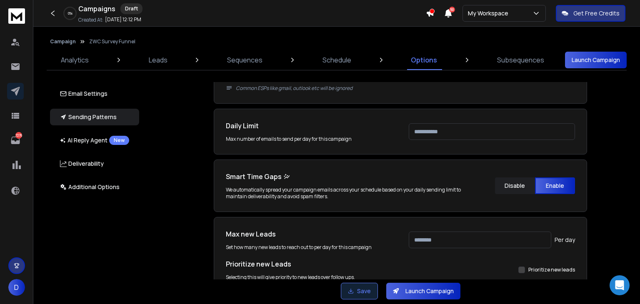
click at [355, 290] on button "Save" at bounding box center [359, 291] width 37 height 17
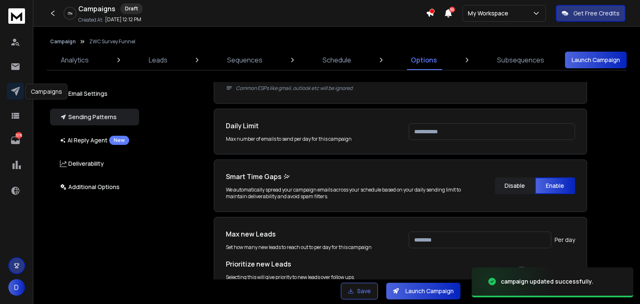
click at [10, 93] on icon at bounding box center [15, 91] width 10 height 10
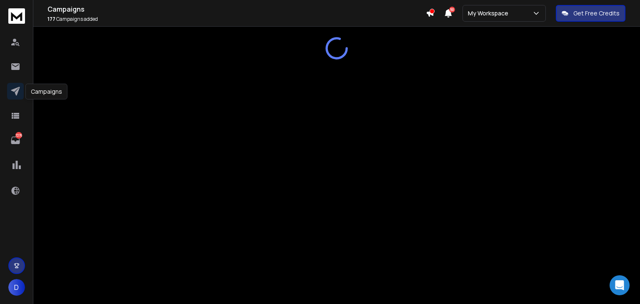
click at [12, 84] on link at bounding box center [15, 91] width 17 height 17
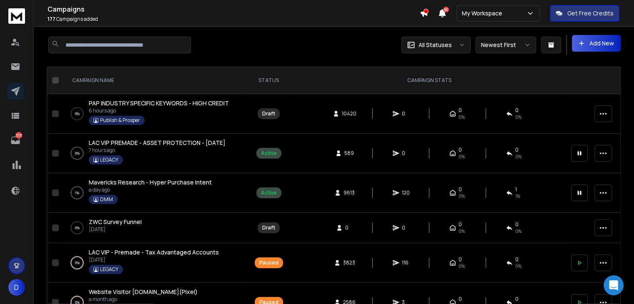
click at [588, 235] on td at bounding box center [593, 228] width 54 height 30
click at [594, 229] on button "button" at bounding box center [602, 228] width 17 height 17
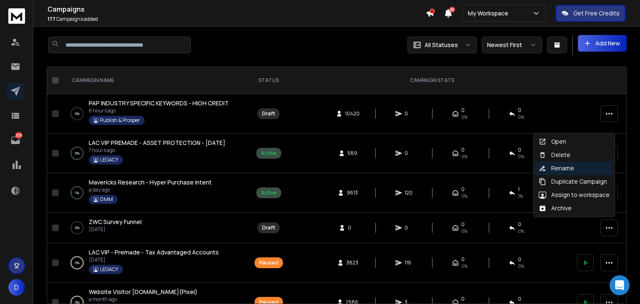
click at [581, 170] on div "Rename" at bounding box center [573, 168] width 77 height 13
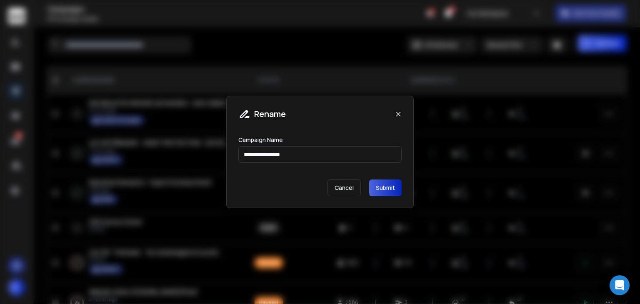
click at [240, 160] on input "**********" at bounding box center [319, 154] width 163 height 17
type input "**********"
click at [388, 190] on button "Submit" at bounding box center [385, 188] width 32 height 17
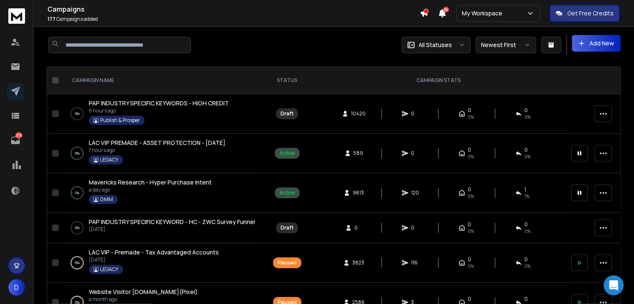
click at [599, 230] on icon "button" at bounding box center [603, 228] width 8 height 8
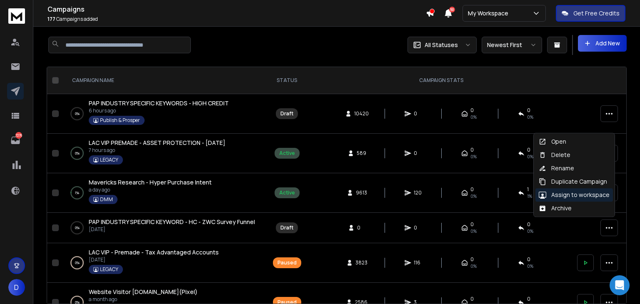
click at [570, 197] on div "Assign to workspace" at bounding box center [574, 195] width 71 height 8
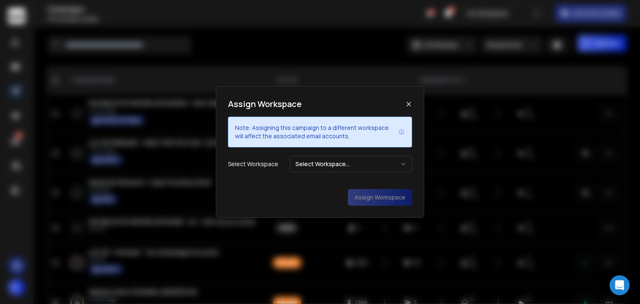
click at [358, 157] on button "Select Workspace..." at bounding box center [351, 164] width 122 height 17
click at [395, 197] on button "Assign Workspace" at bounding box center [380, 197] width 64 height 17
click at [366, 158] on button "Publish & Prosper" at bounding box center [351, 164] width 122 height 17
click at [323, 187] on div "Note: Assigning this campaign to a different workspace will affect the associat…" at bounding box center [320, 161] width 184 height 89
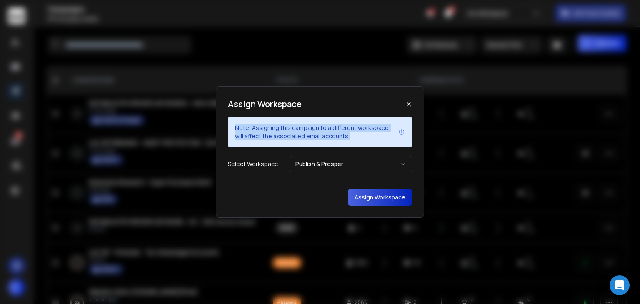
drag, startPoint x: 335, startPoint y: 137, endPoint x: 225, endPoint y: 124, distance: 110.8
click at [225, 124] on div "Assign Workspace Note: Assigning this campaign to a different workspace will af…" at bounding box center [320, 152] width 208 height 132
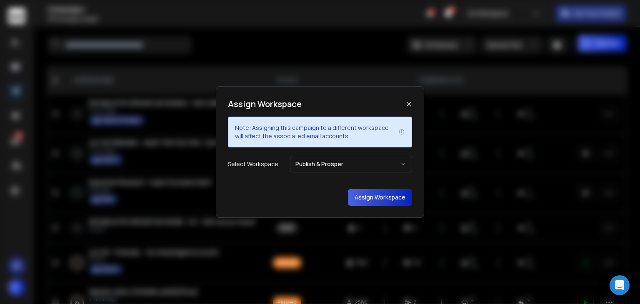
click at [328, 181] on div "Note: Assigning this campaign to a different workspace will affect the associat…" at bounding box center [320, 161] width 184 height 89
click at [360, 197] on button "Assign Workspace" at bounding box center [380, 197] width 64 height 17
click at [370, 165] on button "Publish & Prosper" at bounding box center [351, 164] width 122 height 17
click at [390, 197] on button "Assign Workspace" at bounding box center [380, 197] width 64 height 17
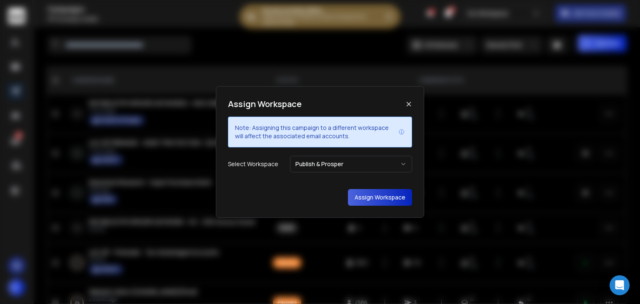
click at [371, 199] on button "Assign Workspace" at bounding box center [380, 197] width 64 height 17
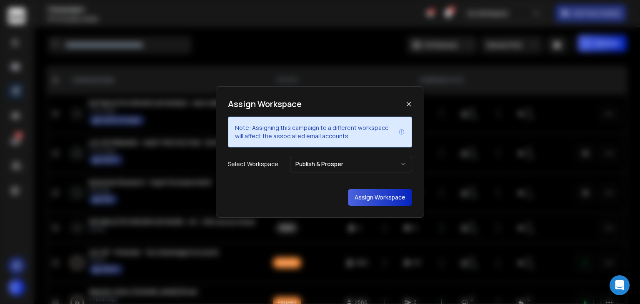
click at [394, 197] on button "Assign Workspace" at bounding box center [380, 197] width 64 height 17
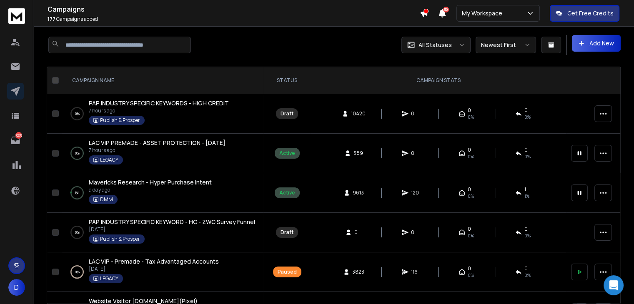
click at [186, 105] on span "PAP INDUSTRY SPECIFIC KEYWORDS - HIGH CREDIT" at bounding box center [159, 103] width 140 height 8
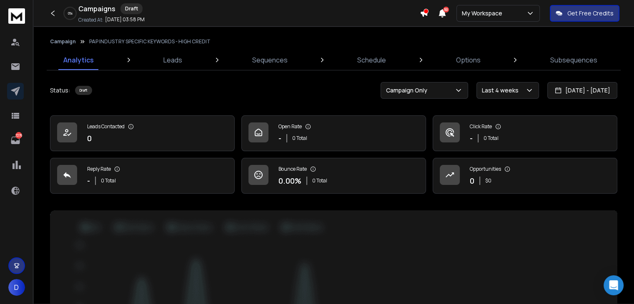
drag, startPoint x: 233, startPoint y: 91, endPoint x: 203, endPoint y: 65, distance: 39.3
click at [233, 91] on div "Status: Draft Campaign Only Last 4 weeks 15 Aug 2025 - 12 Sep 2025" at bounding box center [333, 90] width 567 height 17
click at [169, 57] on p "Leads" at bounding box center [172, 60] width 19 height 10
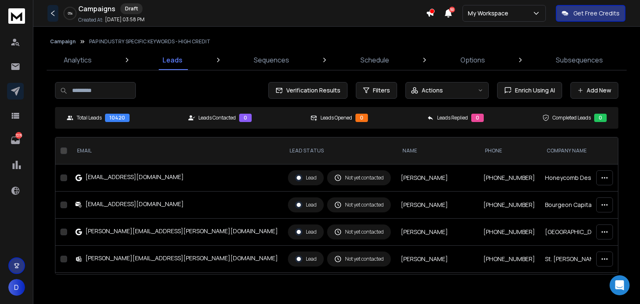
click at [55, 12] on icon at bounding box center [52, 13] width 7 height 7
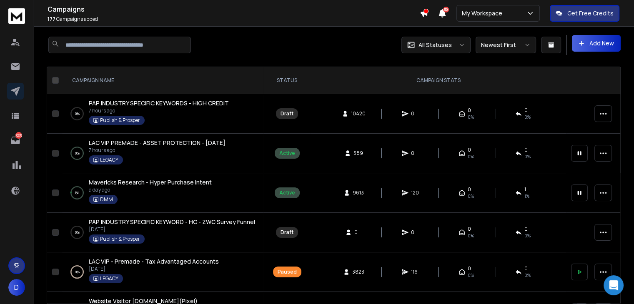
click at [182, 106] on span "PAP INDUSTRY SPECIFIC KEYWORDS - HIGH CREDIT" at bounding box center [159, 103] width 140 height 8
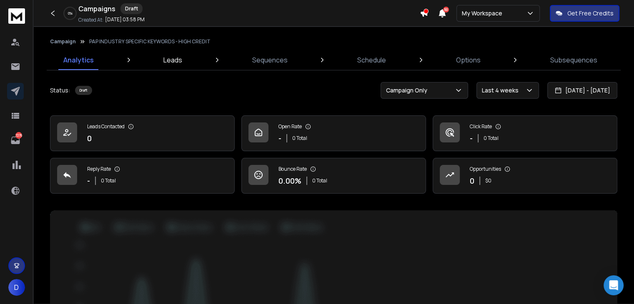
click at [167, 57] on p "Leads" at bounding box center [172, 60] width 19 height 10
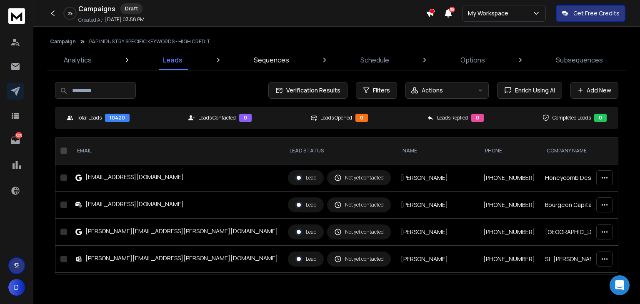
click at [268, 63] on p "Sequences" at bounding box center [271, 60] width 35 height 10
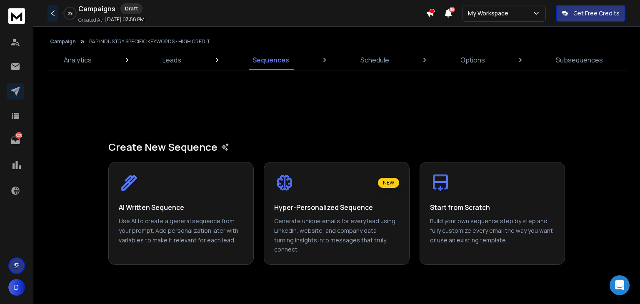
drag, startPoint x: 50, startPoint y: 12, endPoint x: 57, endPoint y: 15, distance: 8.0
click at [57, 15] on button at bounding box center [52, 13] width 11 height 17
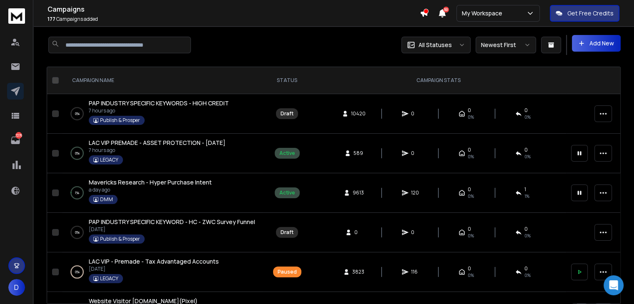
click at [199, 99] on span "PAP INDUSTRY SPECIFIC KEYWORDS - HIGH CREDIT" at bounding box center [159, 103] width 140 height 8
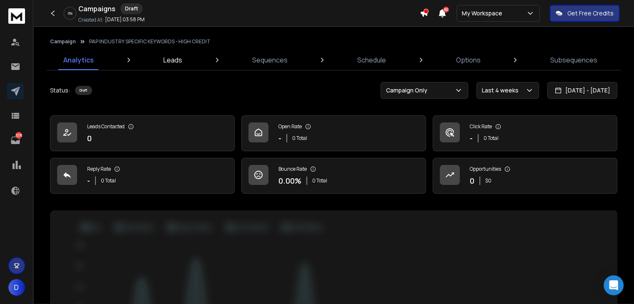
click at [167, 62] on p "Leads" at bounding box center [172, 60] width 19 height 10
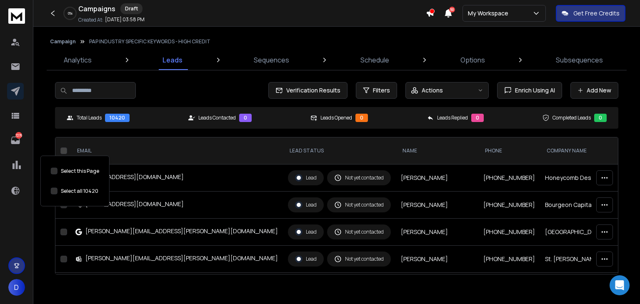
click at [51, 195] on div "Select all 10420" at bounding box center [75, 191] width 48 height 17
click at [55, 192] on button "Select this Page" at bounding box center [54, 191] width 7 height 7
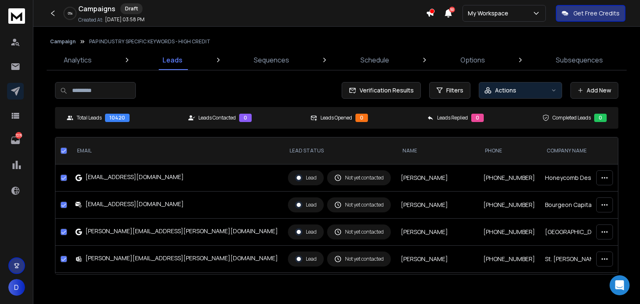
click at [518, 95] on button "Actions" at bounding box center [520, 90] width 83 height 17
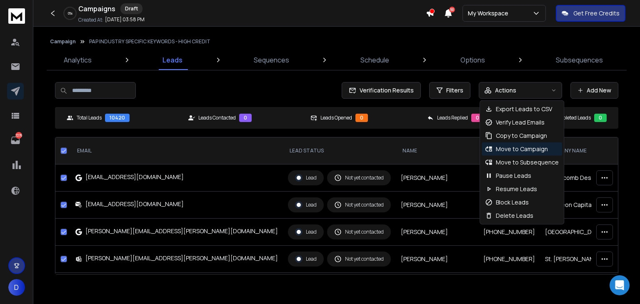
click at [517, 151] on p "Move to Campaign" at bounding box center [522, 149] width 52 height 8
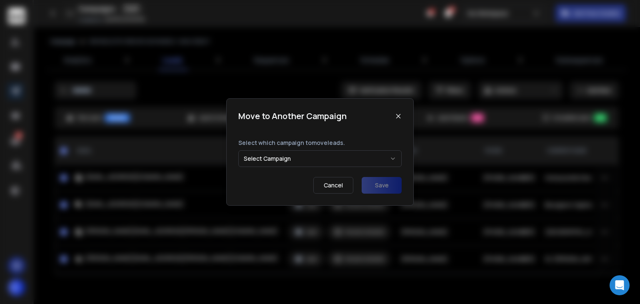
click at [286, 150] on div "Select which campaign to move leads. Select Campaign" at bounding box center [319, 153] width 163 height 28
click at [285, 156] on button "Select Campaign" at bounding box center [319, 158] width 163 height 17
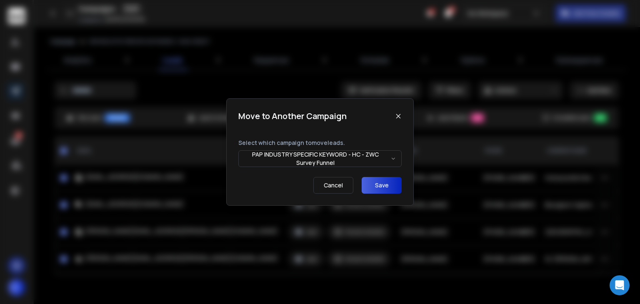
click at [387, 181] on button "Save" at bounding box center [382, 185] width 40 height 17
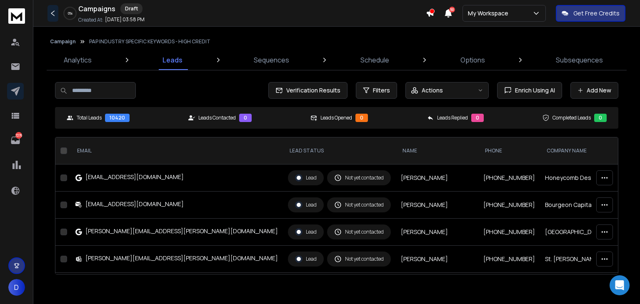
click at [52, 14] on icon at bounding box center [52, 12] width 3 height 5
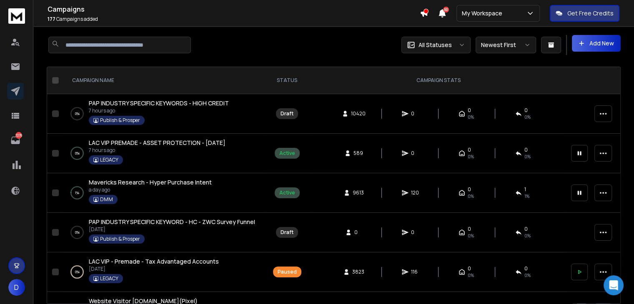
click at [200, 191] on p "a day ago" at bounding box center [150, 190] width 123 height 7
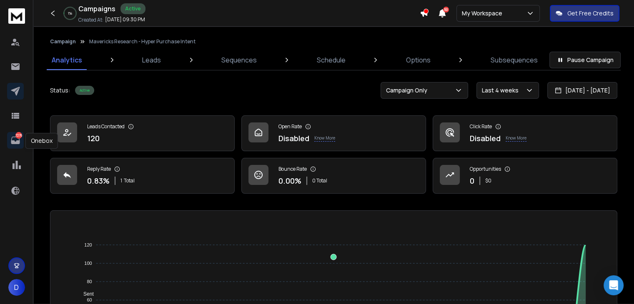
click at [18, 145] on icon at bounding box center [15, 140] width 10 height 10
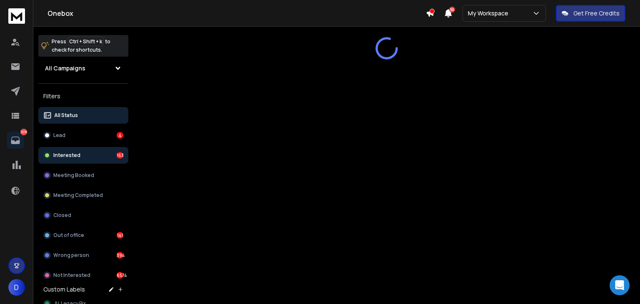
click at [59, 154] on p "Interested" at bounding box center [66, 155] width 27 height 7
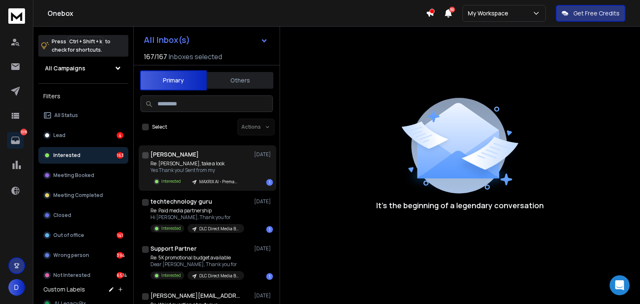
click at [206, 162] on p "Re: Robert, take a look" at bounding box center [197, 163] width 94 height 7
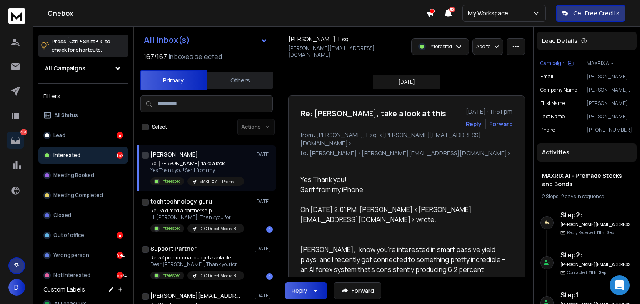
click at [302, 289] on div "Reply" at bounding box center [299, 291] width 15 height 8
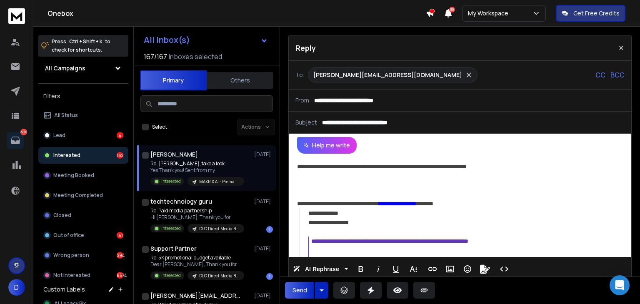
click at [419, 167] on div "**********" at bounding box center [455, 166] width 317 height 9
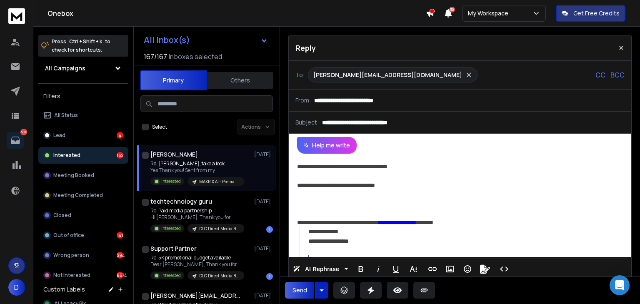
click at [302, 292] on button "Send" at bounding box center [299, 290] width 29 height 17
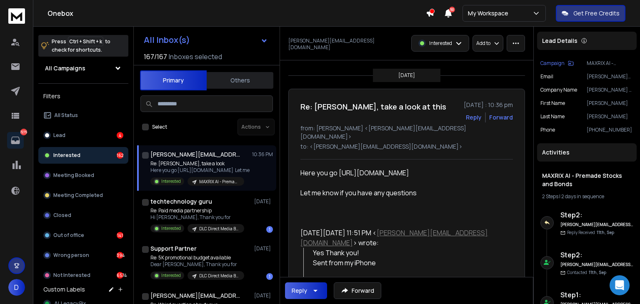
drag, startPoint x: 425, startPoint y: 187, endPoint x: 298, endPoint y: 160, distance: 129.7
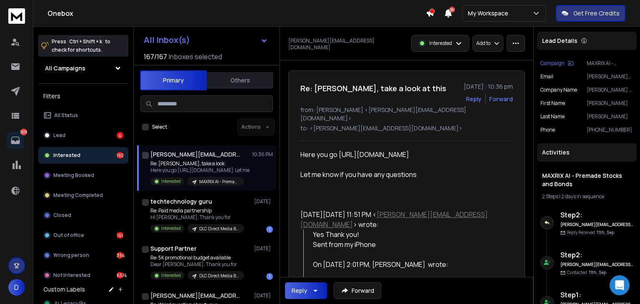
scroll to position [7, 0]
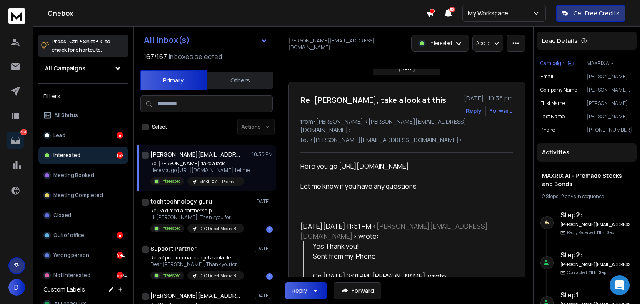
drag, startPoint x: 423, startPoint y: 178, endPoint x: 298, endPoint y: 156, distance: 126.9
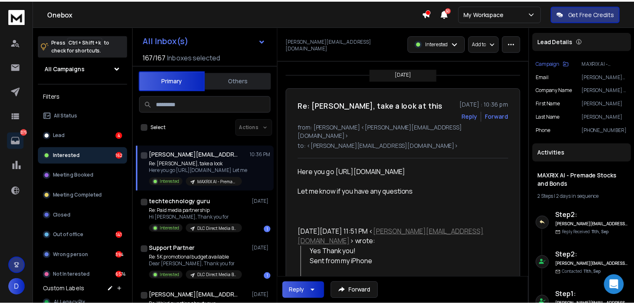
scroll to position [0, 0]
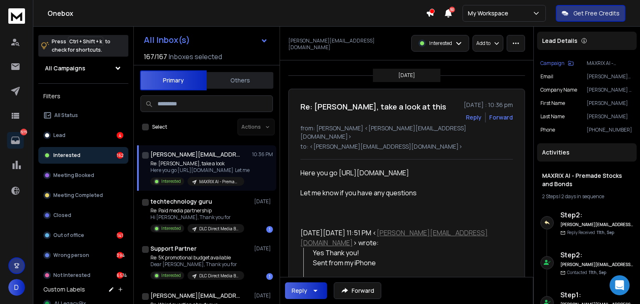
drag, startPoint x: 407, startPoint y: 184, endPoint x: 295, endPoint y: 164, distance: 114.6
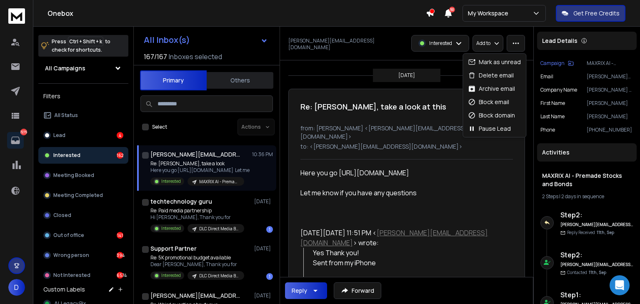
click at [509, 49] on button "button" at bounding box center [516, 43] width 18 height 17
click at [20, 92] on link at bounding box center [15, 91] width 17 height 17
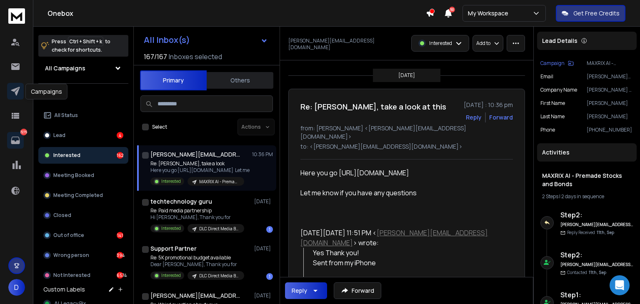
click at [10, 92] on icon at bounding box center [15, 91] width 10 height 10
click at [12, 92] on icon at bounding box center [15, 91] width 10 height 10
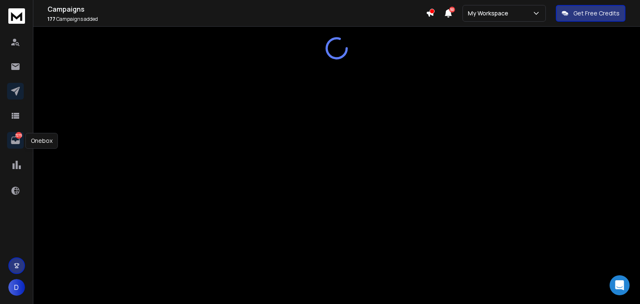
click at [15, 132] on p "7275" at bounding box center [18, 135] width 7 height 7
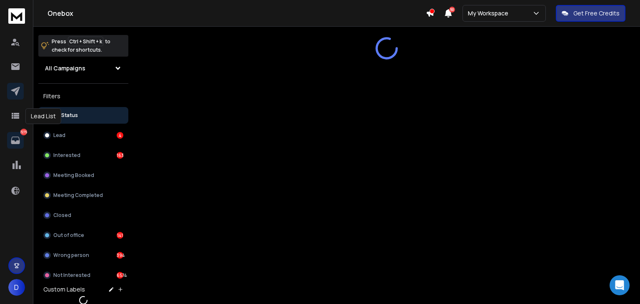
click at [20, 97] on link at bounding box center [15, 91] width 17 height 17
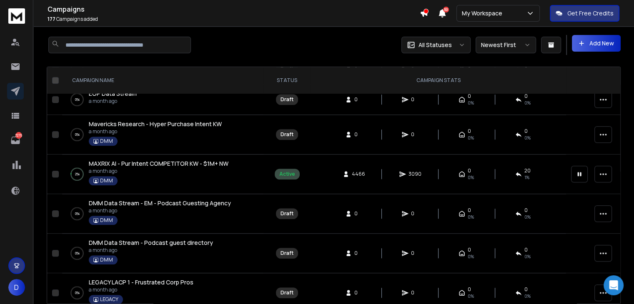
scroll to position [667, 0]
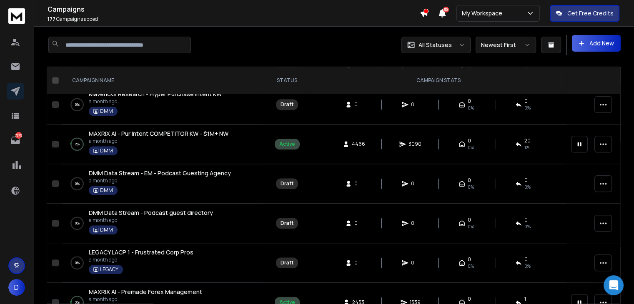
click at [575, 140] on icon at bounding box center [578, 143] width 7 height 7
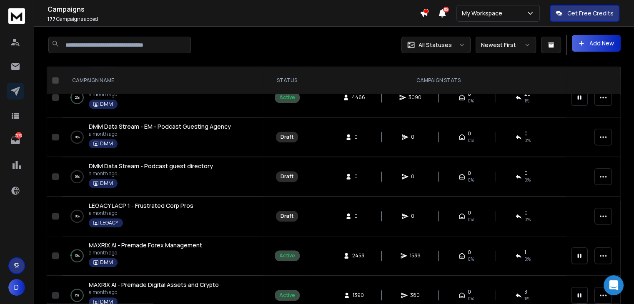
scroll to position [792, 0]
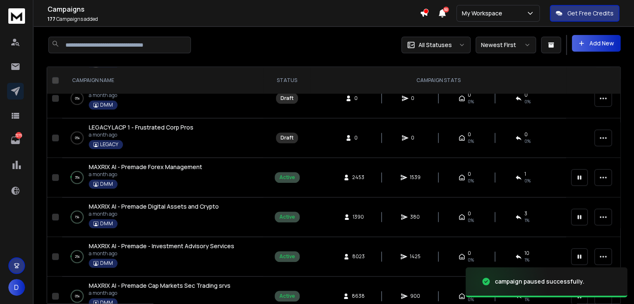
click at [577, 175] on icon at bounding box center [579, 177] width 4 height 4
click at [575, 214] on icon at bounding box center [578, 216] width 7 height 7
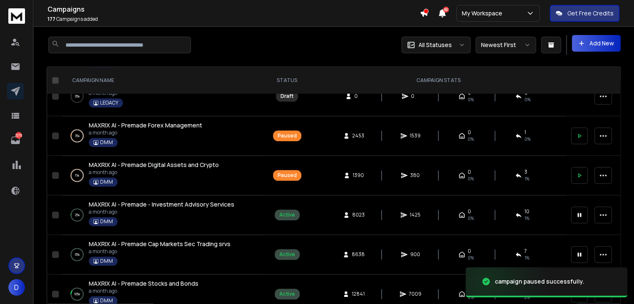
click at [575, 212] on icon at bounding box center [578, 214] width 7 height 7
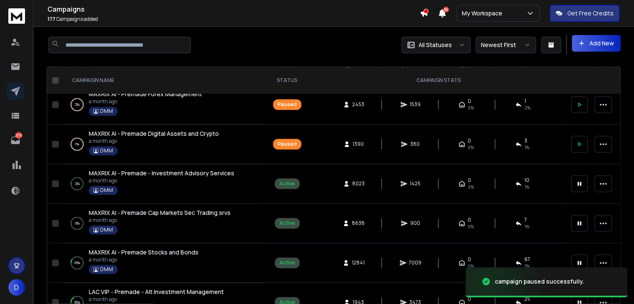
scroll to position [875, 0]
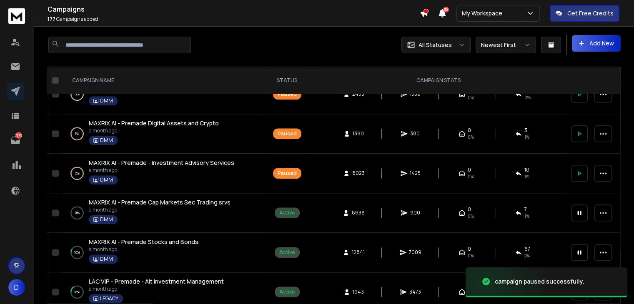
click at [572, 211] on button at bounding box center [579, 213] width 17 height 17
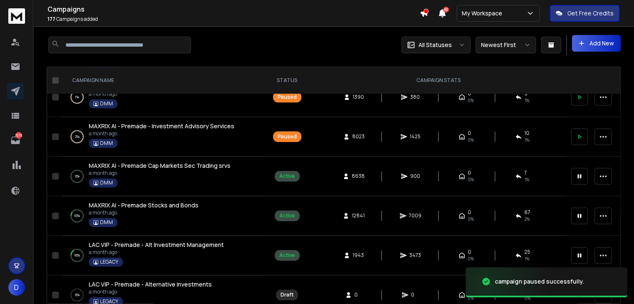
scroll to position [958, 0]
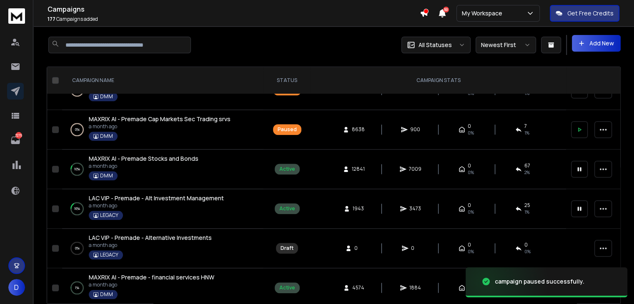
click at [571, 163] on button at bounding box center [579, 169] width 17 height 17
click at [574, 209] on button at bounding box center [579, 208] width 17 height 17
click at [575, 200] on button at bounding box center [579, 208] width 17 height 17
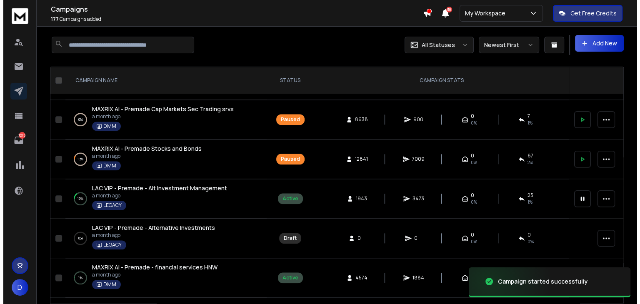
scroll to position [1042, 0]
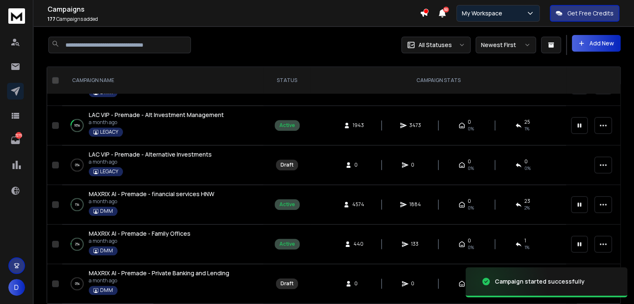
click at [503, 14] on p "My Workspace" at bounding box center [484, 13] width 44 height 8
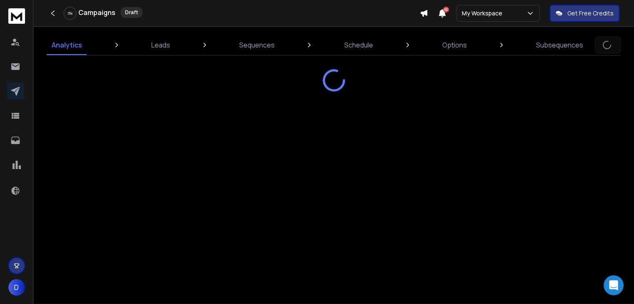
click at [532, 20] on button "My Workspace" at bounding box center [497, 13] width 83 height 17
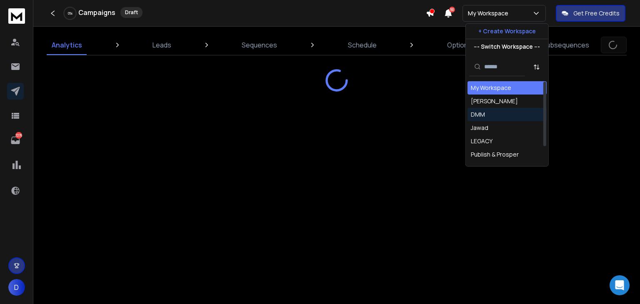
click at [498, 114] on div "DMM" at bounding box center [506, 114] width 79 height 13
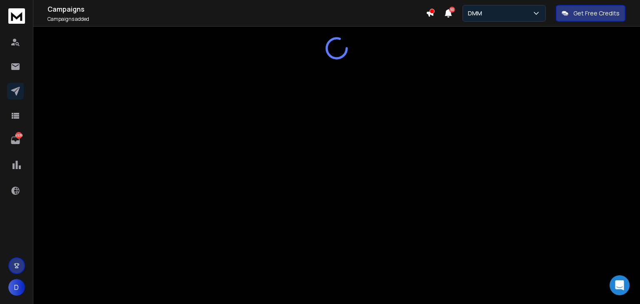
click at [494, 10] on div "DMM" at bounding box center [504, 13] width 72 height 8
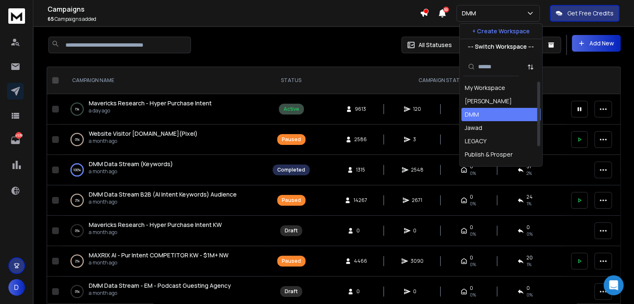
click at [296, 47] on div at bounding box center [190, 45] width 287 height 20
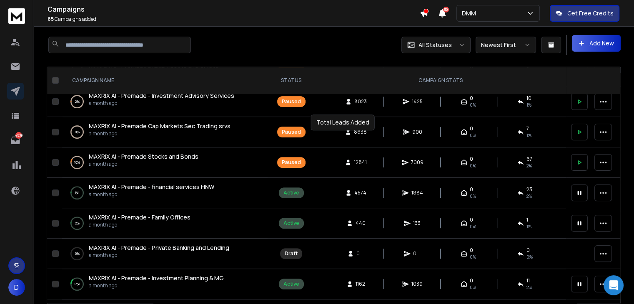
scroll to position [333, 0]
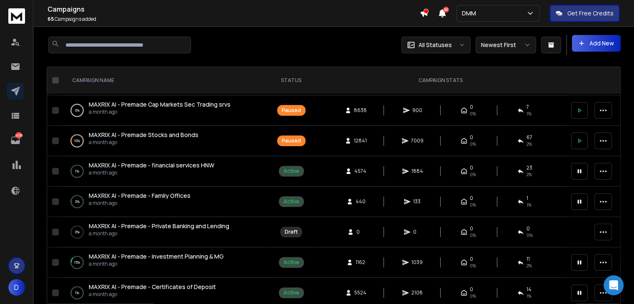
click at [577, 169] on icon at bounding box center [579, 171] width 4 height 4
click at [577, 201] on icon at bounding box center [579, 202] width 4 height 4
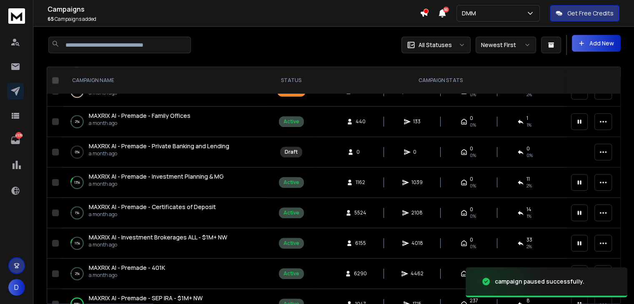
scroll to position [417, 0]
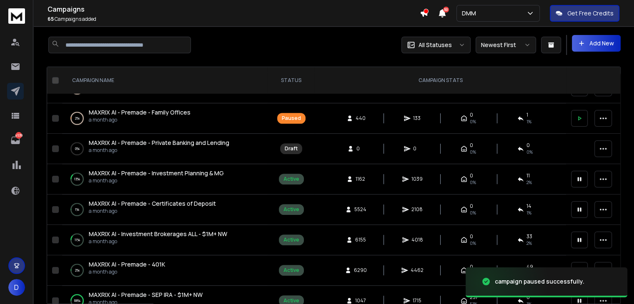
click at [575, 175] on icon at bounding box center [578, 178] width 7 height 7
click at [571, 212] on button at bounding box center [579, 209] width 17 height 17
click at [574, 242] on button at bounding box center [579, 240] width 17 height 17
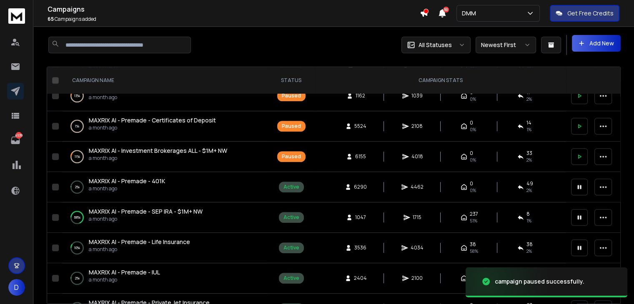
click at [575, 186] on icon at bounding box center [578, 186] width 7 height 7
click at [575, 218] on icon at bounding box center [578, 217] width 7 height 7
click at [575, 245] on icon at bounding box center [578, 247] width 7 height 7
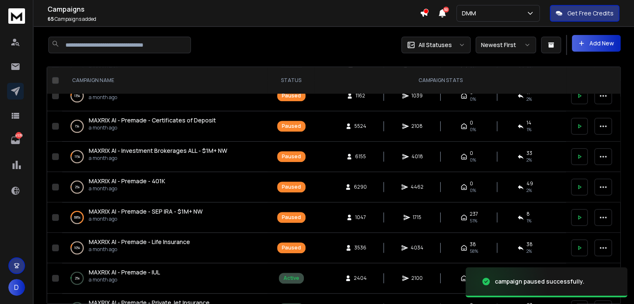
scroll to position [583, 0]
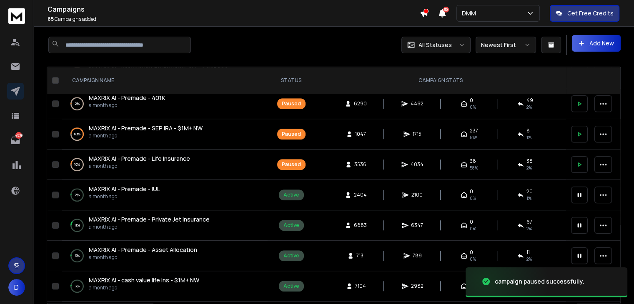
click at [581, 194] on button at bounding box center [579, 195] width 17 height 17
click at [575, 225] on icon at bounding box center [578, 225] width 7 height 7
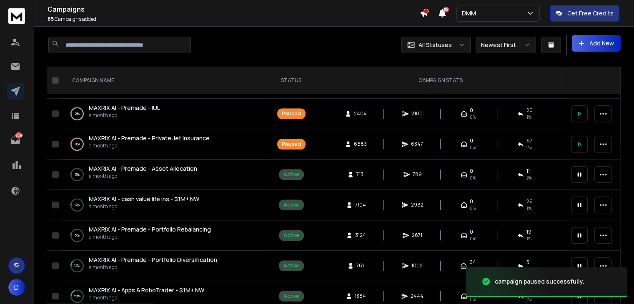
scroll to position [667, 0]
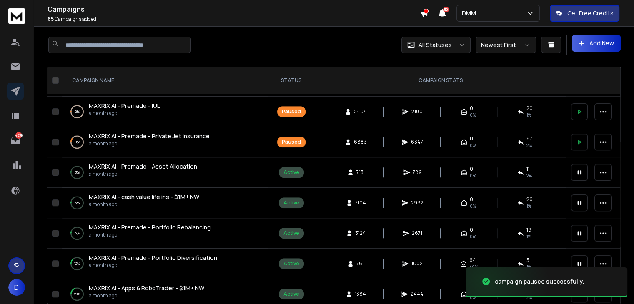
click at [577, 171] on icon at bounding box center [579, 172] width 4 height 4
click at [575, 204] on icon at bounding box center [578, 202] width 7 height 7
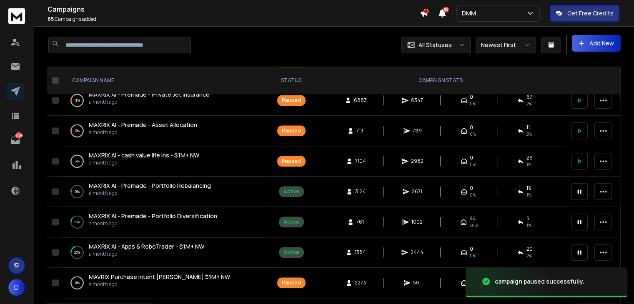
click at [575, 188] on icon at bounding box center [578, 191] width 7 height 7
click at [573, 215] on button at bounding box center [579, 222] width 17 height 17
click at [571, 250] on button at bounding box center [579, 252] width 17 height 17
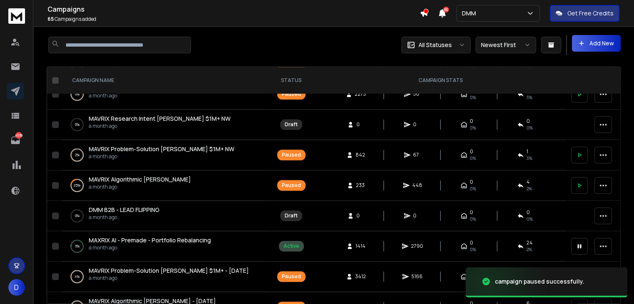
scroll to position [917, 0]
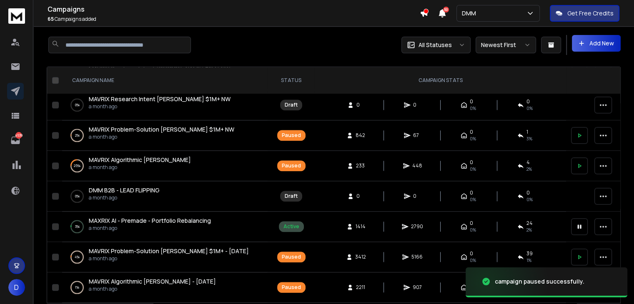
click at [575, 227] on icon at bounding box center [578, 226] width 7 height 7
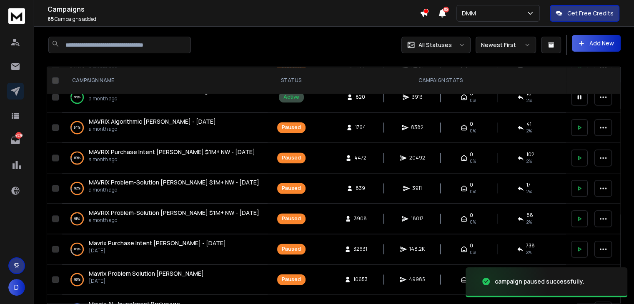
scroll to position [1167, 0]
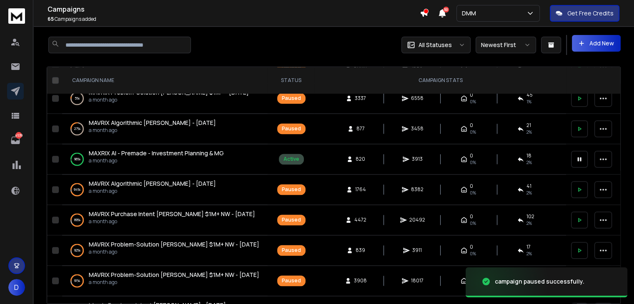
click at [575, 157] on icon at bounding box center [578, 158] width 7 height 7
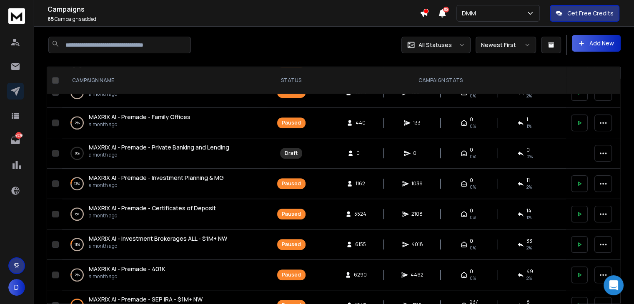
scroll to position [0, 0]
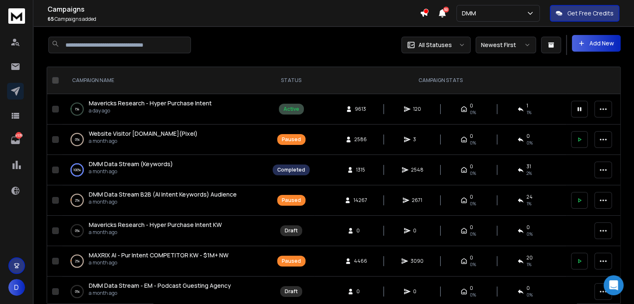
click at [145, 107] on link "Mavericks Research - Hyper Purchase Intent" at bounding box center [150, 103] width 123 height 8
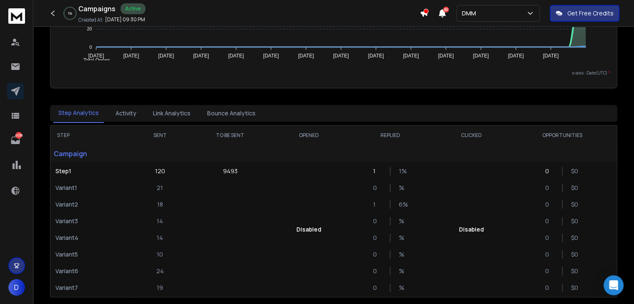
scroll to position [315, 0]
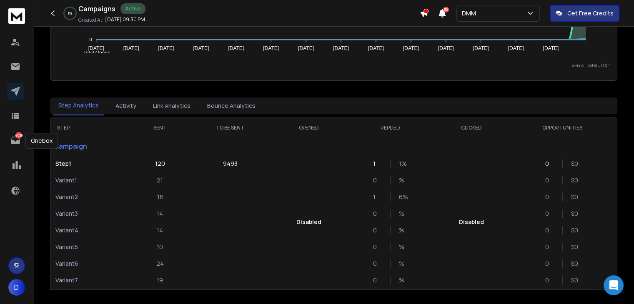
click at [29, 145] on div "Onebox" at bounding box center [41, 141] width 32 height 16
click at [3, 140] on div "4539 D" at bounding box center [16, 152] width 33 height 304
click at [8, 138] on link "4539" at bounding box center [15, 140] width 17 height 17
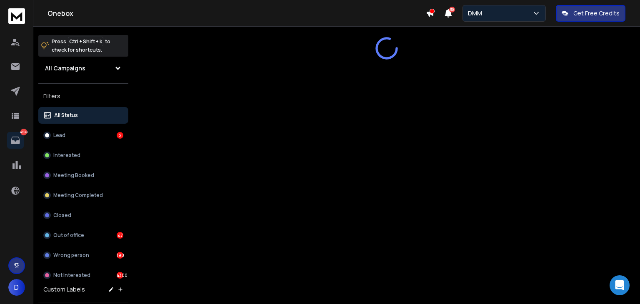
click at [473, 15] on p "DMM" at bounding box center [476, 13] width 17 height 8
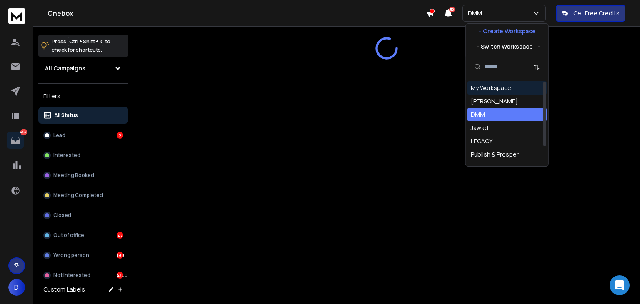
click at [487, 87] on div "My Workspace" at bounding box center [491, 88] width 40 height 8
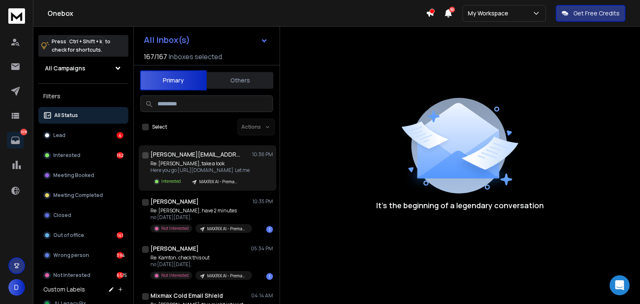
click at [142, 155] on button "button" at bounding box center [145, 155] width 7 height 7
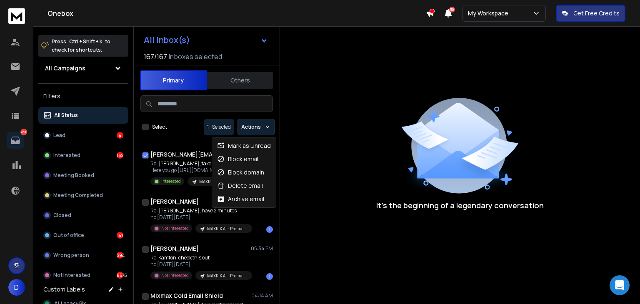
click at [267, 125] on icon "button" at bounding box center [267, 127] width 7 height 7
click at [254, 187] on div "Delete email" at bounding box center [240, 186] width 46 height 8
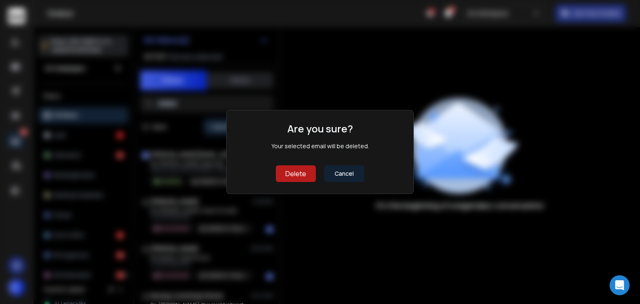
click at [285, 176] on button "Delete" at bounding box center [296, 173] width 40 height 17
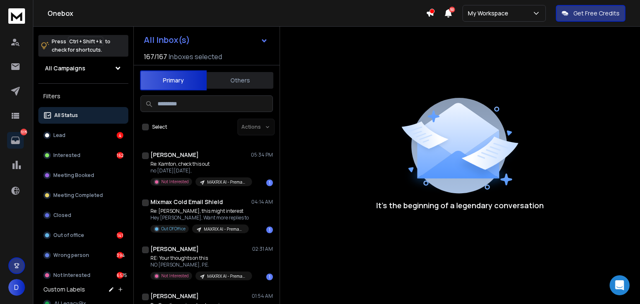
scroll to position [42, 0]
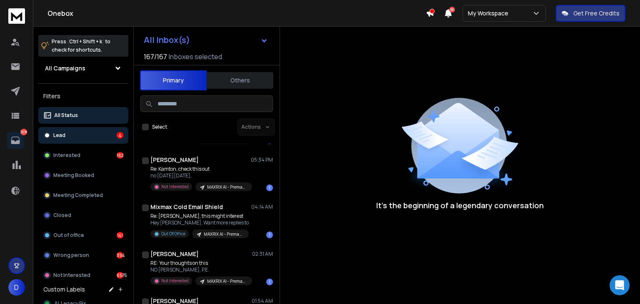
click at [91, 129] on button "Lead 4" at bounding box center [83, 135] width 90 height 17
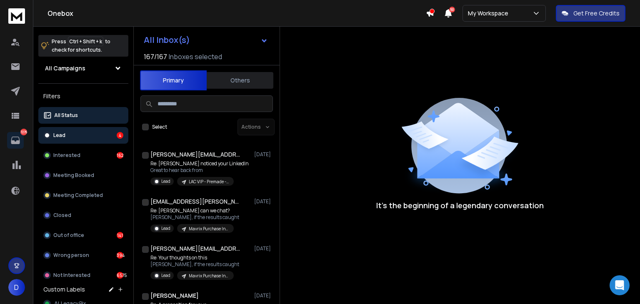
click at [94, 114] on button "All Status" at bounding box center [83, 115] width 90 height 17
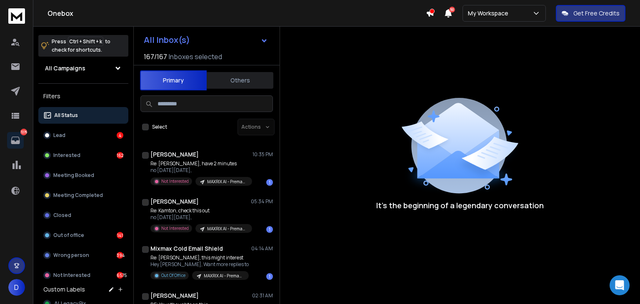
click at [235, 69] on div "All Inbox(s) 167 / 167 Inboxes selected Primary Others Select Actions [PERSON_N…" at bounding box center [207, 179] width 146 height 304
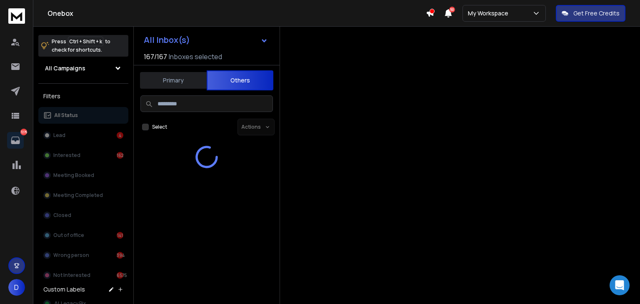
click at [233, 73] on button "Others" at bounding box center [240, 80] width 67 height 20
click at [193, 90] on div "Primary Others Select Actions" at bounding box center [207, 148] width 146 height 152
click at [193, 82] on button "Primary" at bounding box center [173, 80] width 67 height 18
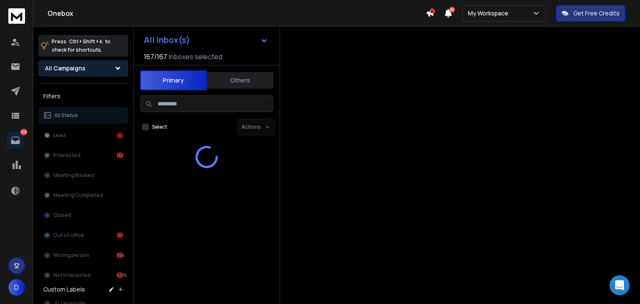
click at [95, 66] on button "All Campaigns" at bounding box center [83, 68] width 90 height 17
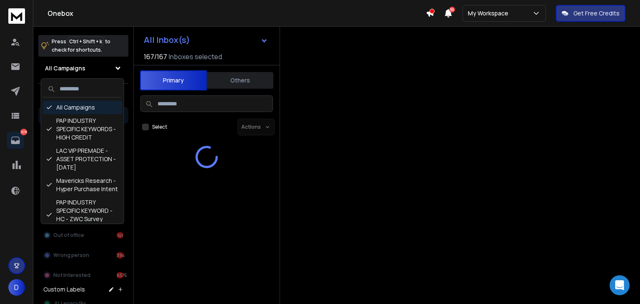
click at [93, 108] on div "All Campaigns" at bounding box center [82, 107] width 79 height 13
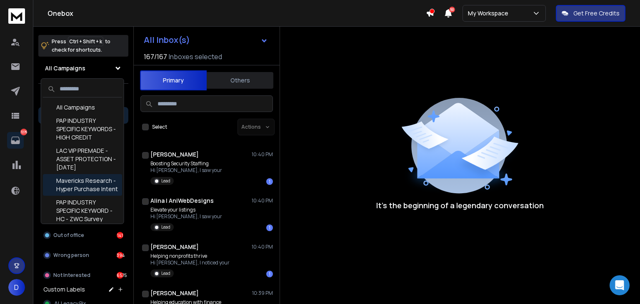
click at [92, 183] on div "Mavericks Research - Hyper Purchase Intent" at bounding box center [82, 185] width 79 height 22
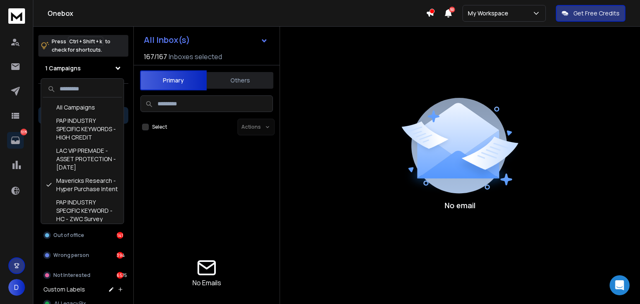
click at [233, 49] on div "All Inbox(s) 167 / 167 Inboxes selected Primary Others Select Actions No Emails" at bounding box center [207, 179] width 146 height 304
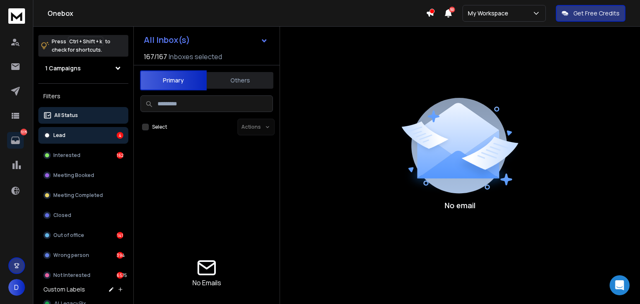
click at [96, 135] on button "Lead 4" at bounding box center [83, 135] width 90 height 17
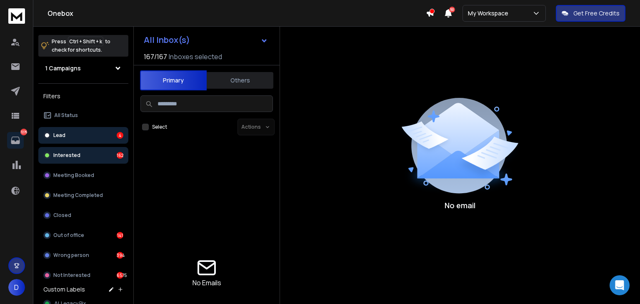
click at [95, 156] on button "Interested 162" at bounding box center [83, 155] width 90 height 17
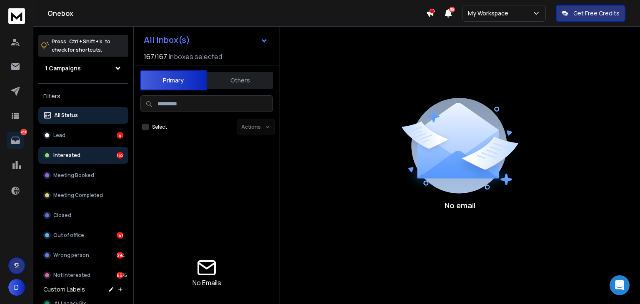
click at [99, 113] on button "All Status" at bounding box center [83, 115] width 90 height 17
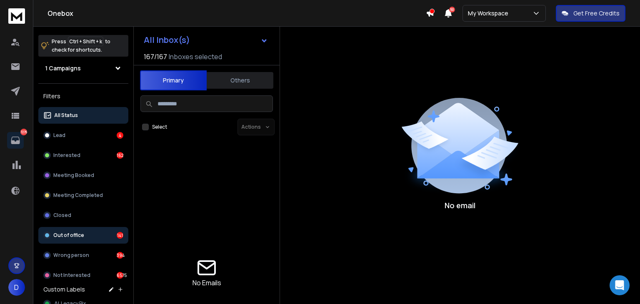
click at [109, 240] on button "Out of office 141" at bounding box center [83, 235] width 90 height 17
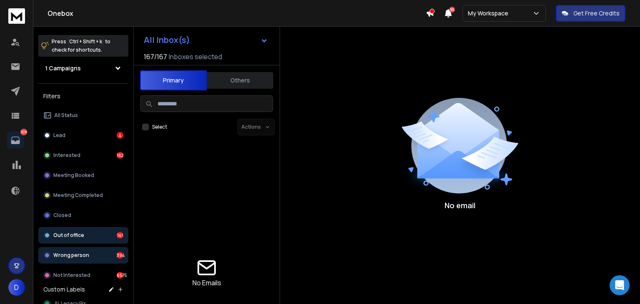
click at [104, 256] on button "Wrong person 394" at bounding box center [83, 255] width 90 height 17
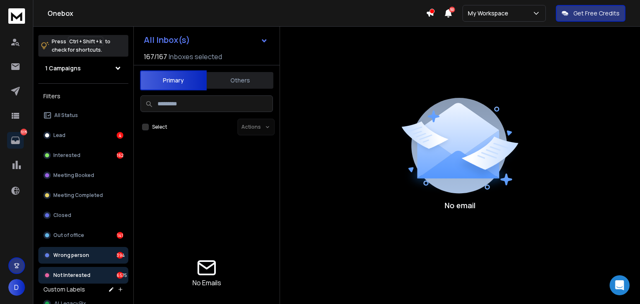
click at [101, 275] on button "Not Interested 6575" at bounding box center [83, 275] width 90 height 17
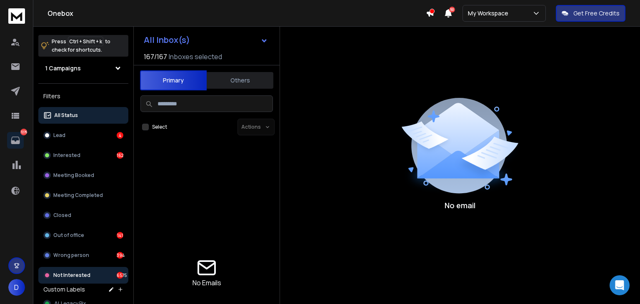
click at [103, 110] on button "All Status" at bounding box center [83, 115] width 90 height 17
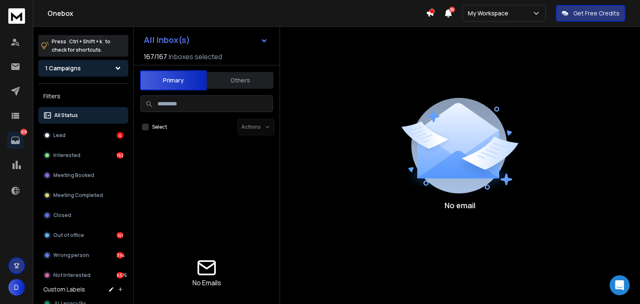
click at [103, 75] on button "1 Campaigns" at bounding box center [83, 68] width 90 height 17
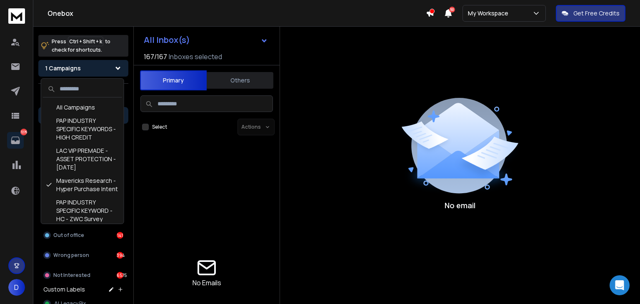
click at [103, 75] on button "1 Campaigns" at bounding box center [83, 68] width 90 height 17
click at [11, 85] on link at bounding box center [15, 91] width 17 height 17
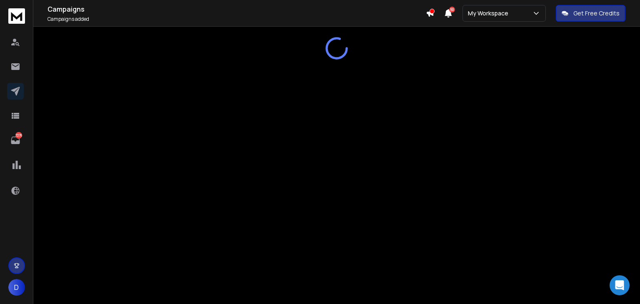
click at [316, 145] on div "Get only verified leads with our AI-powered Lead Finder, starting at $22/mo Try…" at bounding box center [320, 152] width 640 height 304
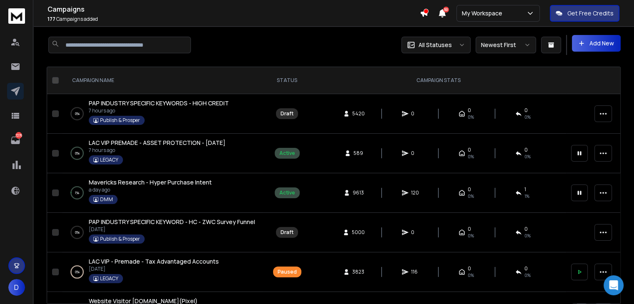
click at [204, 141] on span "LAC VIP PREMADE - ASSET PROTECTION - [DATE]" at bounding box center [157, 143] width 137 height 8
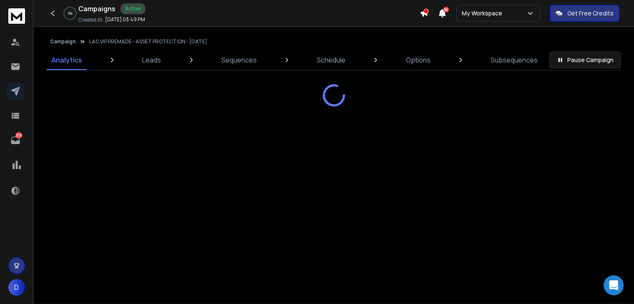
click at [448, 45] on div "Campaign LAC VIP PREMADE - ASSET PROTECTION - [DATE]" at bounding box center [334, 41] width 574 height 13
click at [425, 55] on p "Options" at bounding box center [418, 60] width 25 height 10
select select "**********"
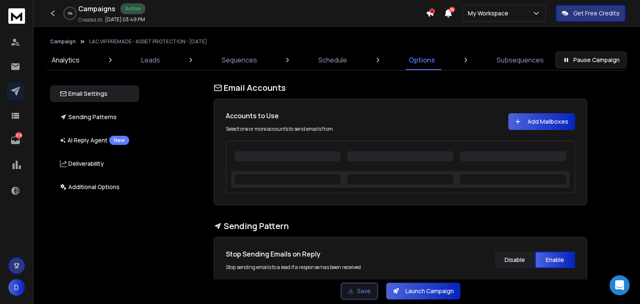
click at [70, 57] on p "Analytics" at bounding box center [66, 60] width 28 height 10
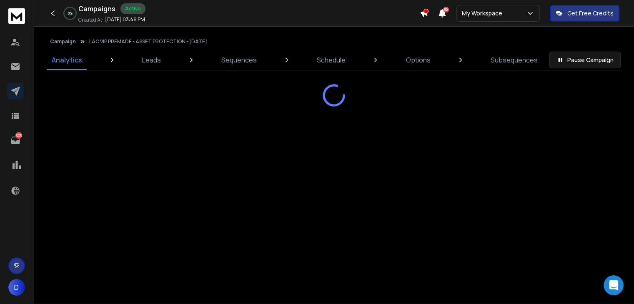
click at [25, 64] on div at bounding box center [16, 68] width 19 height 20
click at [15, 66] on icon at bounding box center [15, 67] width 10 height 10
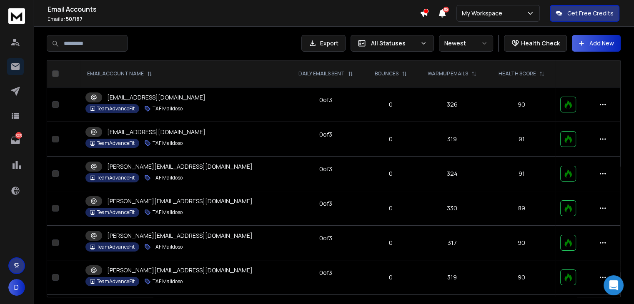
click at [101, 39] on input at bounding box center [87, 43] width 81 height 17
type input "******"
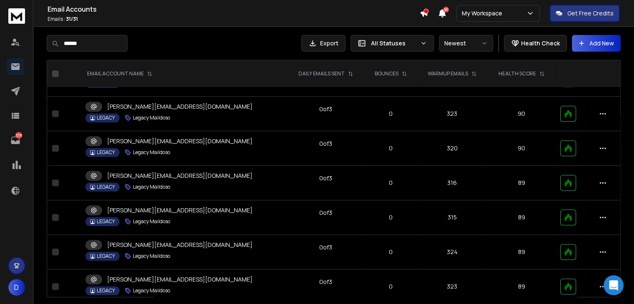
scroll to position [583, 0]
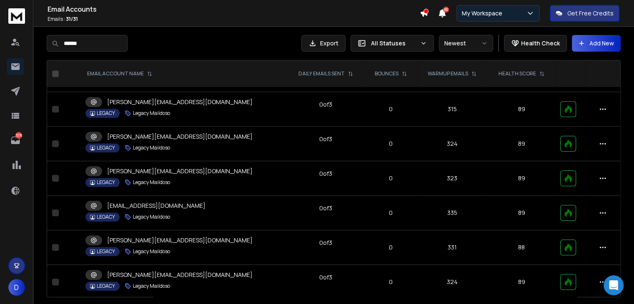
click at [513, 15] on div "My Workspace" at bounding box center [498, 13] width 72 height 8
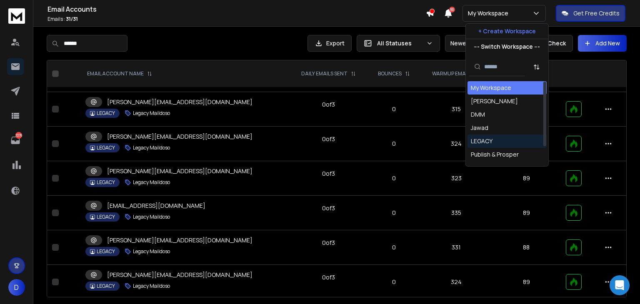
click at [493, 142] on div "LEGACY" at bounding box center [506, 141] width 79 height 13
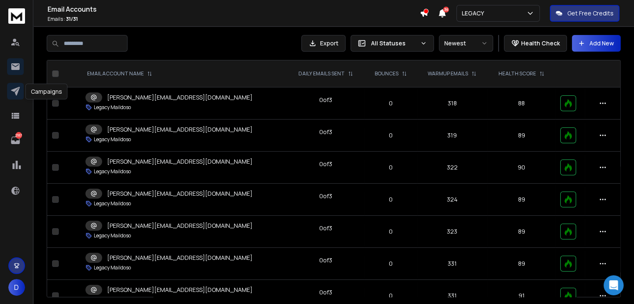
click at [10, 92] on icon at bounding box center [15, 91] width 10 height 10
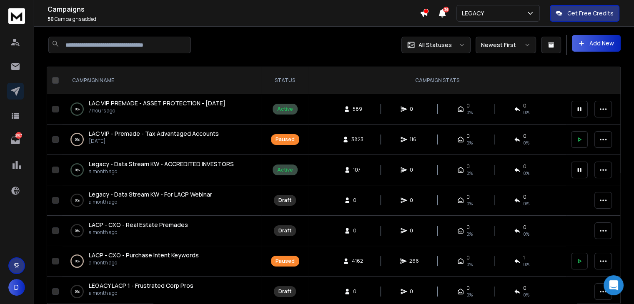
click at [579, 172] on button at bounding box center [579, 170] width 17 height 17
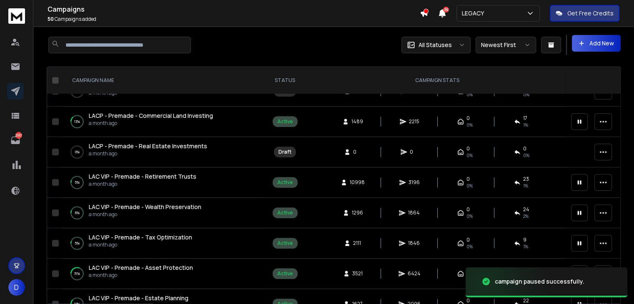
scroll to position [208, 0]
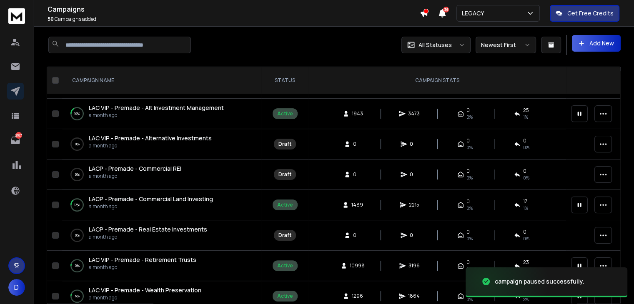
click at [575, 110] on icon at bounding box center [578, 113] width 7 height 7
click at [576, 206] on icon at bounding box center [578, 204] width 7 height 7
click at [574, 265] on ol "campaign paused successfully." at bounding box center [546, 282] width 175 height 43
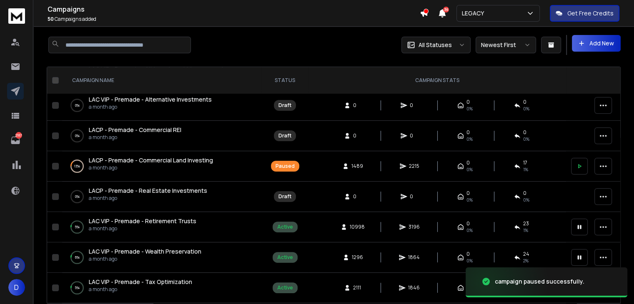
scroll to position [292, 0]
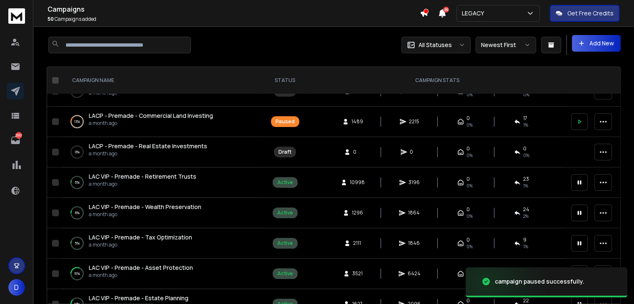
click at [575, 181] on icon at bounding box center [578, 182] width 7 height 7
click at [577, 212] on icon at bounding box center [579, 213] width 4 height 4
click at [575, 245] on icon at bounding box center [578, 243] width 7 height 7
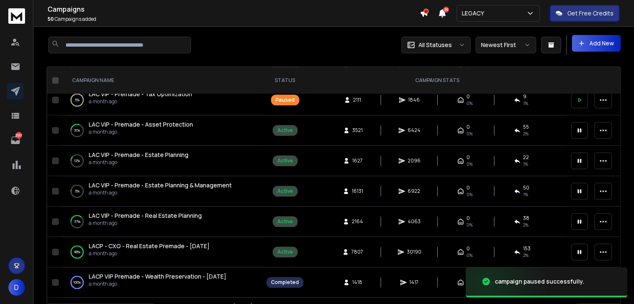
scroll to position [417, 0]
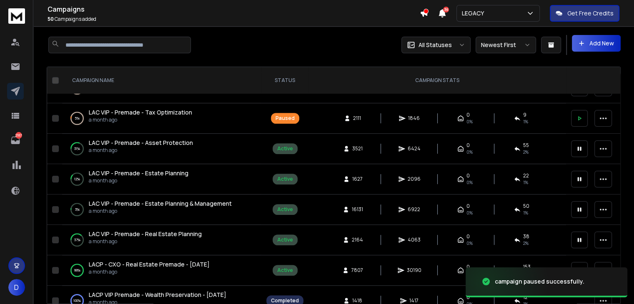
click at [577, 148] on icon at bounding box center [579, 149] width 4 height 4
click at [578, 180] on button at bounding box center [579, 179] width 17 height 17
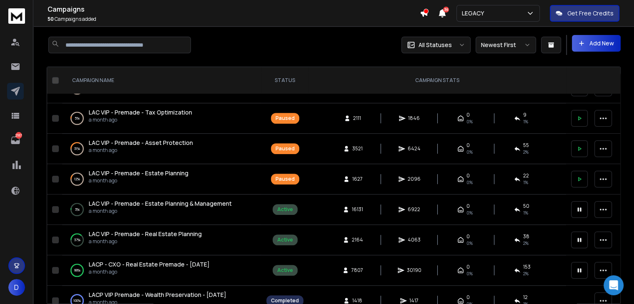
click at [575, 211] on icon at bounding box center [578, 209] width 7 height 7
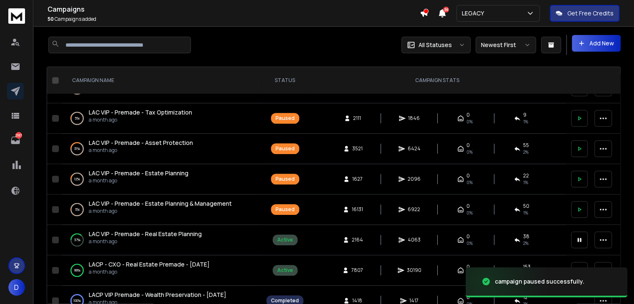
drag, startPoint x: 560, startPoint y: 234, endPoint x: 548, endPoint y: 227, distance: 13.2
click at [555, 232] on tr "37 % LAC VIP - Premade - Real Estate Planning a month ago Active 2164 4063 0 0%…" at bounding box center [333, 240] width 573 height 30
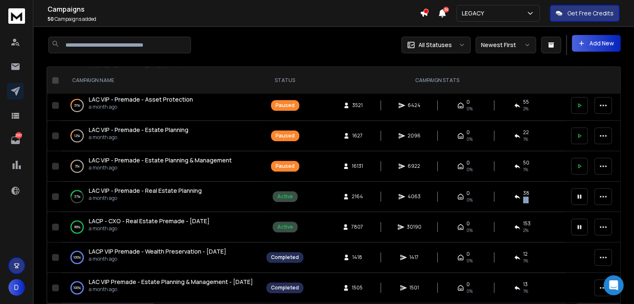
scroll to position [458, 0]
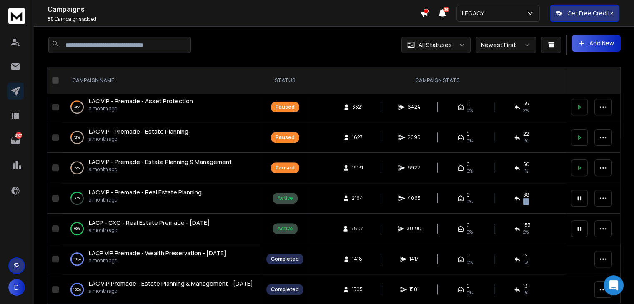
click at [577, 198] on icon at bounding box center [579, 198] width 4 height 4
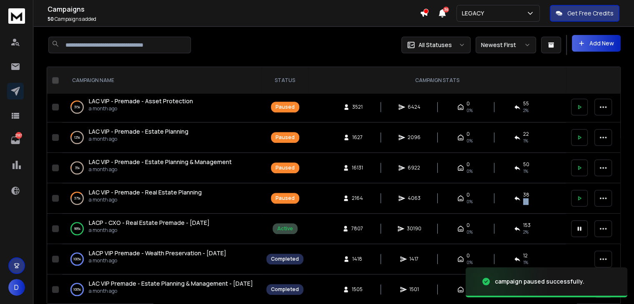
click at [575, 230] on icon at bounding box center [578, 228] width 7 height 7
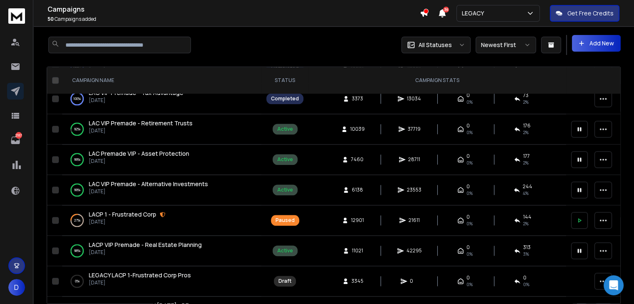
scroll to position [1000, 0]
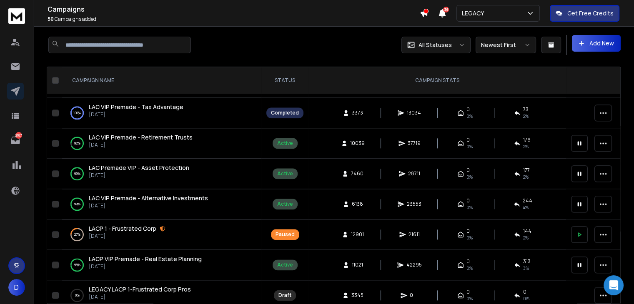
click at [575, 140] on icon at bounding box center [578, 143] width 7 height 7
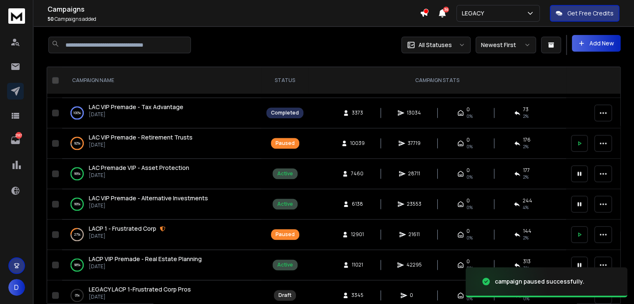
click at [577, 172] on icon at bounding box center [579, 174] width 4 height 4
click at [575, 200] on icon at bounding box center [578, 203] width 7 height 7
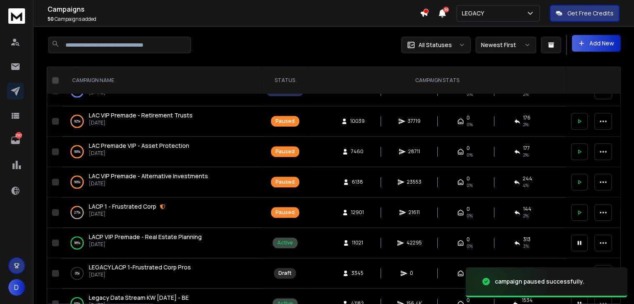
scroll to position [1083, 0]
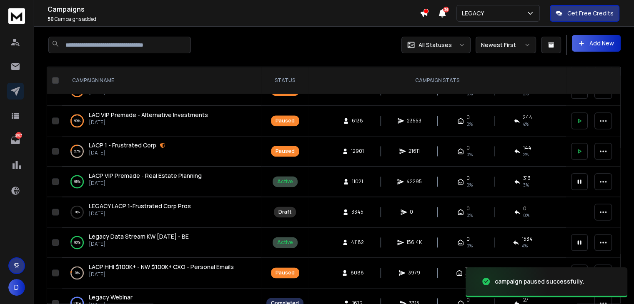
click at [575, 179] on icon at bounding box center [578, 181] width 7 height 7
click at [577, 240] on icon at bounding box center [579, 242] width 4 height 4
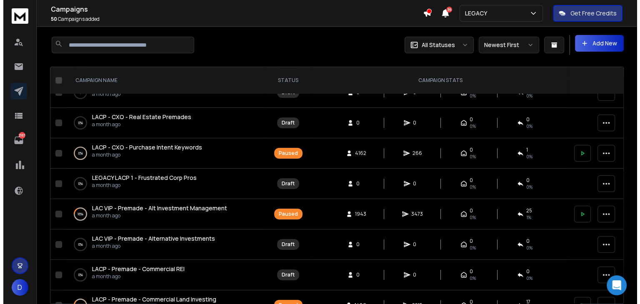
scroll to position [0, 0]
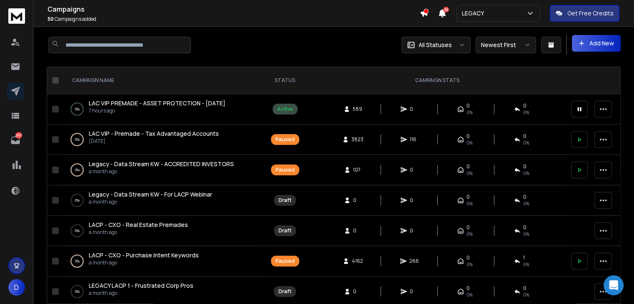
click at [140, 103] on span "LAC VIP PREMADE - ASSET PROTECTION - [DATE]" at bounding box center [157, 103] width 137 height 8
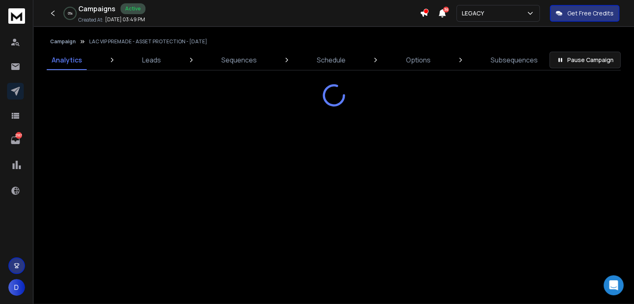
click at [447, 43] on div "Campaign LAC VIP PREMADE - ASSET PROTECTION - 12TH SEPT" at bounding box center [333, 41] width 567 height 7
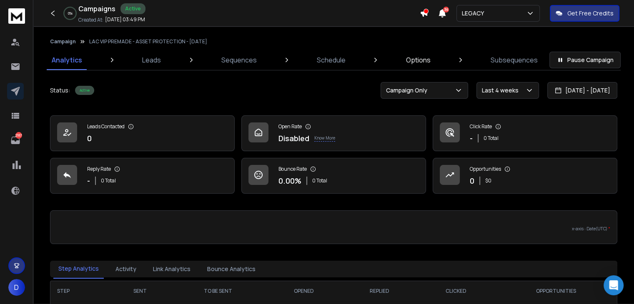
click at [424, 62] on p "Options" at bounding box center [418, 60] width 25 height 10
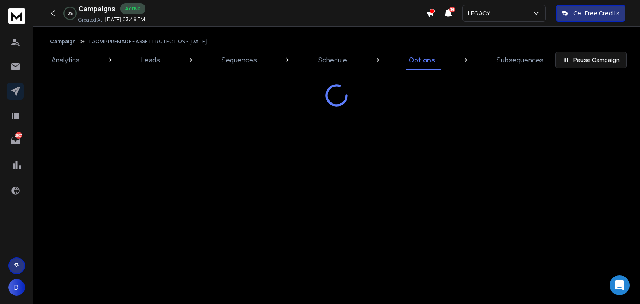
select select "**********"
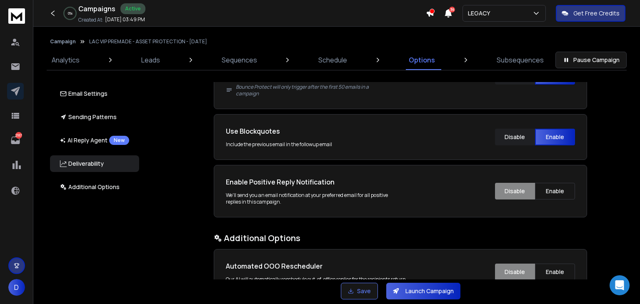
scroll to position [1297, 0]
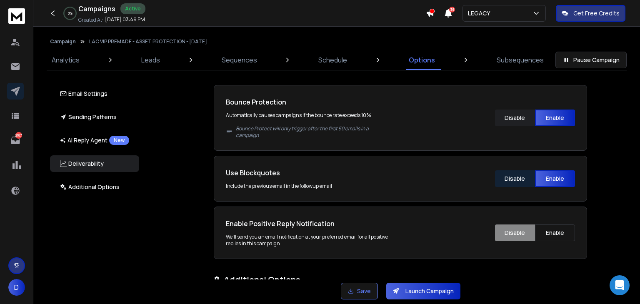
click at [515, 173] on button "Disable" at bounding box center [515, 178] width 40 height 17
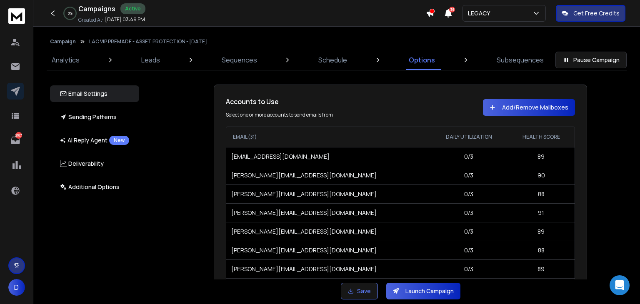
scroll to position [0, 0]
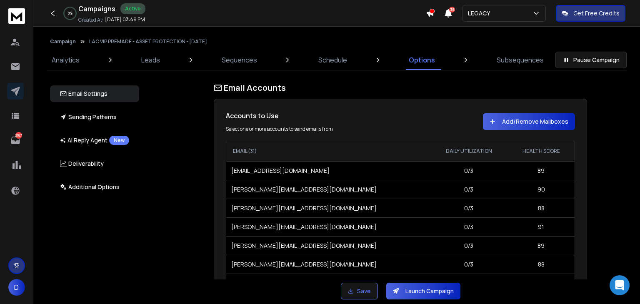
click at [364, 292] on button "Save" at bounding box center [359, 291] width 37 height 17
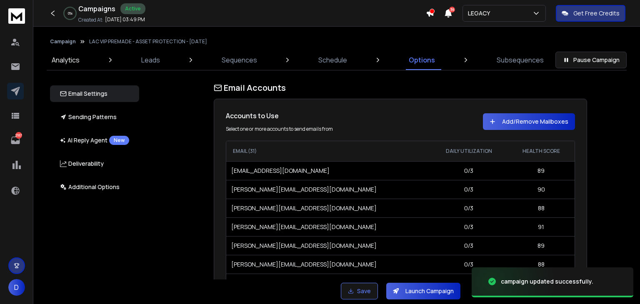
click at [63, 63] on p "Analytics" at bounding box center [66, 60] width 28 height 10
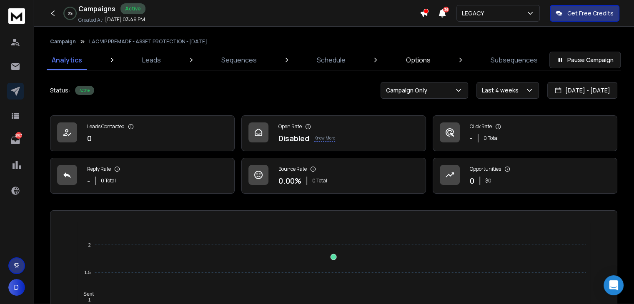
click at [417, 56] on p "Options" at bounding box center [418, 60] width 25 height 10
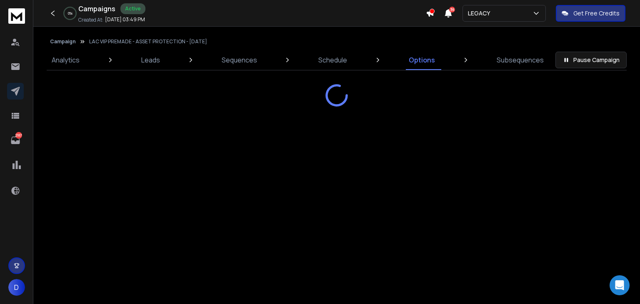
select select "**********"
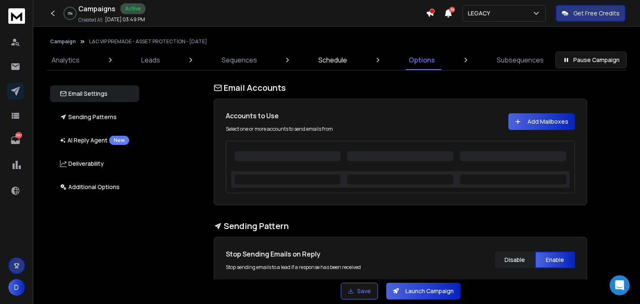
click at [346, 60] on p "Schedule" at bounding box center [332, 60] width 29 height 10
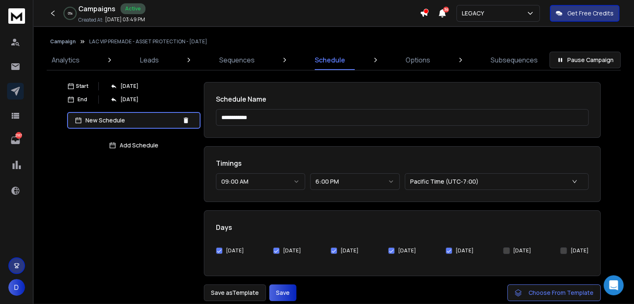
click at [138, 99] on p "Sun Nov 02 2025" at bounding box center [129, 99] width 18 height 7
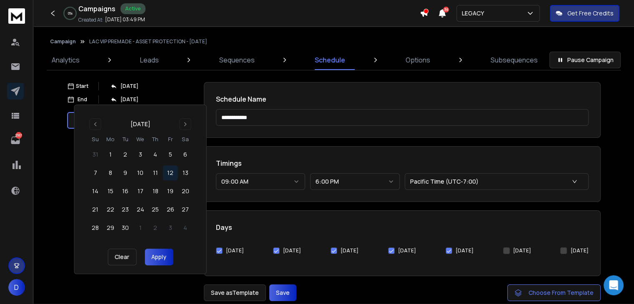
click at [194, 127] on div "September 2025 Su Mo Tu We Th Fr Sa 31 1 2 3 4 5 6 7 8 9 10 11 12 13 14 15 16 1…" at bounding box center [140, 176] width 115 height 127
click at [170, 84] on div "Start Wed Oct 01 2025" at bounding box center [133, 86] width 133 height 8
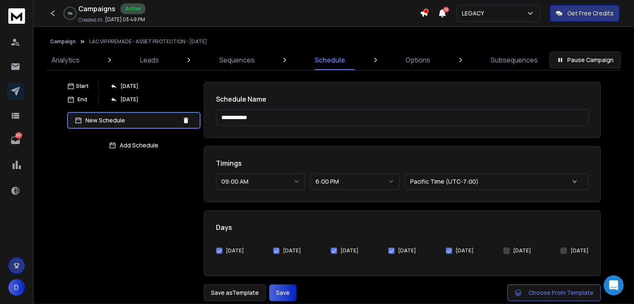
click at [138, 99] on p "Sun Nov 02 2025" at bounding box center [129, 99] width 18 height 7
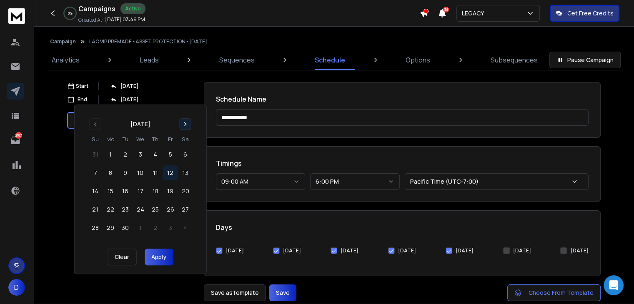
click at [186, 124] on icon "Go to next month" at bounding box center [185, 124] width 7 height 7
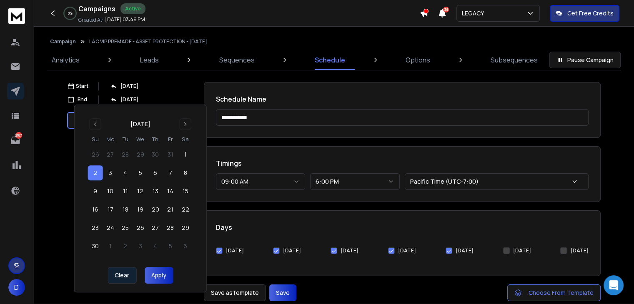
drag, startPoint x: 94, startPoint y: 247, endPoint x: 110, endPoint y: 272, distance: 29.8
click at [94, 246] on button "30" at bounding box center [95, 246] width 15 height 15
click at [154, 279] on button "Apply" at bounding box center [159, 275] width 28 height 17
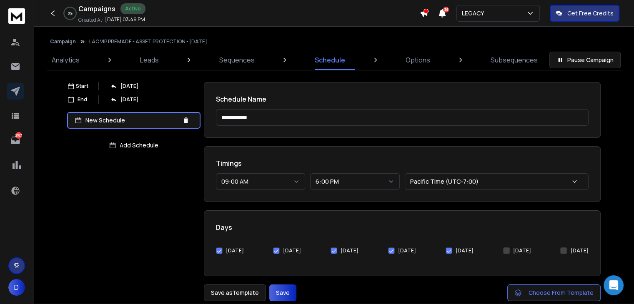
click at [136, 85] on p "Wed Oct 01 2025" at bounding box center [129, 86] width 18 height 7
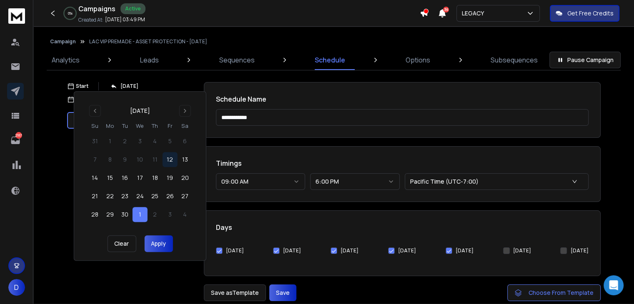
click at [166, 159] on button "12" at bounding box center [169, 159] width 15 height 15
click at [171, 246] on button "Apply" at bounding box center [158, 243] width 28 height 17
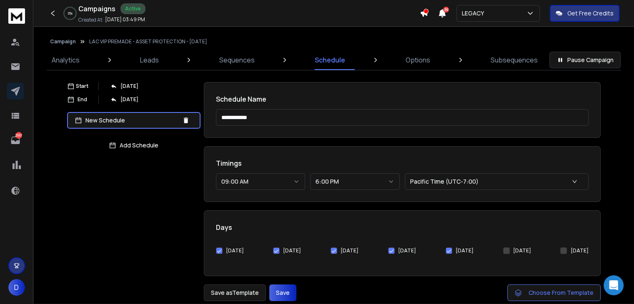
click at [257, 279] on div "**********" at bounding box center [402, 191] width 397 height 219
click at [275, 294] on button "Save" at bounding box center [282, 293] width 27 height 17
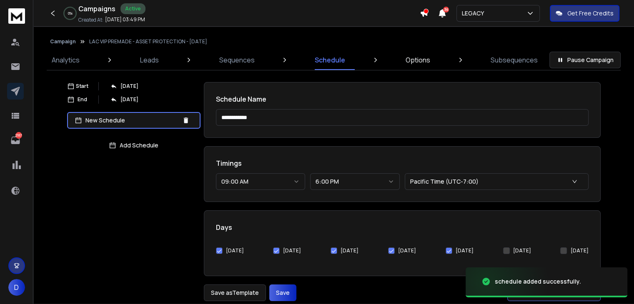
click at [418, 63] on p "Options" at bounding box center [417, 60] width 25 height 10
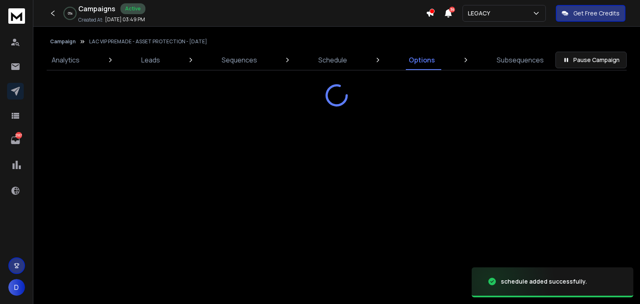
select select "**********"
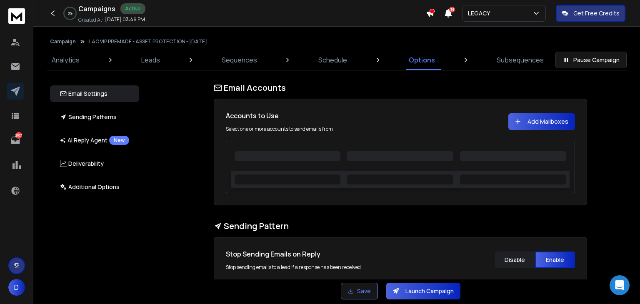
scroll to position [83, 0]
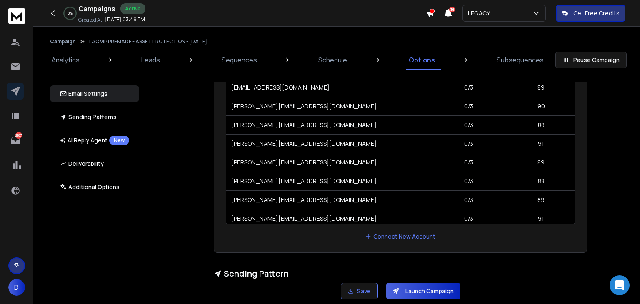
click at [364, 290] on button "Save" at bounding box center [359, 291] width 37 height 17
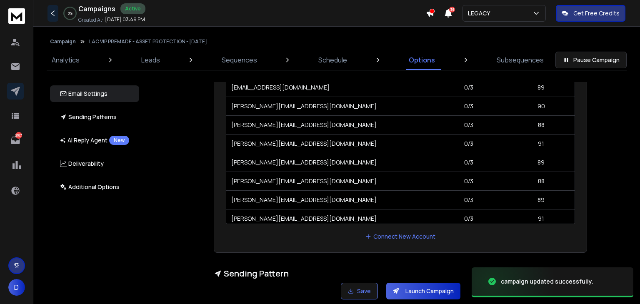
click at [51, 10] on icon at bounding box center [52, 13] width 7 height 7
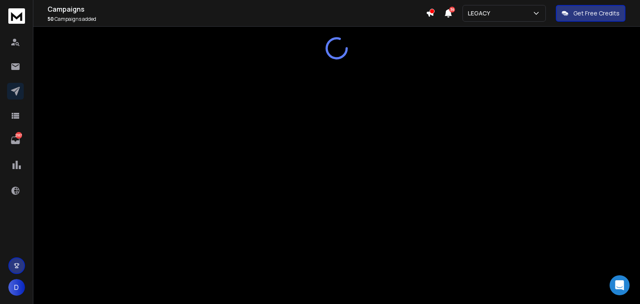
click at [5, 67] on div "2187 D" at bounding box center [16, 152] width 33 height 304
click at [23, 73] on div at bounding box center [16, 68] width 19 height 20
click at [14, 68] on icon at bounding box center [15, 66] width 8 height 7
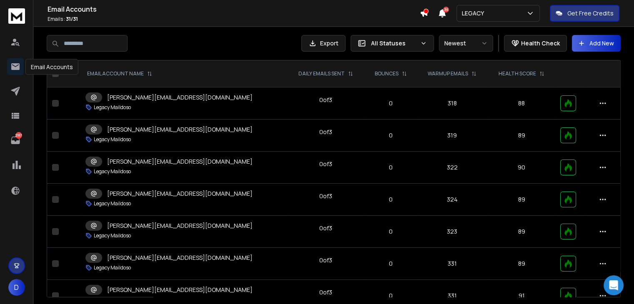
click at [13, 68] on icon at bounding box center [15, 66] width 8 height 7
click at [13, 64] on icon at bounding box center [15, 66] width 8 height 7
click at [42, 117] on div "Select all 31" at bounding box center [66, 114] width 48 height 7
click at [46, 117] on div "Select all 31" at bounding box center [66, 114] width 48 height 17
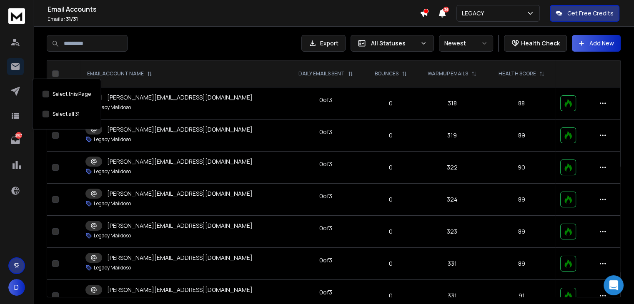
click at [44, 114] on button "Select this Page" at bounding box center [45, 114] width 7 height 7
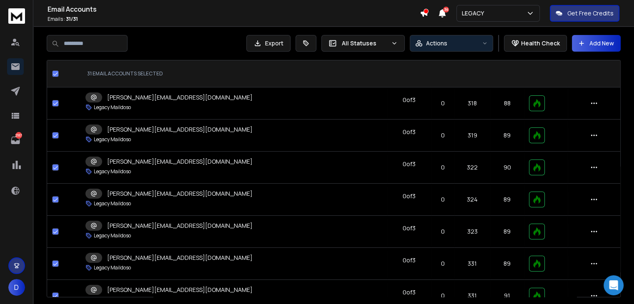
click at [477, 39] on button "Actions" at bounding box center [451, 43] width 83 height 17
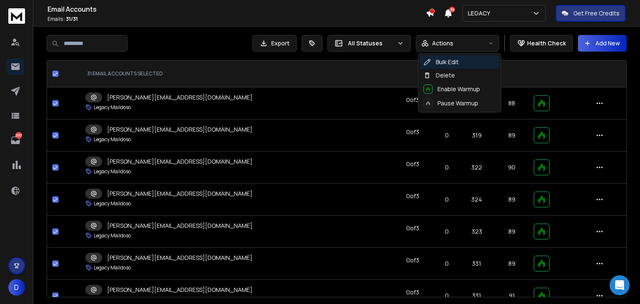
click at [451, 62] on div "Bulk Edit" at bounding box center [440, 62] width 35 height 8
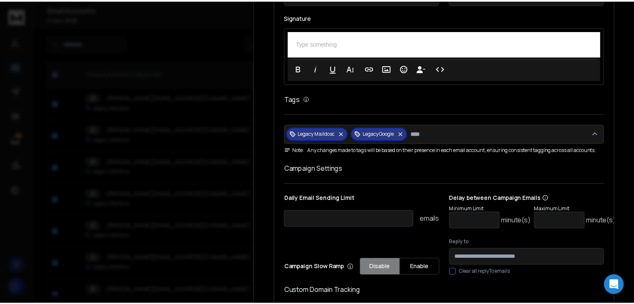
scroll to position [167, 0]
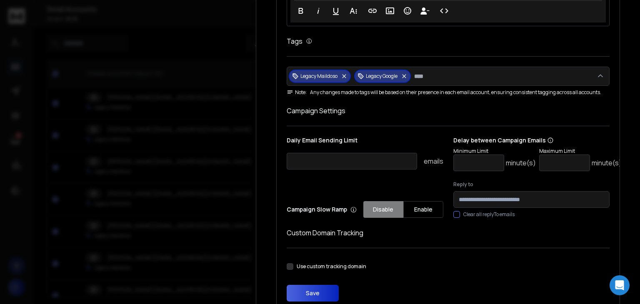
click at [336, 167] on input "number" at bounding box center [352, 161] width 130 height 17
type input "**"
click at [478, 170] on input "number" at bounding box center [478, 163] width 51 height 17
type input "**"
click at [304, 300] on button "Save" at bounding box center [313, 293] width 52 height 17
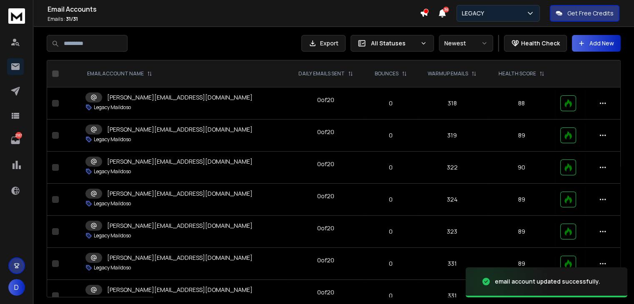
click at [507, 12] on button "LEGACY" at bounding box center [497, 13] width 83 height 17
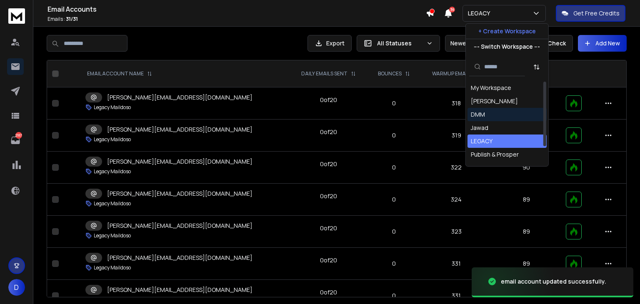
click at [495, 113] on div "DMM" at bounding box center [506, 114] width 79 height 13
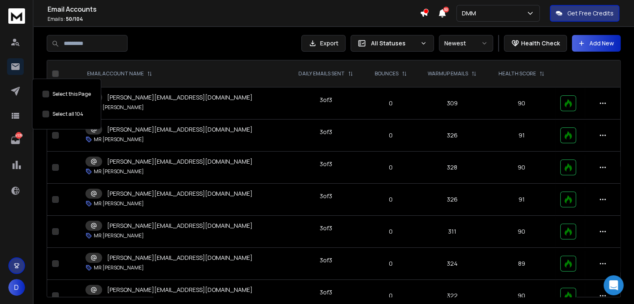
click at [44, 115] on button "Select this Page" at bounding box center [45, 114] width 7 height 7
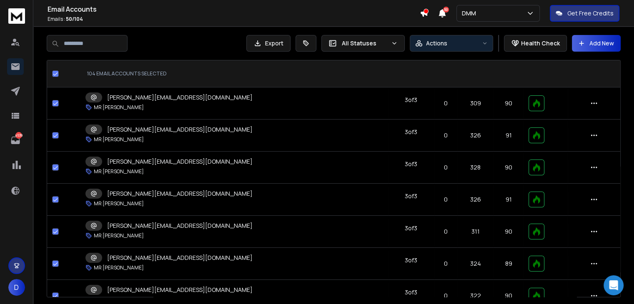
click at [465, 49] on button "Actions" at bounding box center [451, 43] width 83 height 17
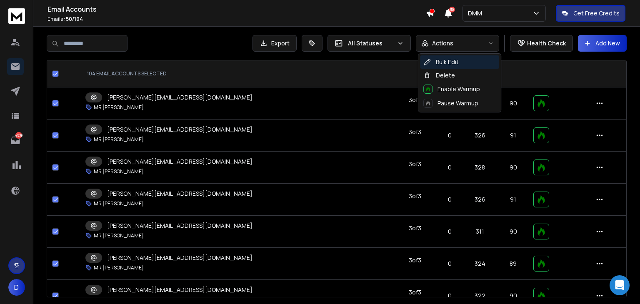
click at [460, 65] on div "Bulk Edit" at bounding box center [459, 61] width 79 height 13
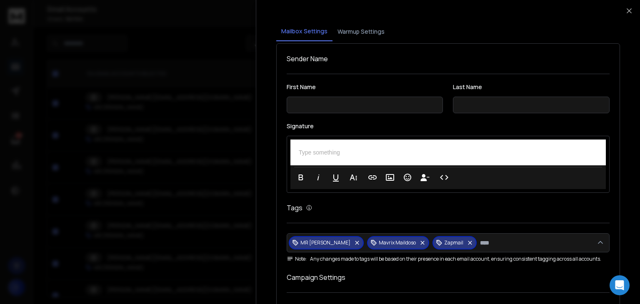
scroll to position [208, 0]
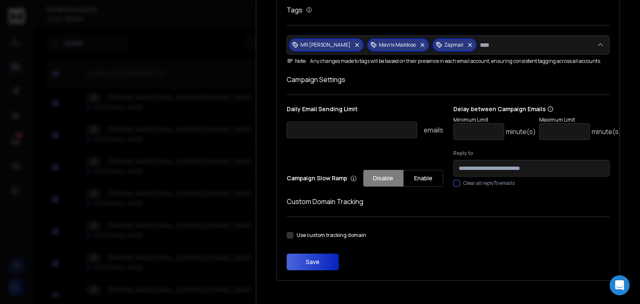
click at [305, 131] on input "number" at bounding box center [352, 130] width 130 height 17
type input "**"
click at [305, 266] on div "Sender Name First Name Last Name Signature Type something Clear Formatting Font…" at bounding box center [448, 62] width 344 height 435
click at [307, 261] on button "Save" at bounding box center [313, 262] width 52 height 17
click at [480, 127] on input "number" at bounding box center [478, 131] width 51 height 17
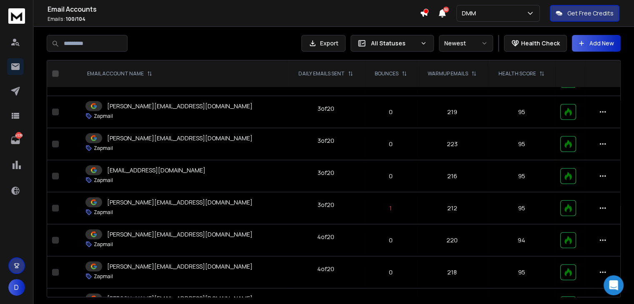
scroll to position [2160, 0]
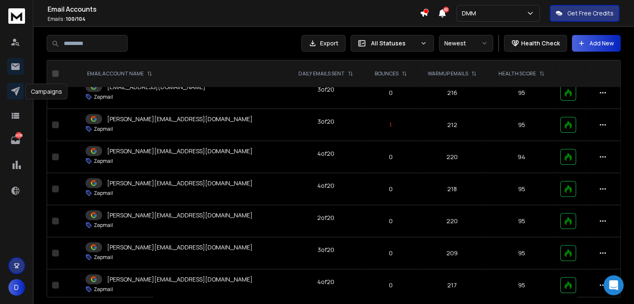
click at [10, 87] on icon at bounding box center [15, 91] width 10 height 10
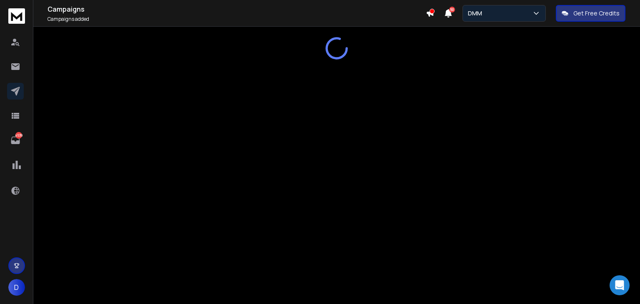
click at [501, 18] on button "DMM" at bounding box center [503, 13] width 83 height 17
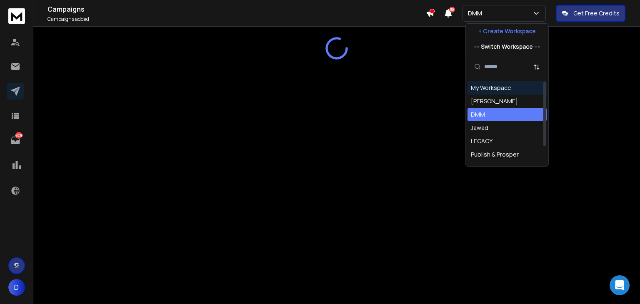
click at [484, 86] on div "My Workspace" at bounding box center [491, 88] width 40 height 8
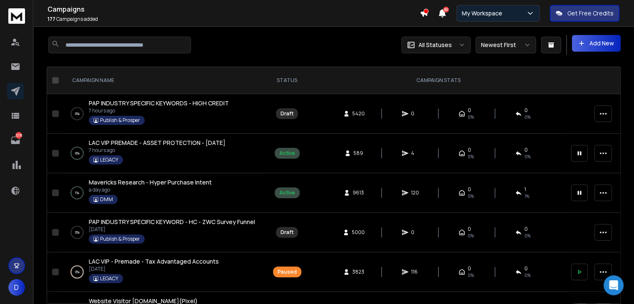
click at [496, 15] on p "My Workspace" at bounding box center [484, 13] width 44 height 8
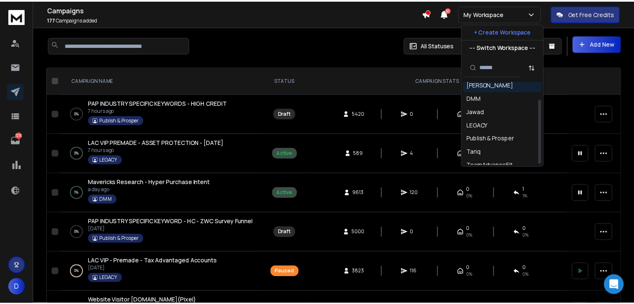
scroll to position [23, 0]
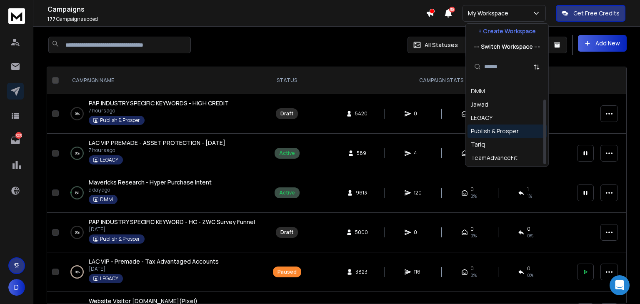
click at [507, 129] on div "Publish & Prosper" at bounding box center [495, 131] width 48 height 8
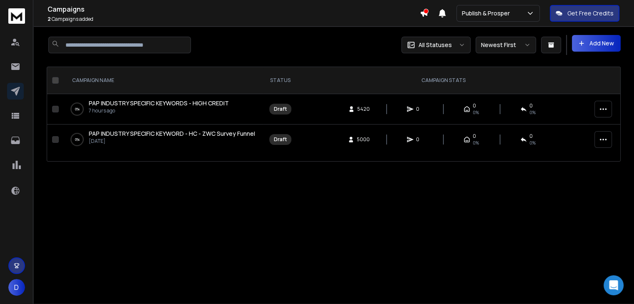
click at [210, 139] on p "[DATE]" at bounding box center [172, 141] width 166 height 7
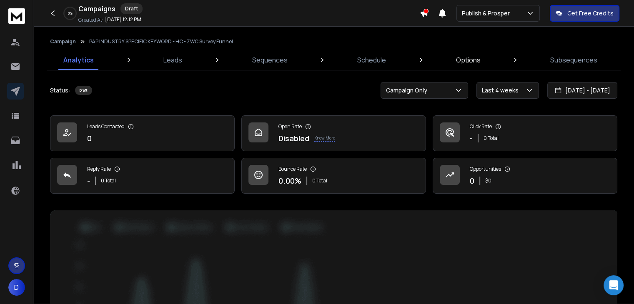
click at [468, 57] on p "Options" at bounding box center [468, 60] width 25 height 10
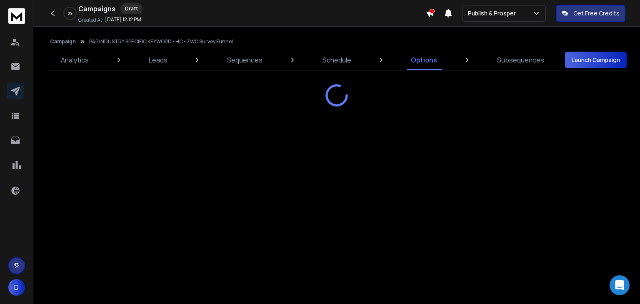
select select "**********"
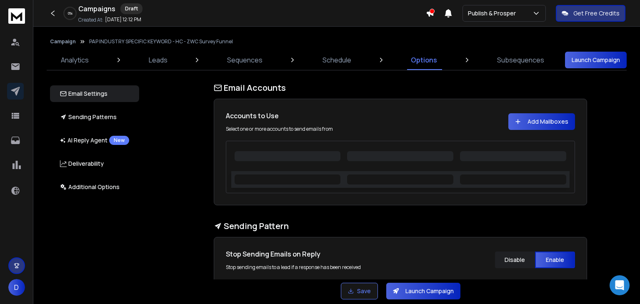
click at [518, 122] on button "Add Mailboxes" at bounding box center [541, 121] width 67 height 17
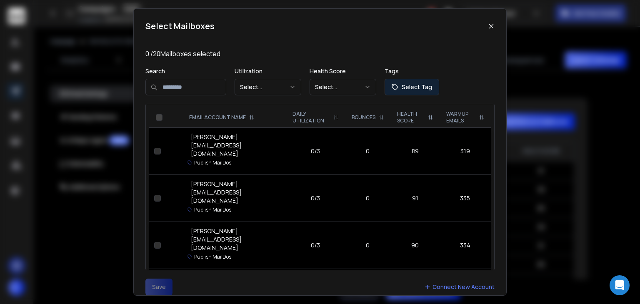
click at [427, 82] on button "Select Tag" at bounding box center [412, 87] width 55 height 17
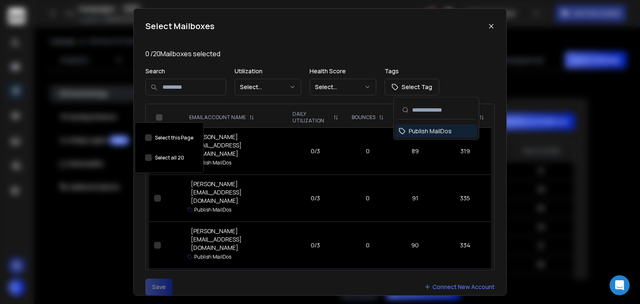
click at [147, 156] on button "Select this Page" at bounding box center [148, 158] width 7 height 7
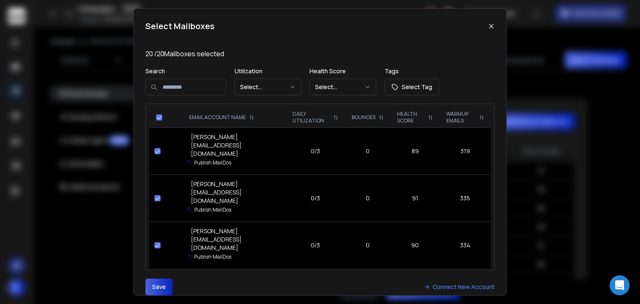
click at [155, 286] on button "Save" at bounding box center [158, 287] width 27 height 17
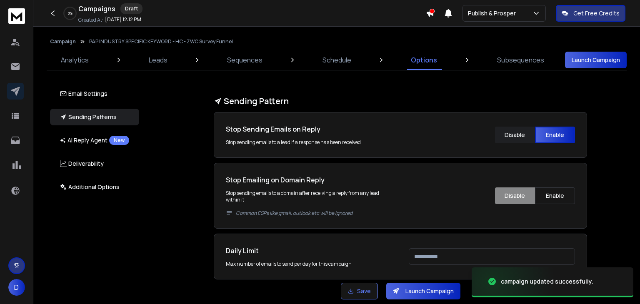
scroll to position [381, 0]
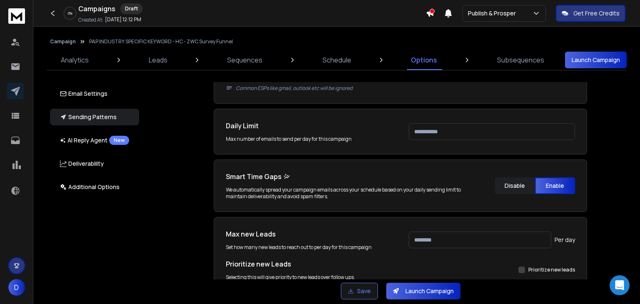
click at [362, 292] on button "Save" at bounding box center [359, 291] width 37 height 17
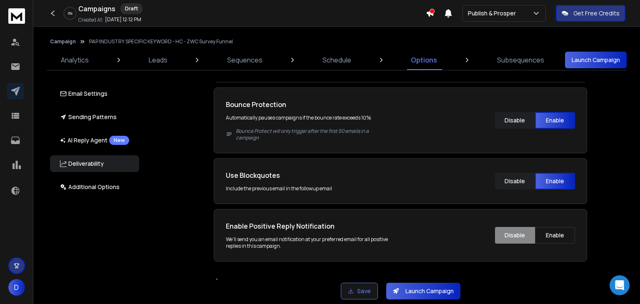
scroll to position [1339, 0]
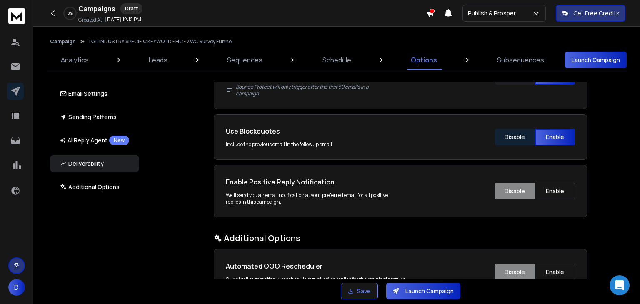
click at [500, 134] on button "Disable" at bounding box center [515, 137] width 40 height 17
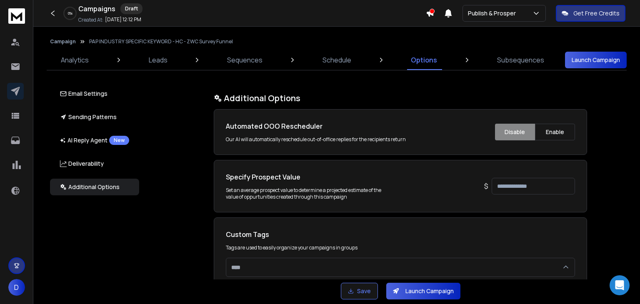
scroll to position [1547, 0]
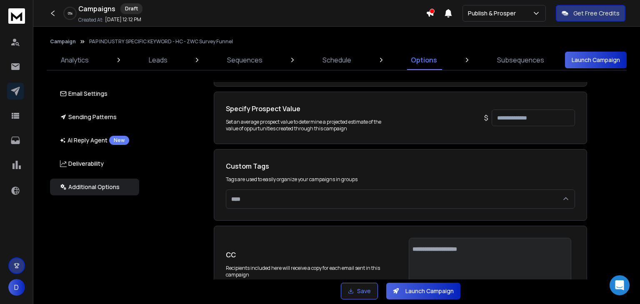
drag, startPoint x: 362, startPoint y: 292, endPoint x: 374, endPoint y: 295, distance: 12.0
click at [362, 292] on button "Save" at bounding box center [359, 291] width 37 height 17
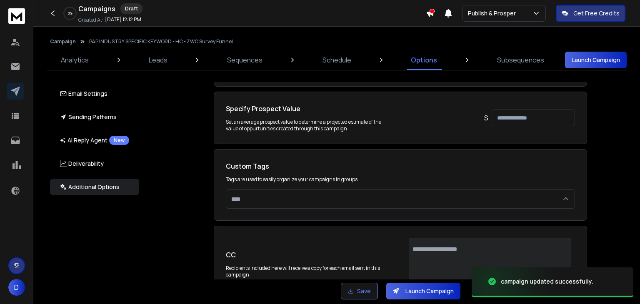
click at [421, 292] on button "Launch Campaign" at bounding box center [423, 291] width 74 height 17
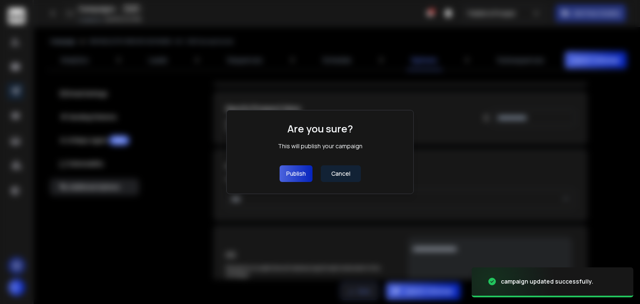
click at [290, 174] on button "Publish" at bounding box center [296, 173] width 33 height 17
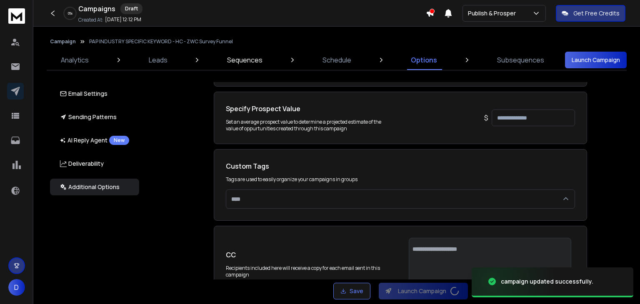
click at [255, 60] on p "Sequences" at bounding box center [244, 60] width 35 height 10
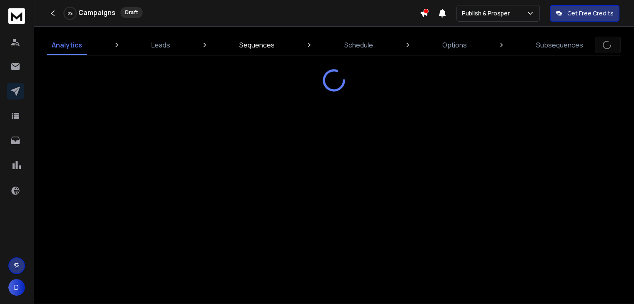
click at [273, 45] on div "Analytics Leads Sequences Schedule Options Subsequences" at bounding box center [334, 45] width 574 height 20
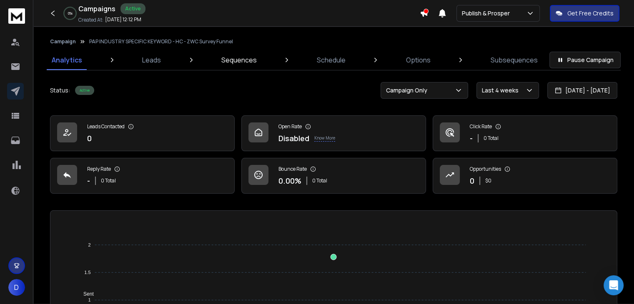
click at [235, 64] on p "Sequences" at bounding box center [238, 60] width 35 height 10
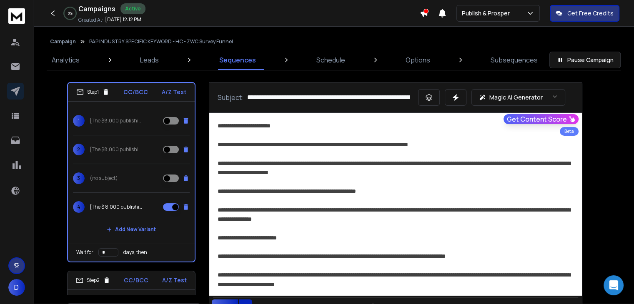
click at [184, 177] on icon at bounding box center [185, 178] width 5 height 6
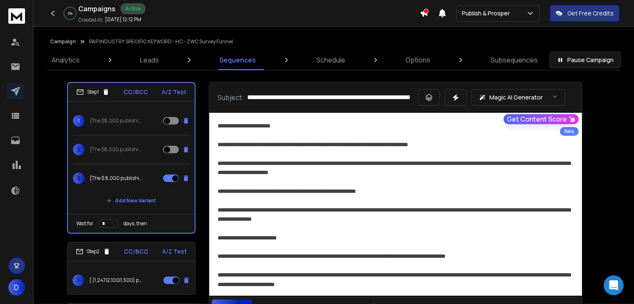
click at [122, 146] on p "{The ​$​8,000 publishing lie that's destroying dreams|Quick question about your…" at bounding box center [116, 149] width 53 height 7
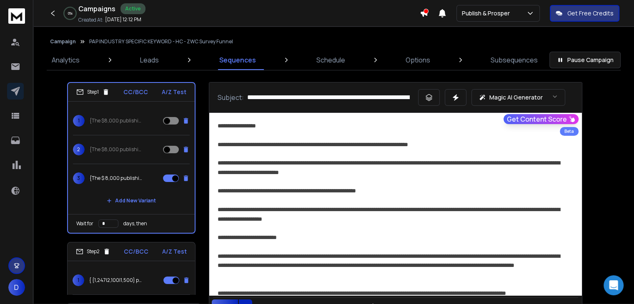
click at [119, 112] on div "1 {The ​$​8,000 publishing lie that's destroying dreams|Quick question about yo…" at bounding box center [131, 121] width 117 height 29
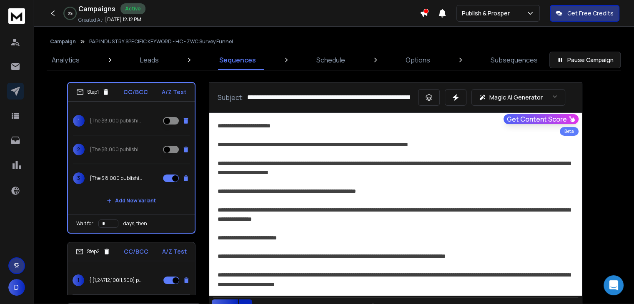
click at [121, 147] on p "{The ​$​8,000 publishing lie that's destroying dreams|Quick question about your…" at bounding box center [116, 149] width 53 height 7
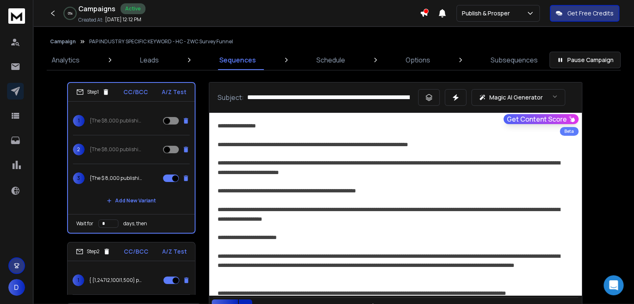
click at [183, 146] on icon at bounding box center [185, 149] width 7 height 7
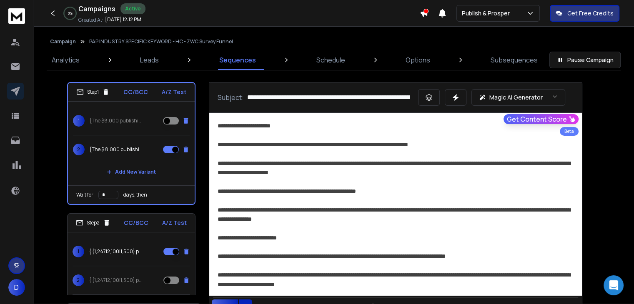
scroll to position [42, 0]
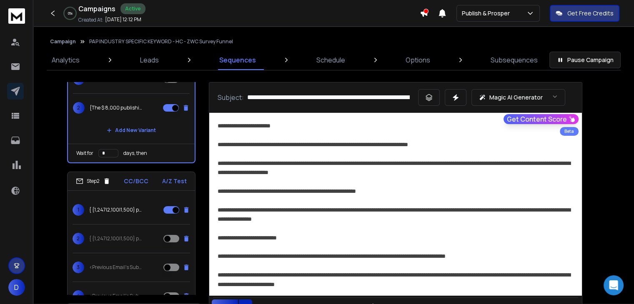
click at [114, 151] on input "*" at bounding box center [108, 153] width 20 height 8
type input "*"
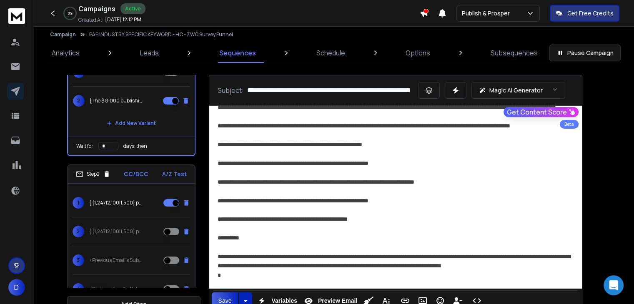
scroll to position [0, 0]
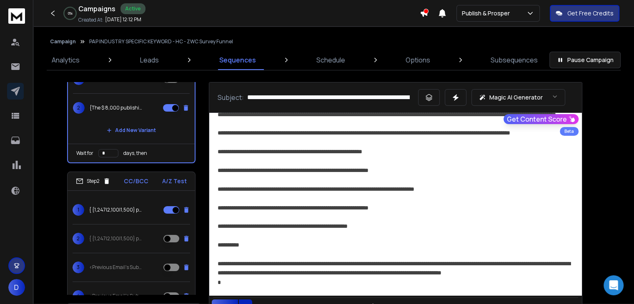
click at [233, 285] on div "*" at bounding box center [392, 282] width 350 height 9
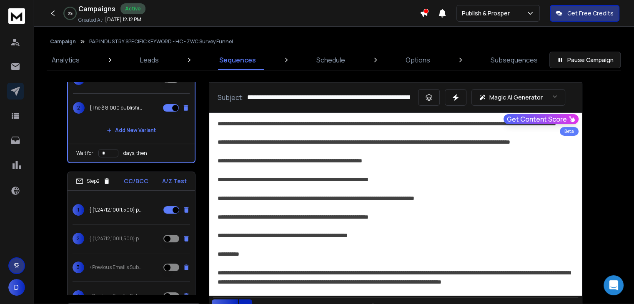
click at [273, 240] on div "**********" at bounding box center [395, 254] width 356 height 65
click at [264, 254] on div "**********" at bounding box center [395, 254] width 356 height 65
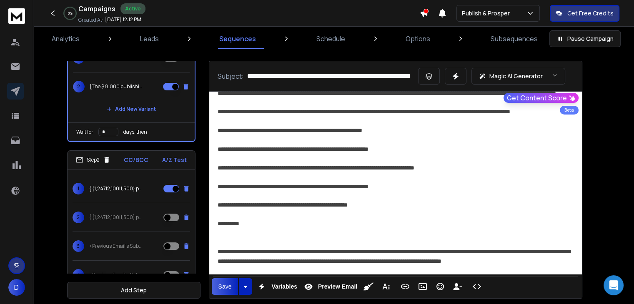
scroll to position [27, 0]
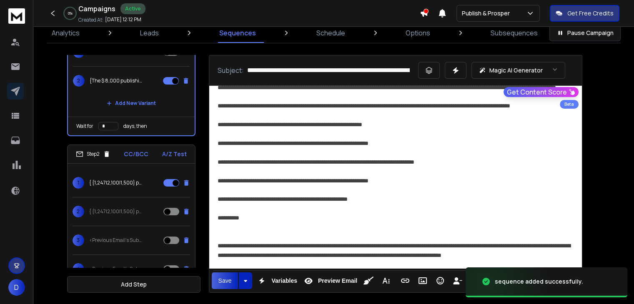
click at [613, 142] on div "Step 1 CC/BCC A/Z Test 1 {The ​$​8,000 publishing lie that's destroying dreams|…" at bounding box center [334, 174] width 574 height 245
click at [17, 91] on icon at bounding box center [15, 91] width 9 height 9
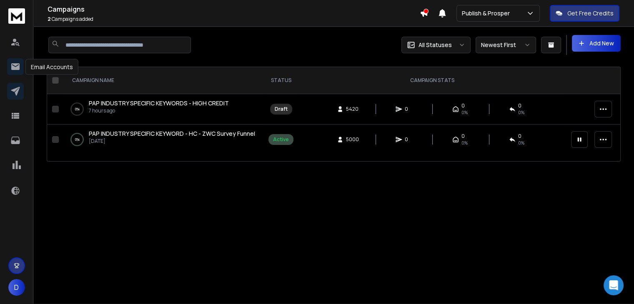
click at [17, 70] on icon at bounding box center [15, 67] width 10 height 10
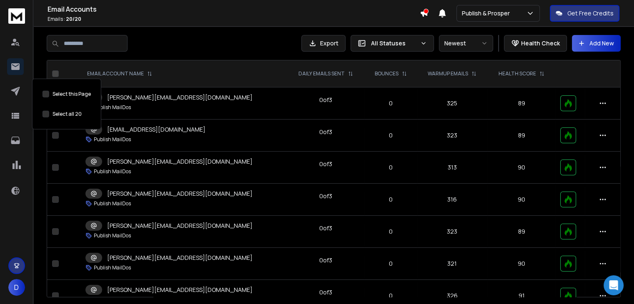
click at [45, 117] on button "Select this Page" at bounding box center [45, 114] width 7 height 7
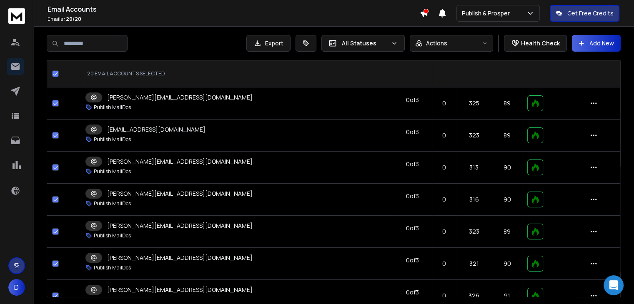
click at [387, 45] on p "All Statuses" at bounding box center [365, 43] width 46 height 8
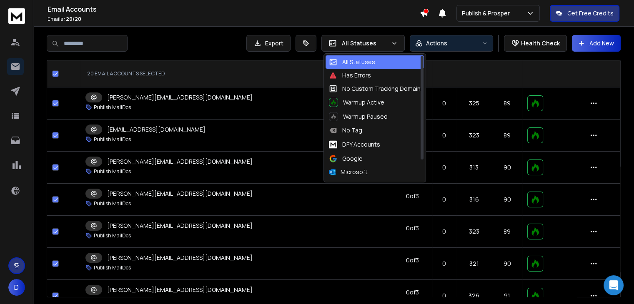
click at [462, 36] on button "Actions" at bounding box center [451, 43] width 83 height 17
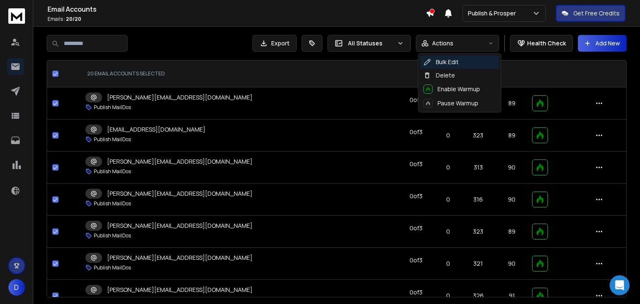
click at [449, 60] on div "Bulk Edit" at bounding box center [440, 62] width 35 height 8
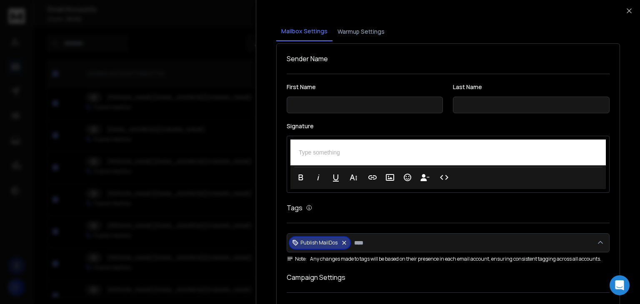
scroll to position [125, 0]
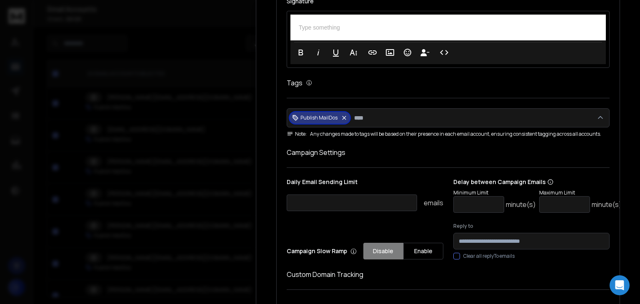
click at [330, 211] on input "number" at bounding box center [352, 203] width 130 height 17
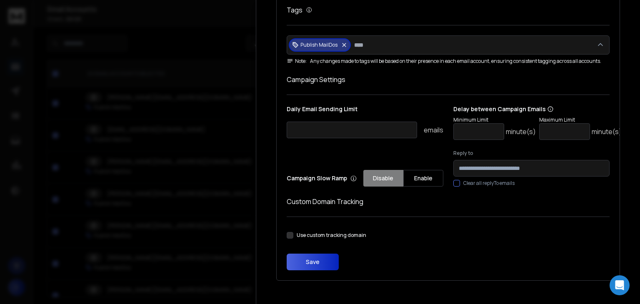
scroll to position [169, 0]
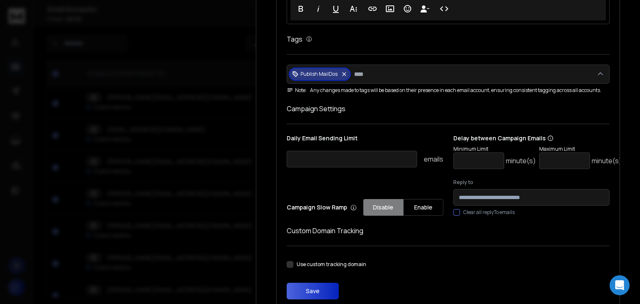
type input "*"
click at [305, 296] on button "Save" at bounding box center [313, 291] width 52 height 17
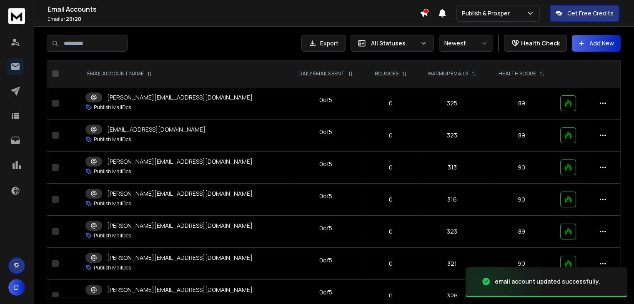
click at [209, 212] on td "eric@publishascend.com Publish MailDos" at bounding box center [183, 200] width 206 height 32
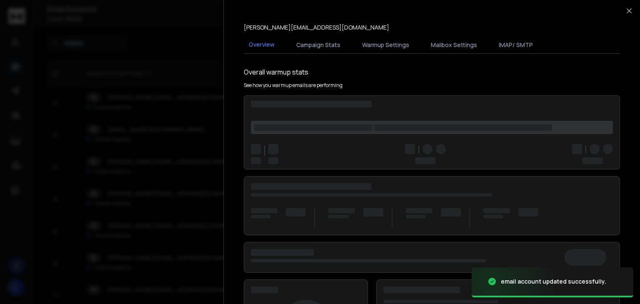
click at [140, 75] on div at bounding box center [320, 152] width 640 height 304
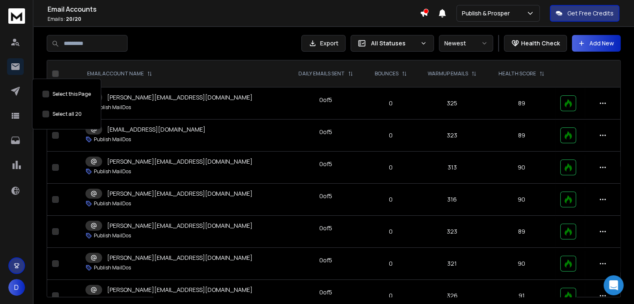
click at [45, 113] on button "Select this Page" at bounding box center [45, 114] width 7 height 7
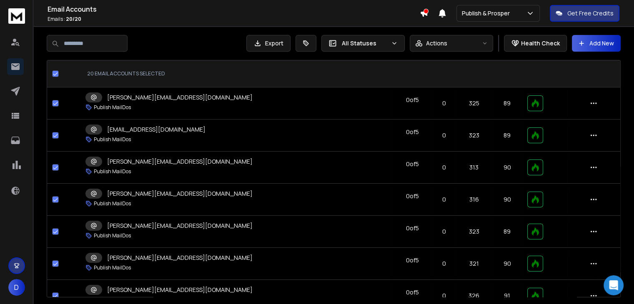
click at [432, 34] on div "Export All Statuses Actions Health Check Add New 20 EMAIL ACCOUNTS SELECTED ste…" at bounding box center [333, 166] width 600 height 279
click at [451, 38] on button "Actions" at bounding box center [451, 43] width 83 height 17
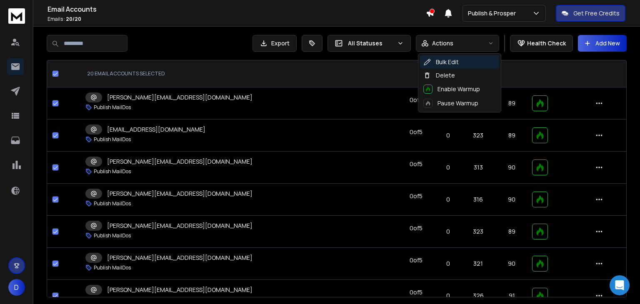
click at [444, 61] on div "Bulk Edit" at bounding box center [440, 62] width 35 height 8
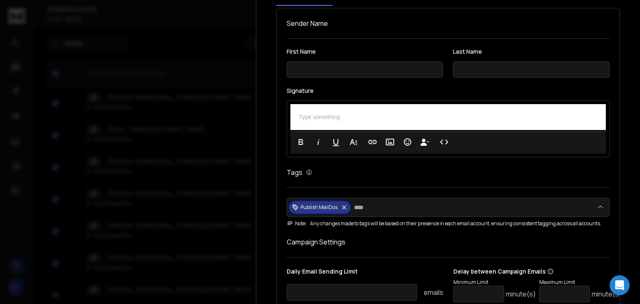
scroll to position [42, 0]
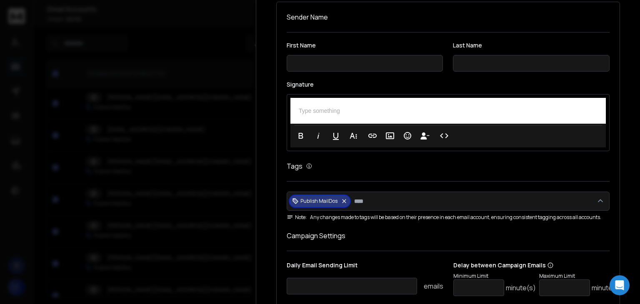
click at [317, 295] on input "number" at bounding box center [352, 286] width 130 height 17
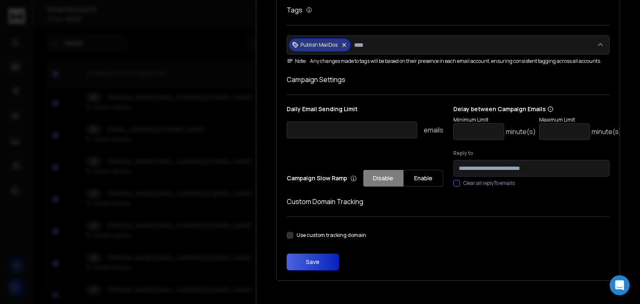
scroll to position [210, 0]
type input "**"
click at [324, 254] on button "Save" at bounding box center [313, 262] width 52 height 17
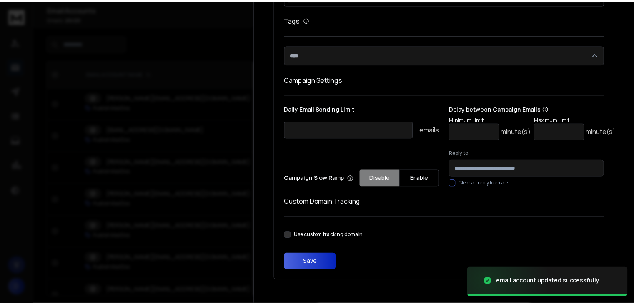
scroll to position [194, 0]
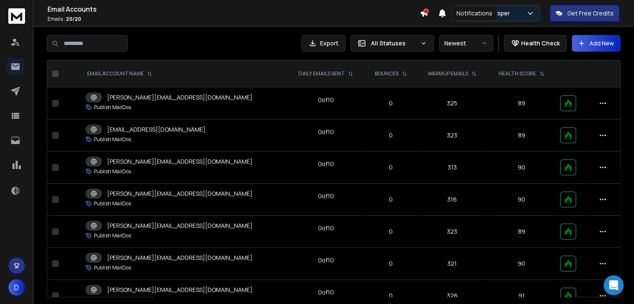
click at [497, 9] on p "Publish & Prosper" at bounding box center [487, 13] width 51 height 8
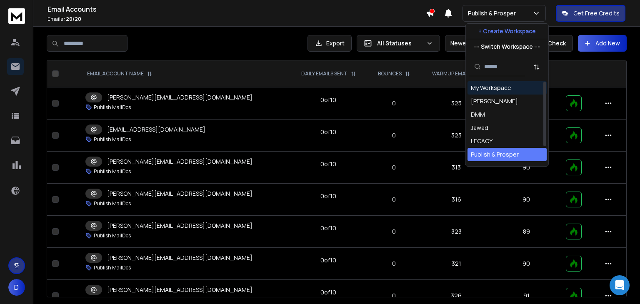
click at [495, 89] on div "My Workspace" at bounding box center [491, 88] width 40 height 8
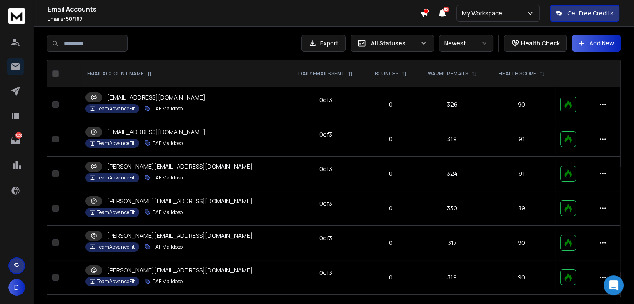
click at [52, 104] on button "button" at bounding box center [55, 104] width 7 height 7
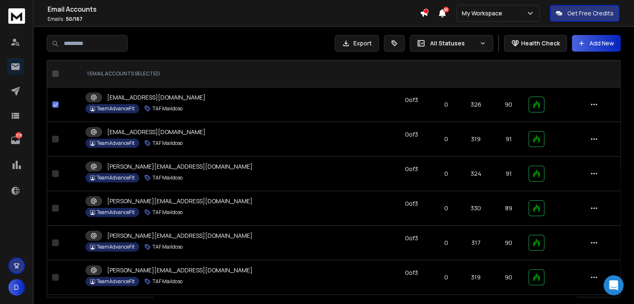
click at [55, 139] on button "button" at bounding box center [55, 139] width 7 height 7
click at [53, 173] on button "button" at bounding box center [55, 173] width 7 height 7
click at [54, 209] on button "button" at bounding box center [55, 208] width 7 height 7
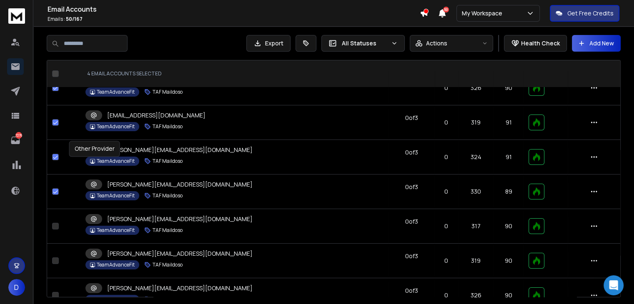
scroll to position [42, 0]
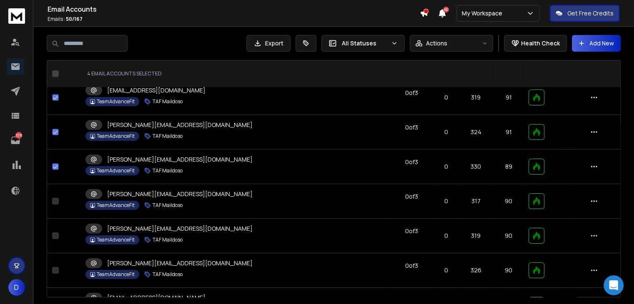
drag, startPoint x: 54, startPoint y: 197, endPoint x: 54, endPoint y: 202, distance: 4.6
click at [55, 198] on button "button" at bounding box center [55, 201] width 7 height 7
click at [54, 235] on button "button" at bounding box center [55, 235] width 7 height 7
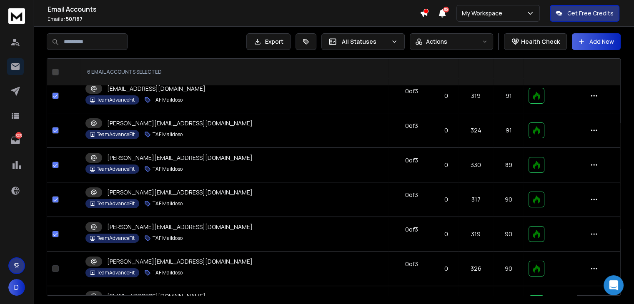
scroll to position [125, 0]
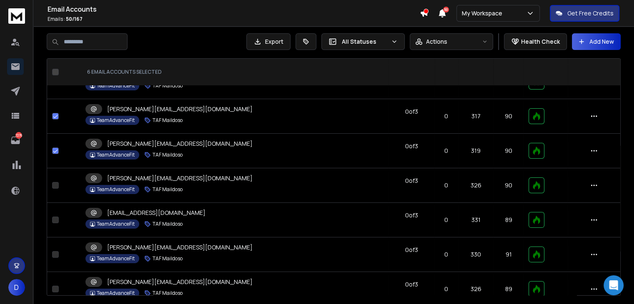
click at [56, 182] on button "button" at bounding box center [55, 185] width 7 height 7
click at [55, 218] on button "button" at bounding box center [55, 220] width 7 height 7
click at [55, 254] on button "button" at bounding box center [55, 254] width 7 height 7
click at [55, 291] on td at bounding box center [63, 289] width 33 height 35
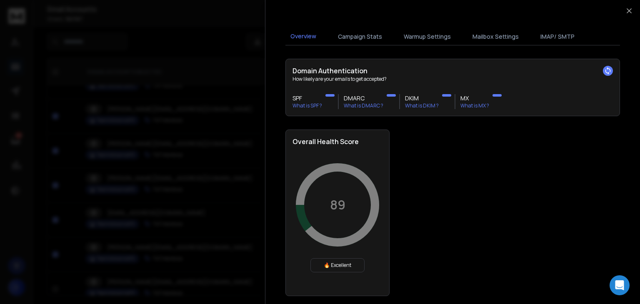
click at [101, 197] on div at bounding box center [320, 152] width 640 height 304
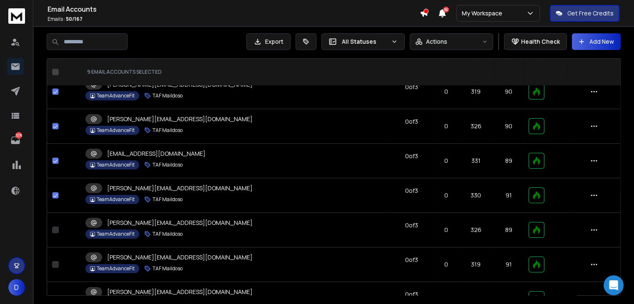
scroll to position [250, 0]
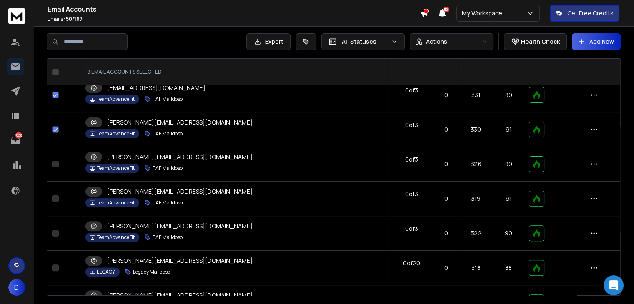
click at [52, 162] on button "button" at bounding box center [55, 164] width 7 height 7
click at [57, 197] on button "button" at bounding box center [55, 198] width 7 height 7
click at [54, 232] on button "button" at bounding box center [55, 233] width 7 height 7
click at [53, 266] on button "button" at bounding box center [55, 268] width 7 height 7
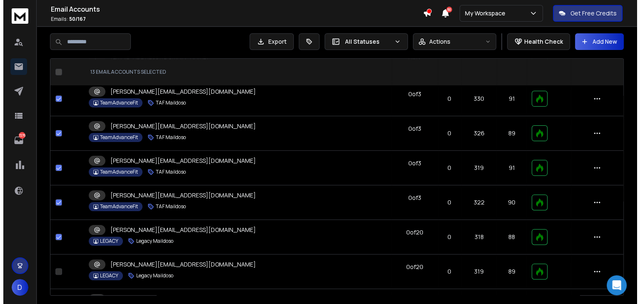
scroll to position [333, 0]
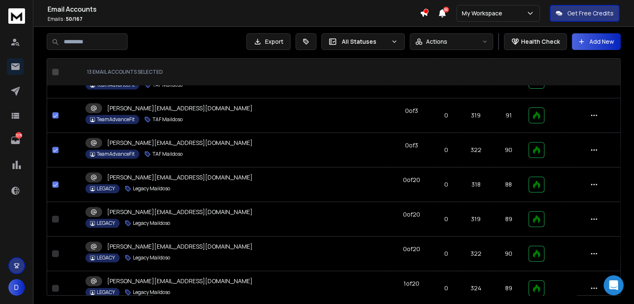
click at [55, 181] on button "button" at bounding box center [55, 184] width 7 height 7
click at [440, 36] on button "Actions" at bounding box center [451, 41] width 83 height 17
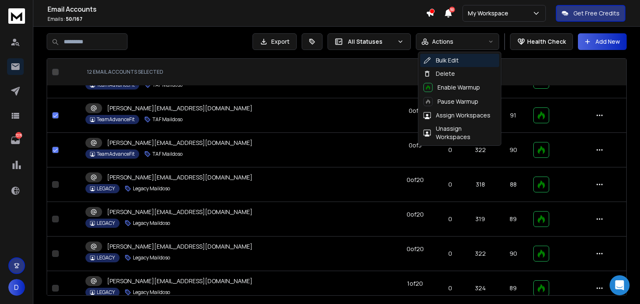
click at [446, 65] on div "Bulk Edit" at bounding box center [459, 60] width 79 height 13
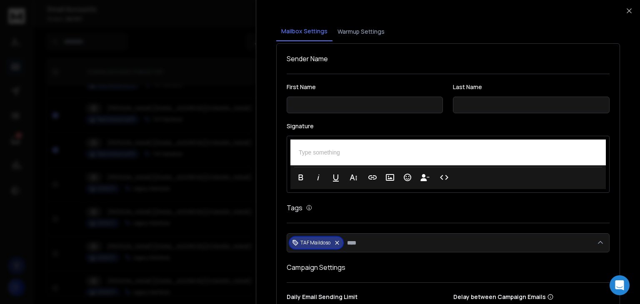
scroll to position [83, 0]
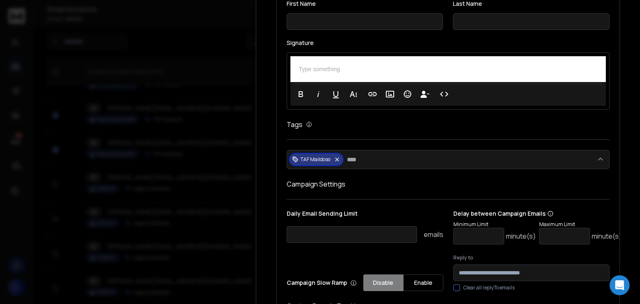
click at [322, 235] on input "number" at bounding box center [352, 234] width 130 height 17
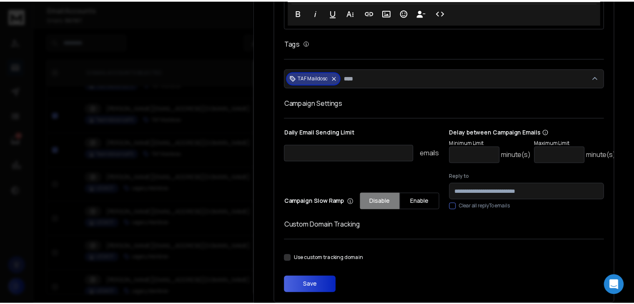
scroll to position [194, 0]
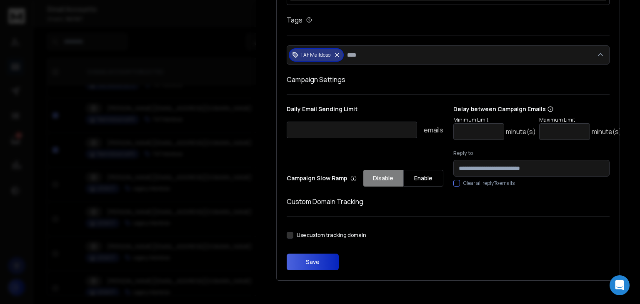
type input "**"
click at [332, 259] on button "Save" at bounding box center [313, 262] width 52 height 17
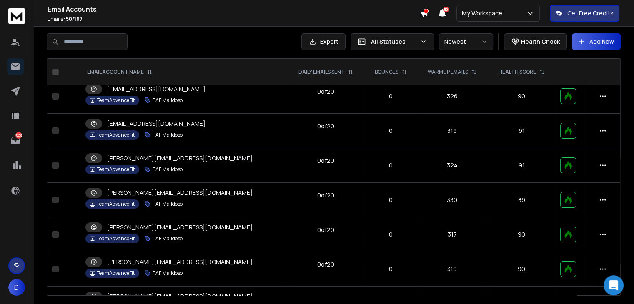
scroll to position [0, 0]
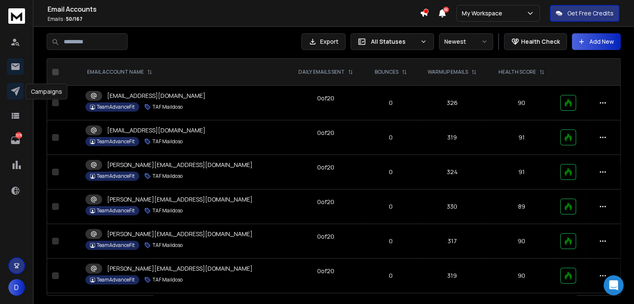
click at [13, 90] on icon at bounding box center [15, 91] width 9 height 9
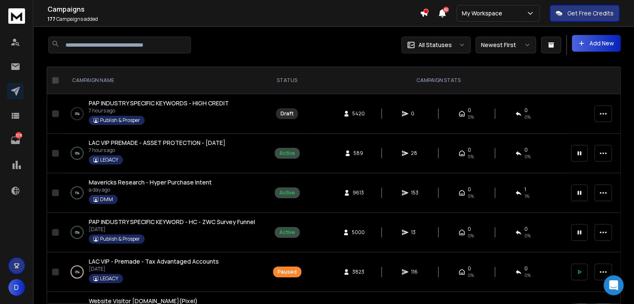
click at [224, 56] on div "Campaigns 177 Campaigns Added All Statuses Newest First Add New CAMPAIGN NAME S…" at bounding box center [334, 187] width 574 height 304
